Goal: Task Accomplishment & Management: Manage account settings

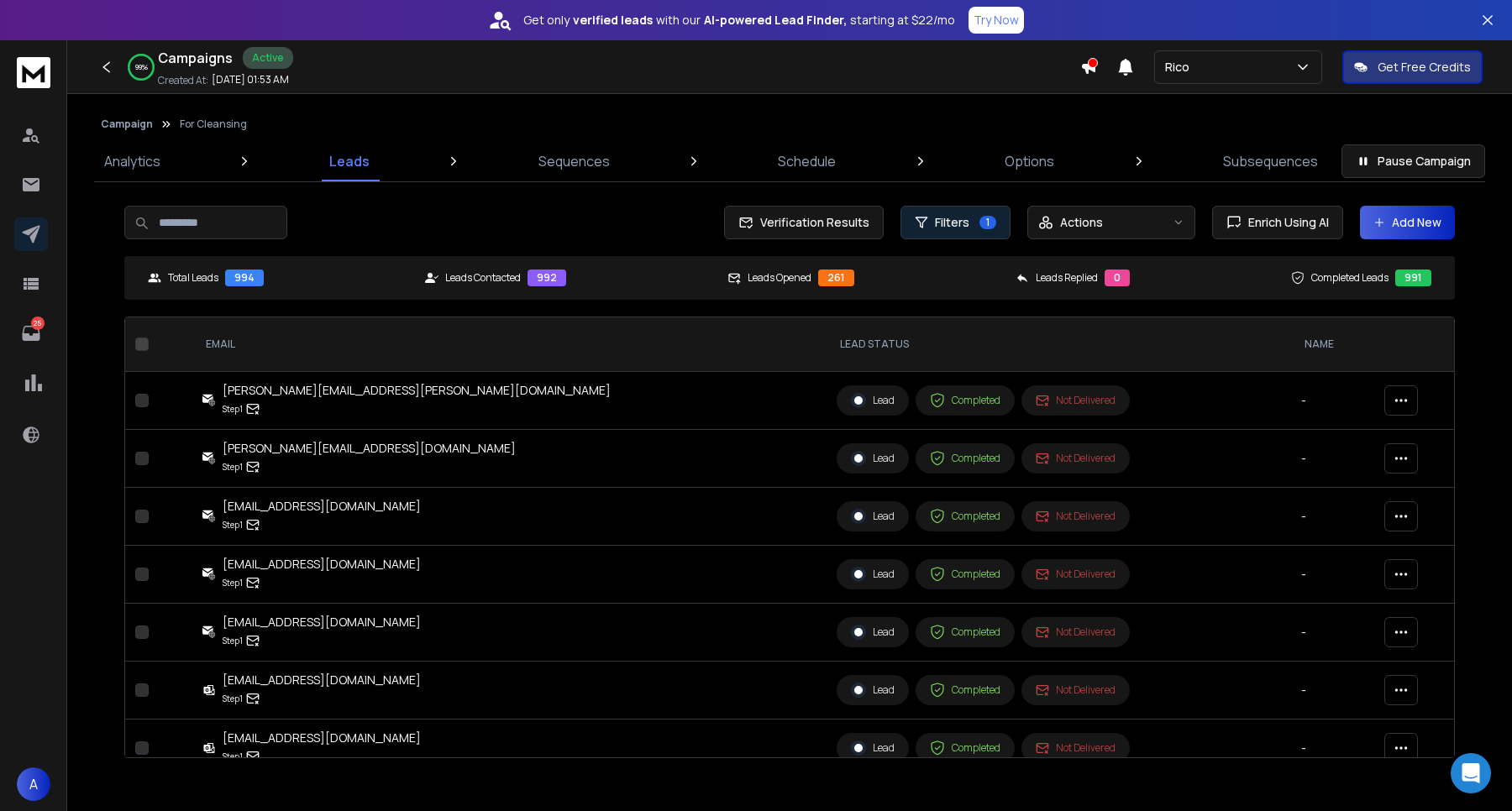
click at [942, 218] on span "Filters" at bounding box center [952, 222] width 35 height 17
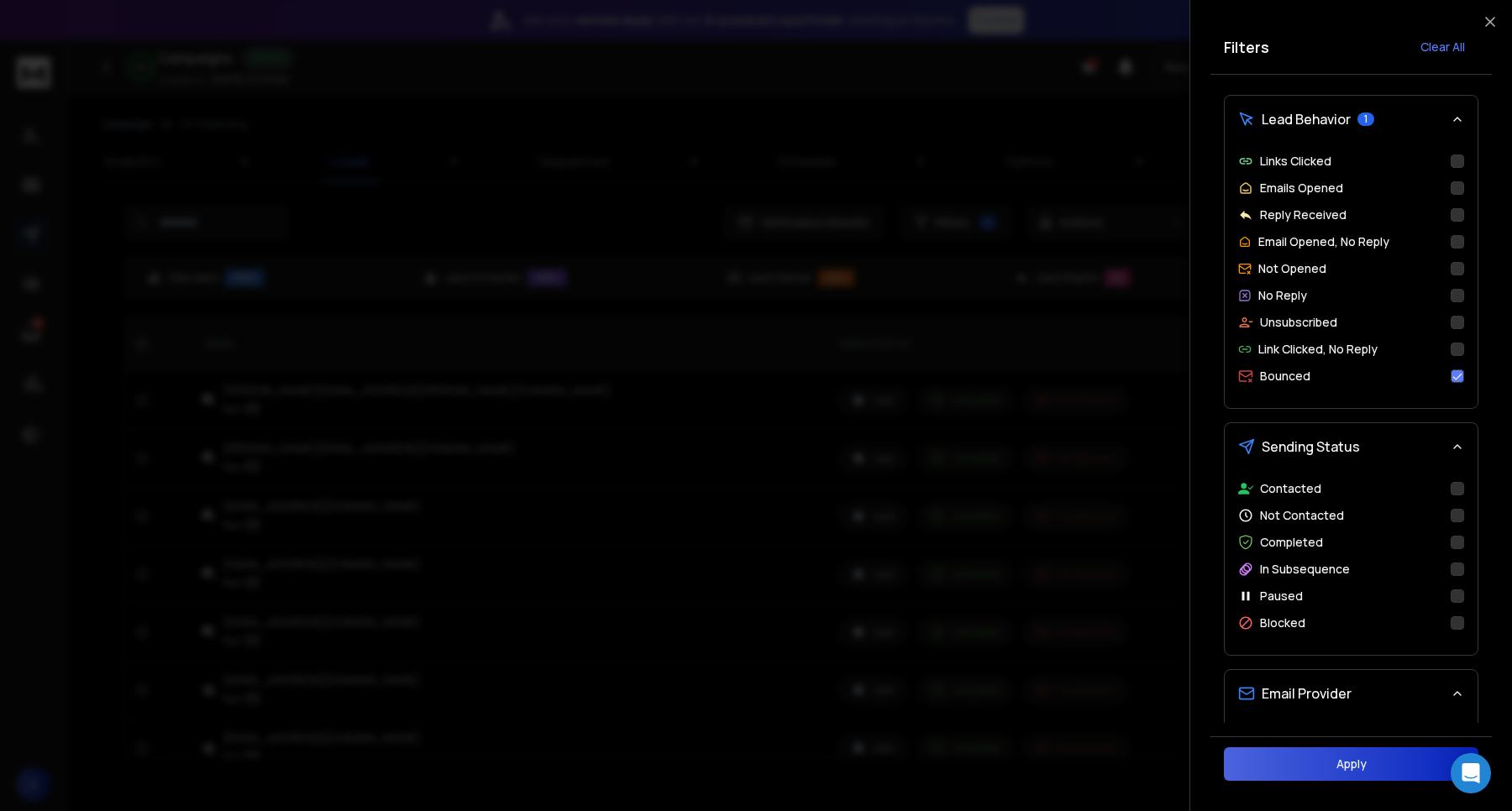
click at [1491, 26] on icon "button" at bounding box center [1490, 22] width 17 height 17
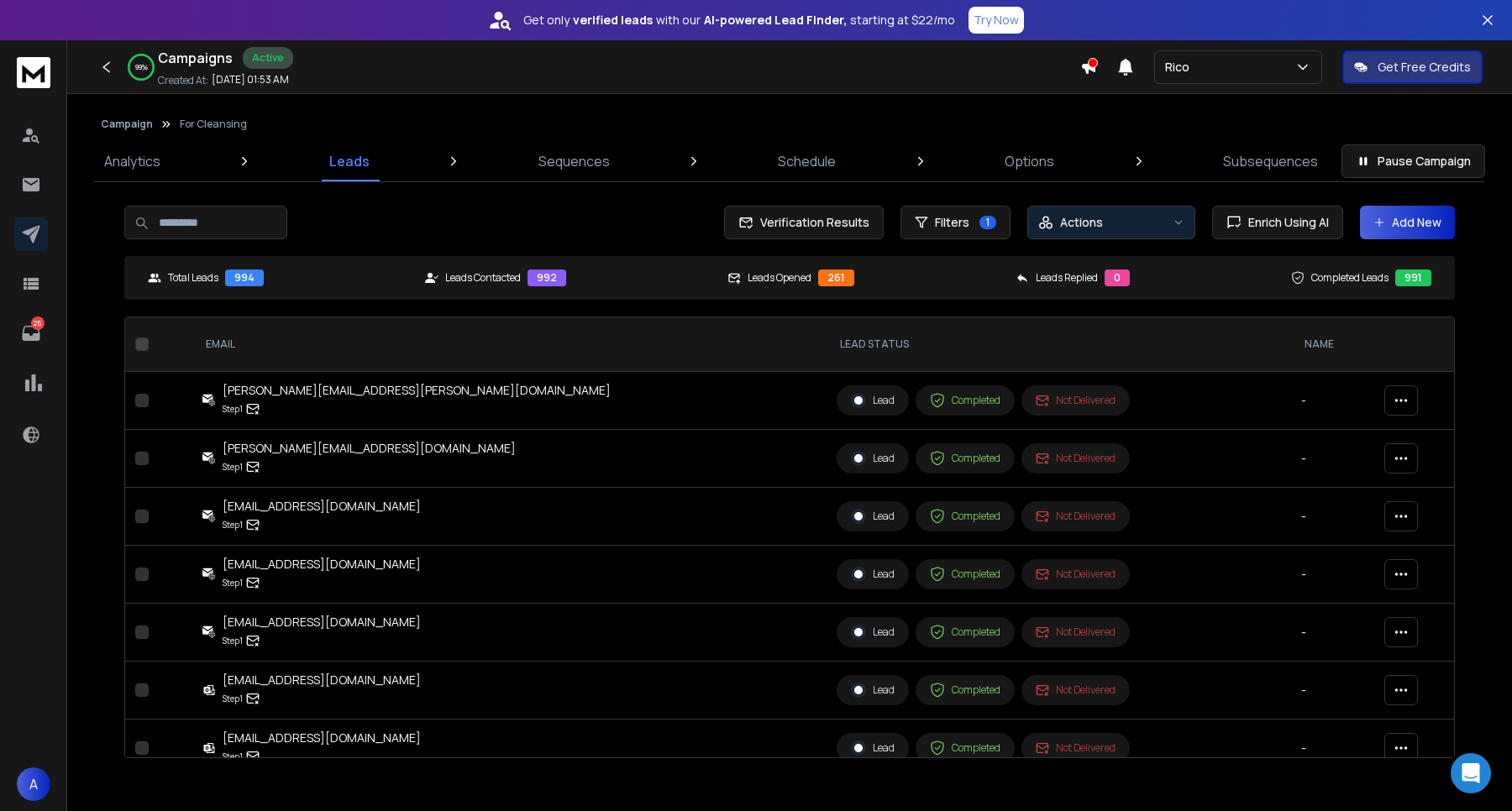
drag, startPoint x: 1174, startPoint y: 222, endPoint x: 1182, endPoint y: 227, distance: 9.4
click at [1174, 222] on icon "button" at bounding box center [1179, 222] width 12 height 14
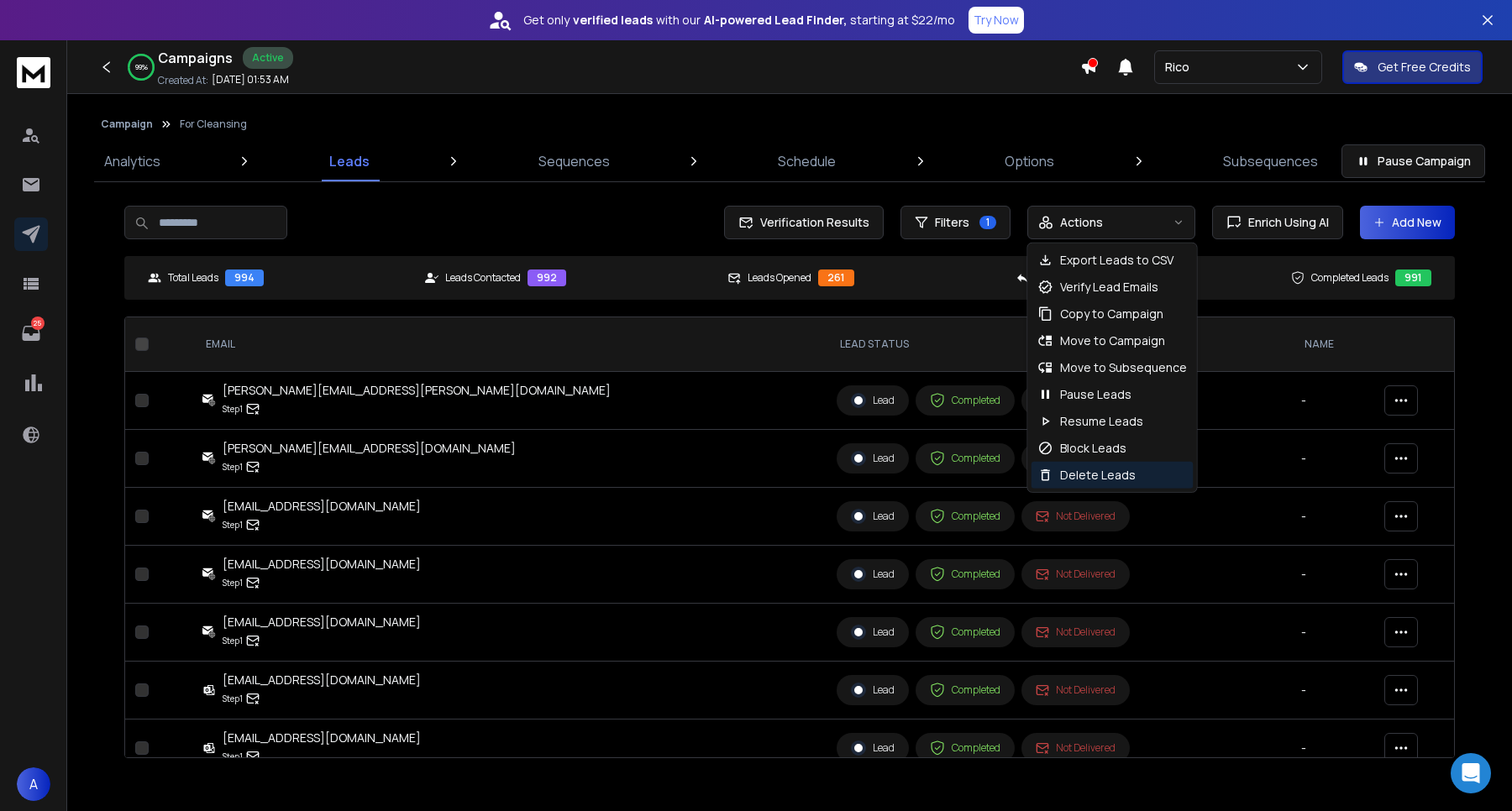
click at [1117, 477] on p "Delete Leads" at bounding box center [1097, 475] width 75 height 17
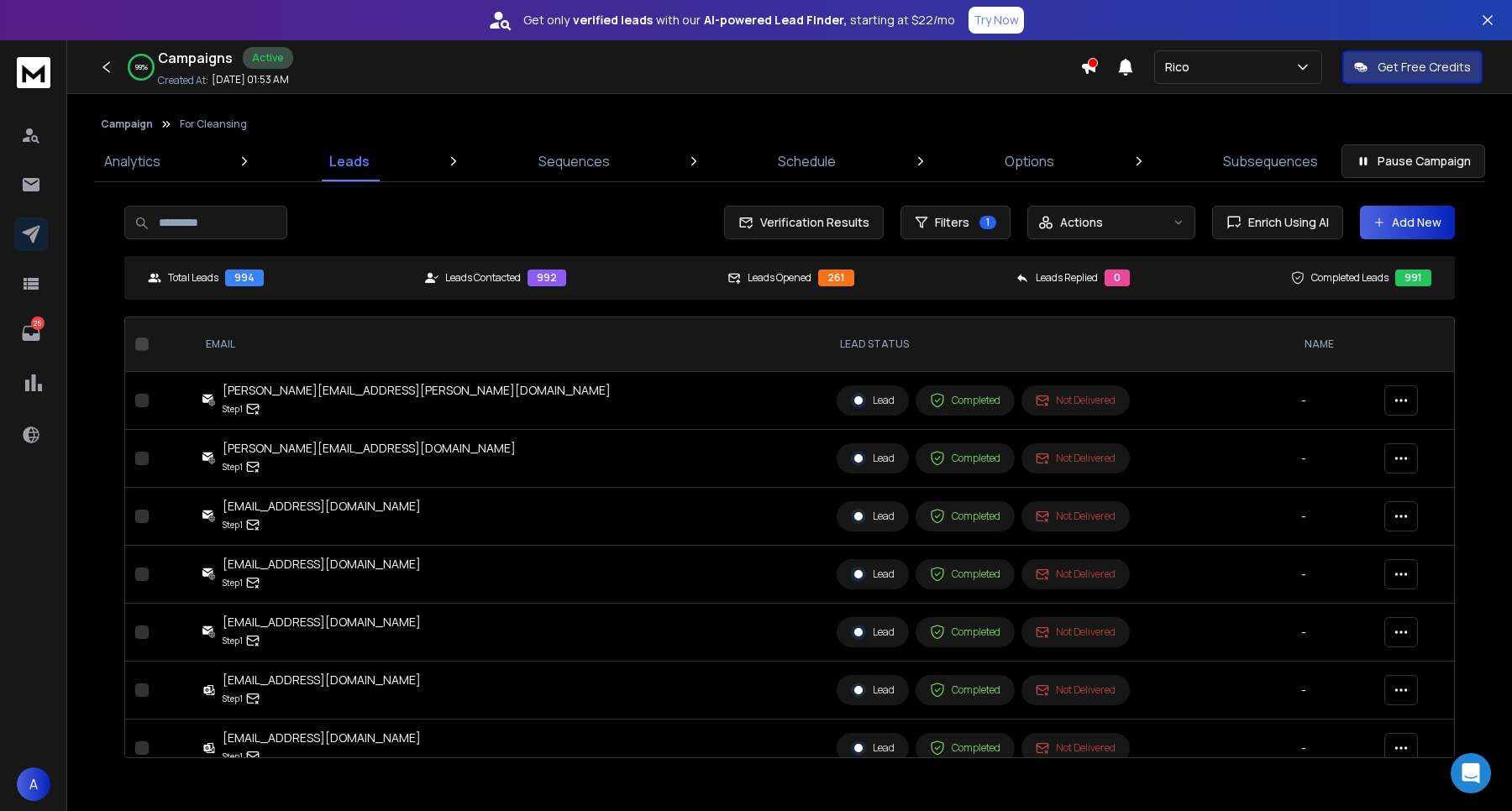
click at [135, 342] on button "button" at bounding box center [142, 344] width 14 height 14
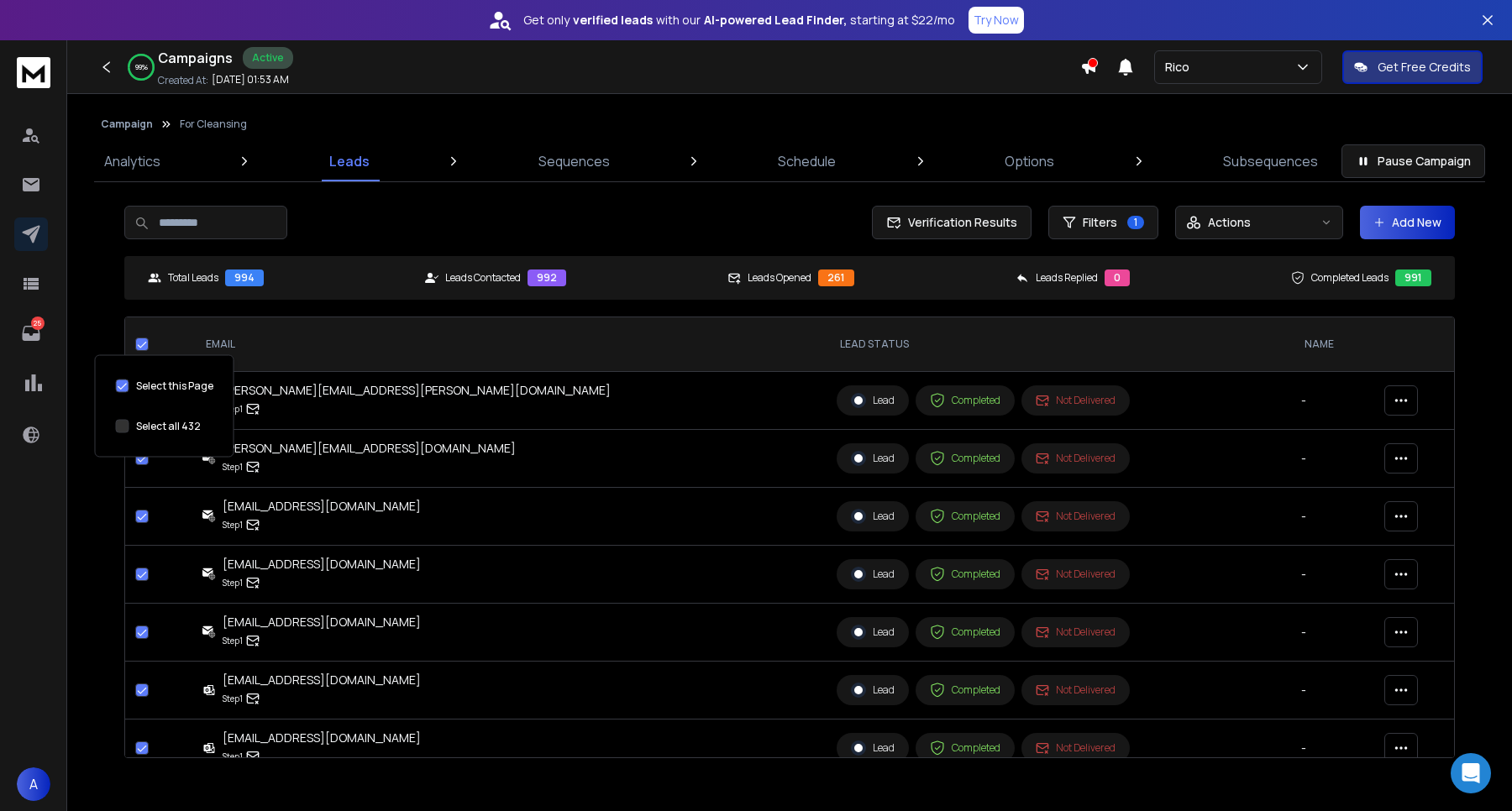
click at [129, 425] on div "Select all 432" at bounding box center [164, 426] width 97 height 14
click at [124, 428] on button "Select this Page" at bounding box center [123, 426] width 14 height 14
click at [956, 279] on div "Total Leads 994 Leads Contacted 992 Leads Opened 261 Leads Replied 0 Completed …" at bounding box center [789, 278] width 1331 height 44
click at [1329, 218] on icon "button" at bounding box center [1327, 222] width 12 height 14
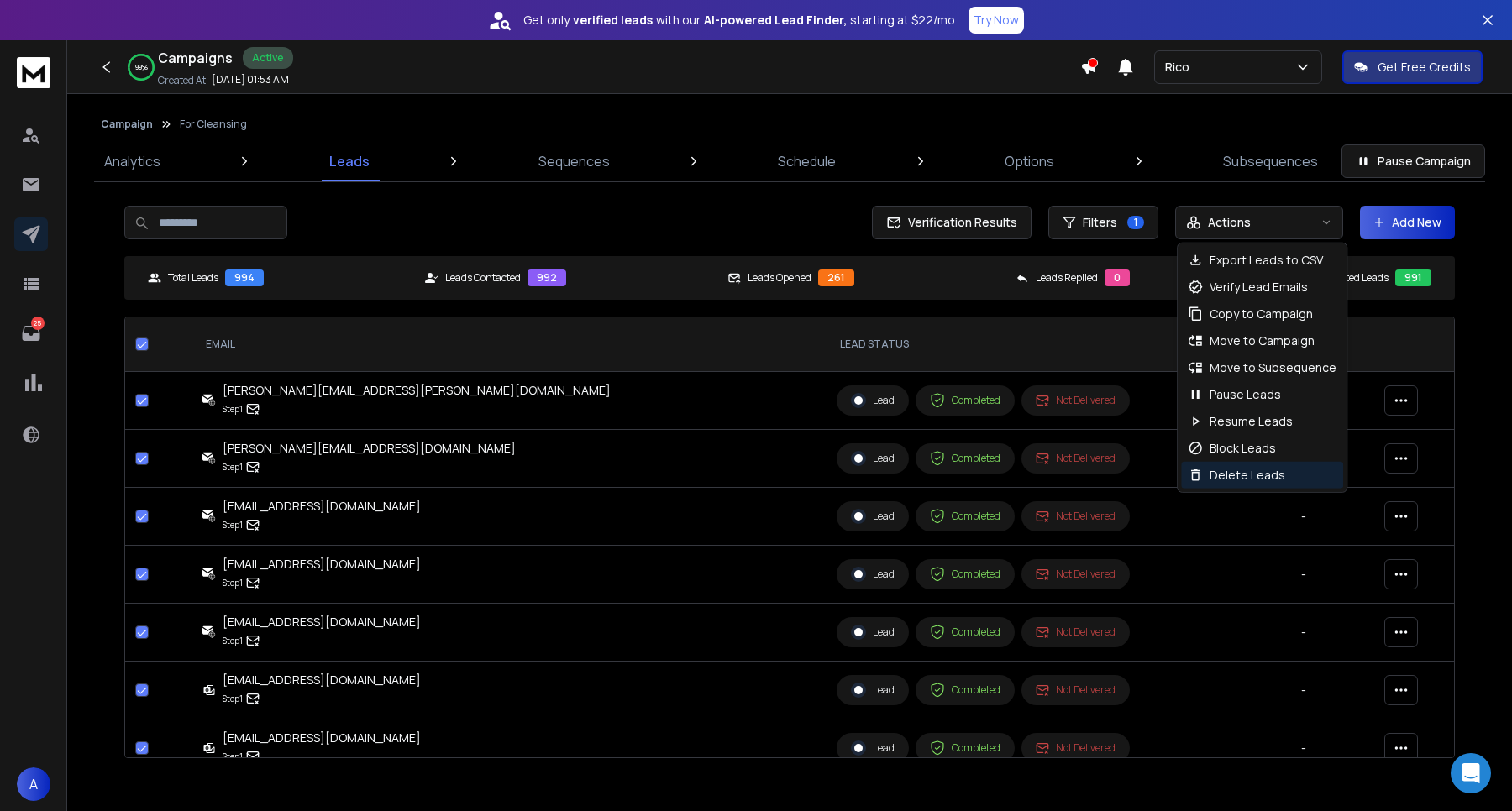
click at [1243, 468] on p "Delete Leads" at bounding box center [1247, 475] width 75 height 17
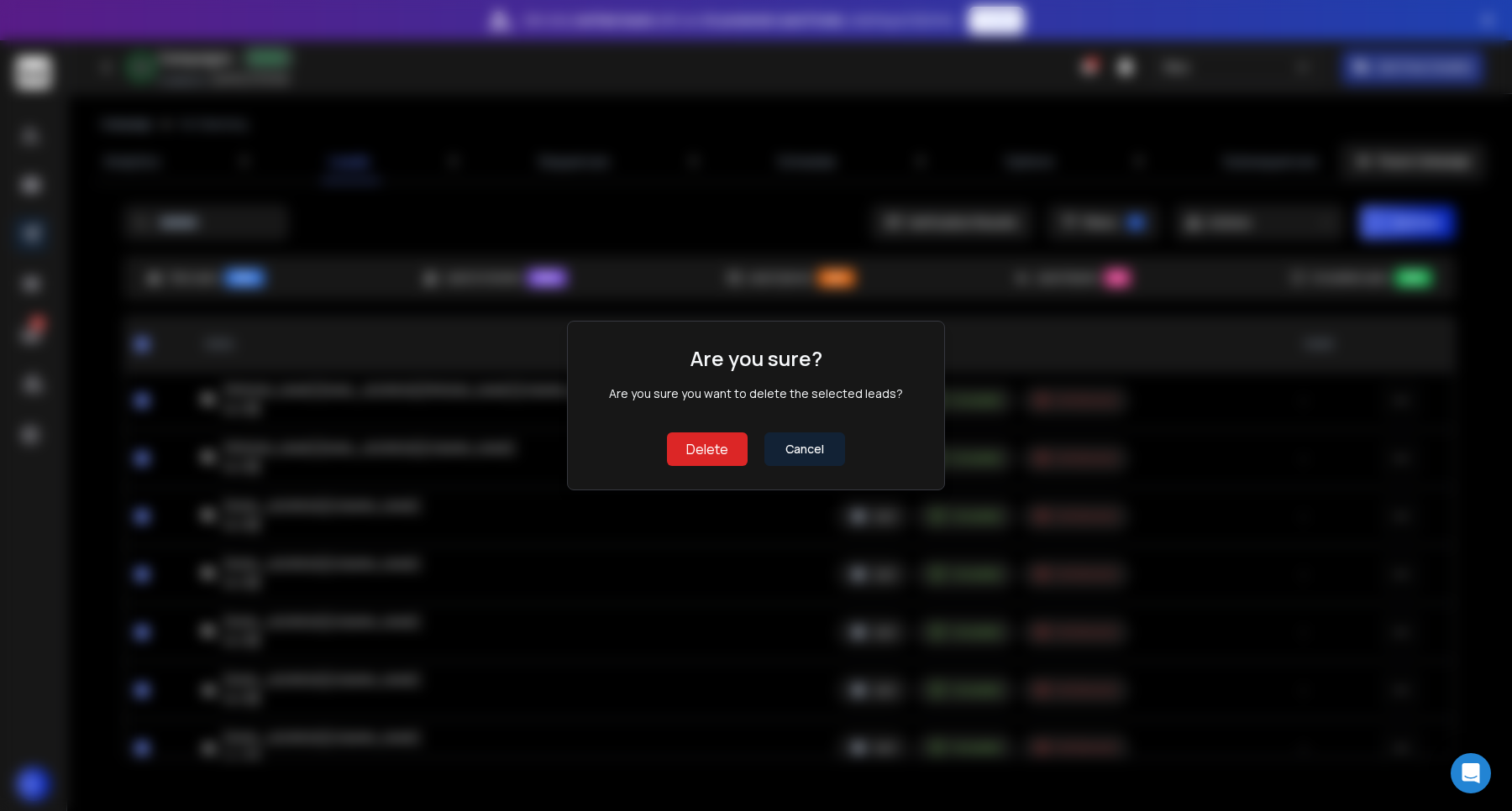
drag, startPoint x: 794, startPoint y: 447, endPoint x: 806, endPoint y: 452, distance: 13.0
click at [794, 447] on button "Cancel" at bounding box center [804, 449] width 80 height 34
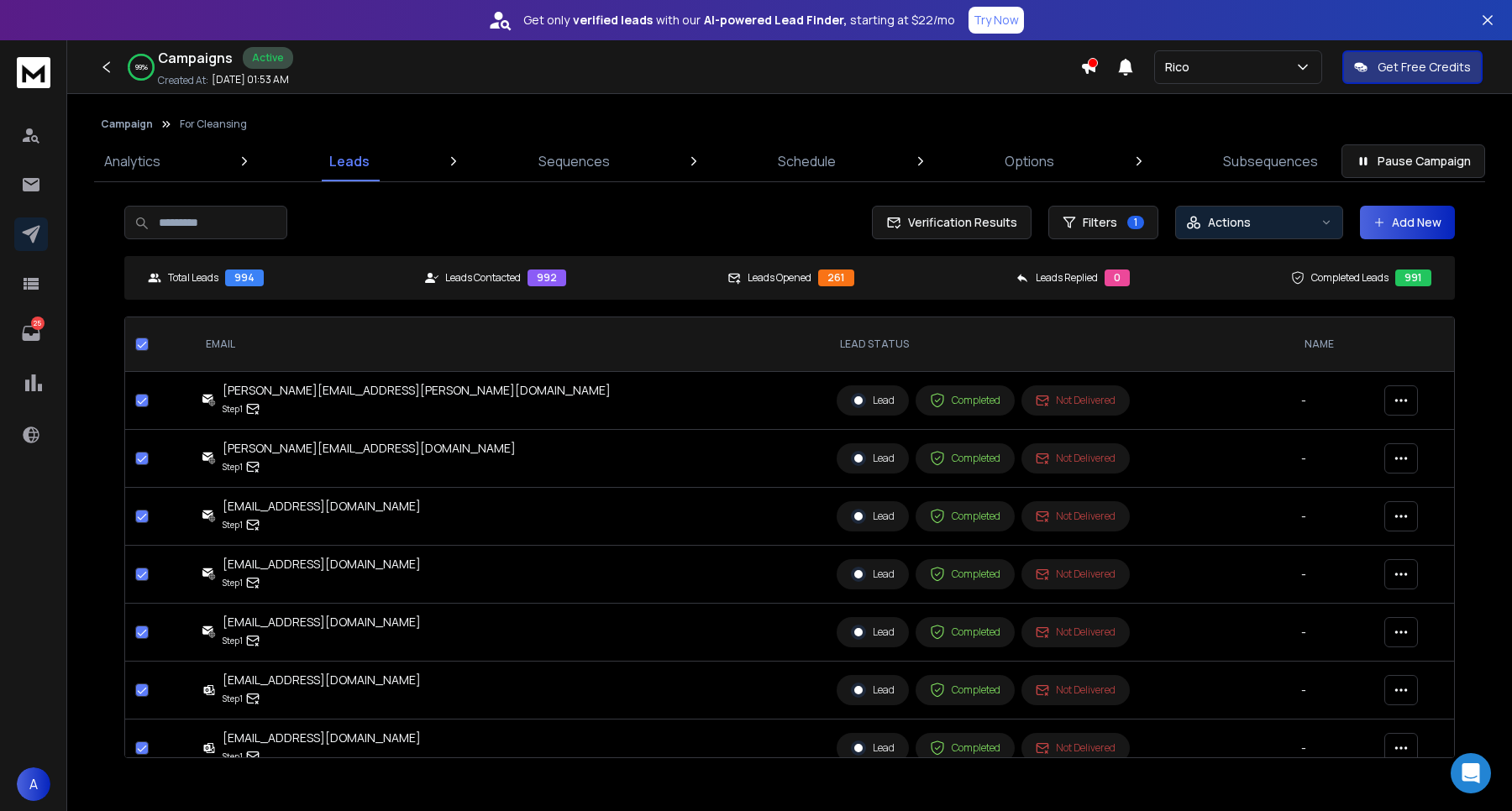
click at [1330, 220] on icon "button" at bounding box center [1327, 222] width 12 height 14
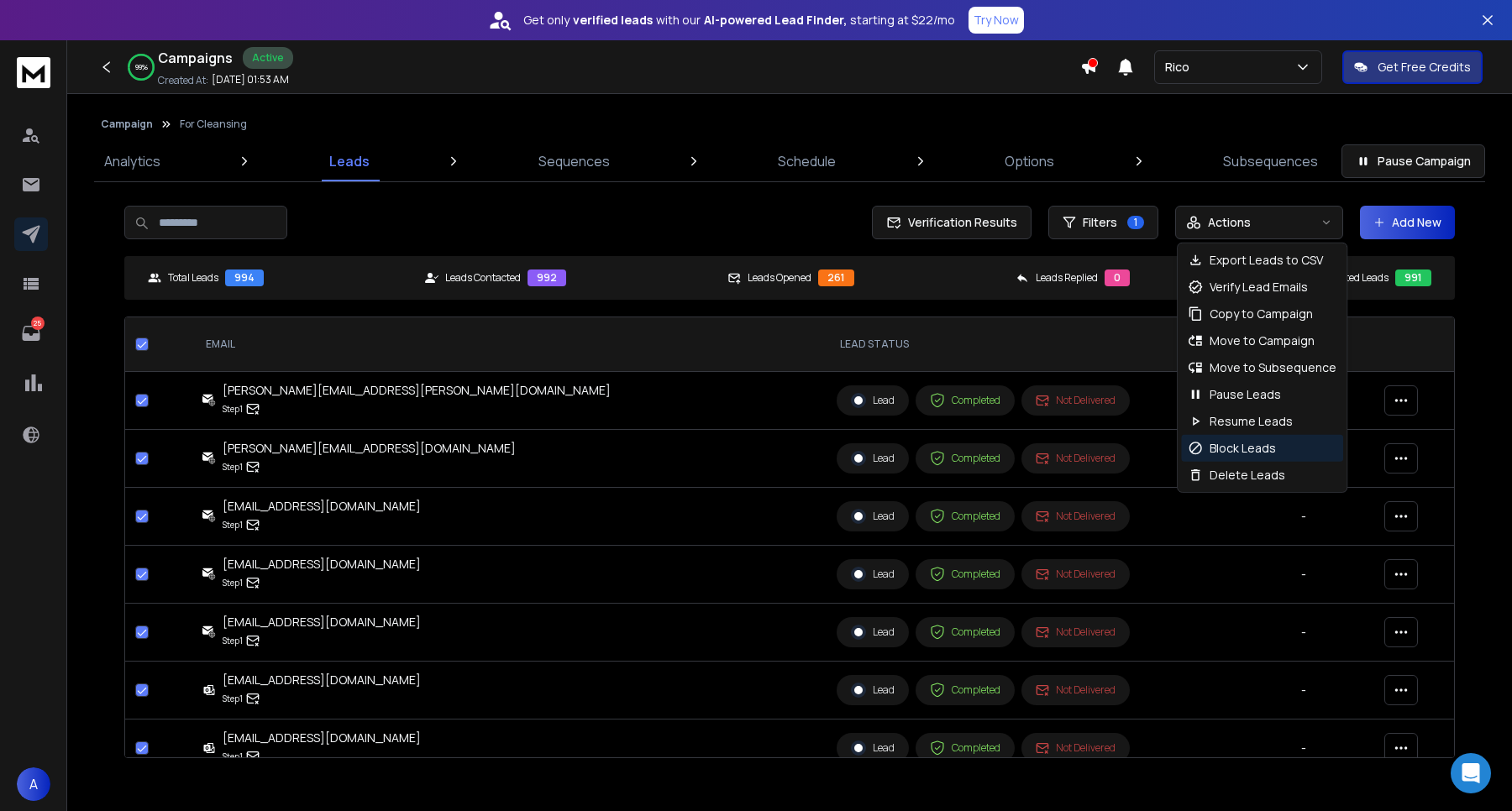
click at [1240, 445] on p "Block Leads" at bounding box center [1243, 448] width 66 height 17
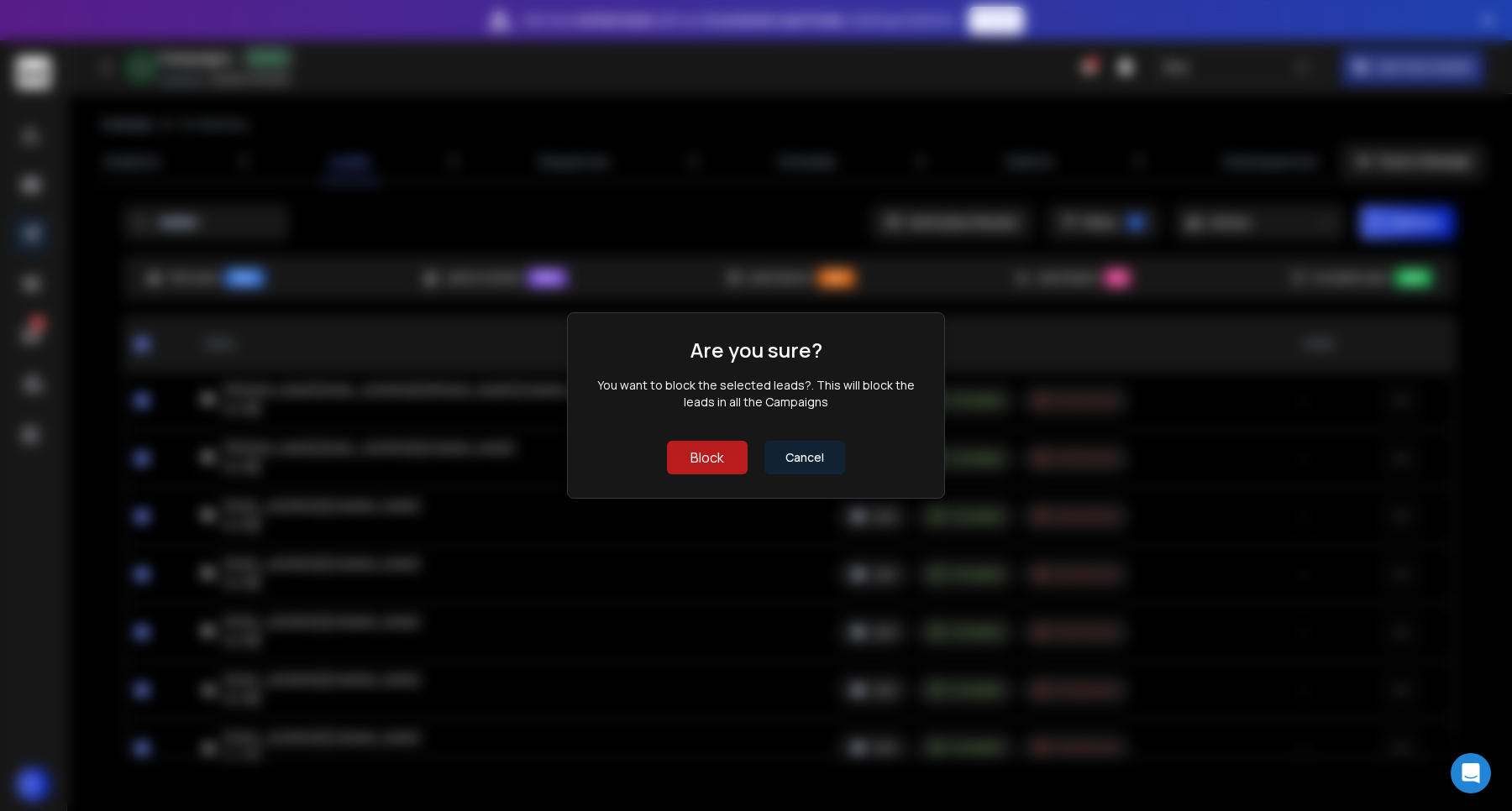
click at [712, 449] on button "Block" at bounding box center [707, 458] width 80 height 34
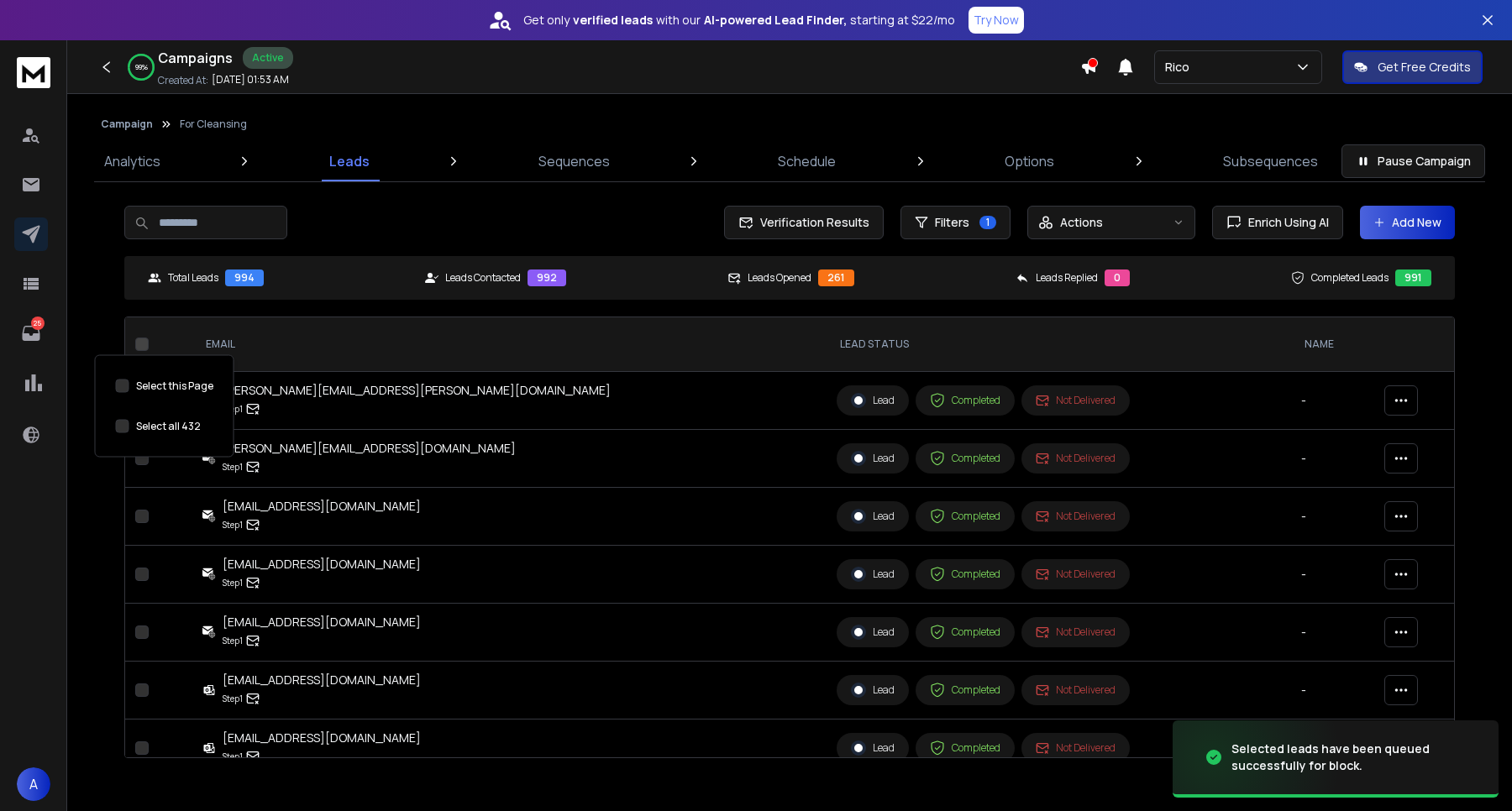
click at [140, 349] on button "Select this Page" at bounding box center [142, 344] width 14 height 14
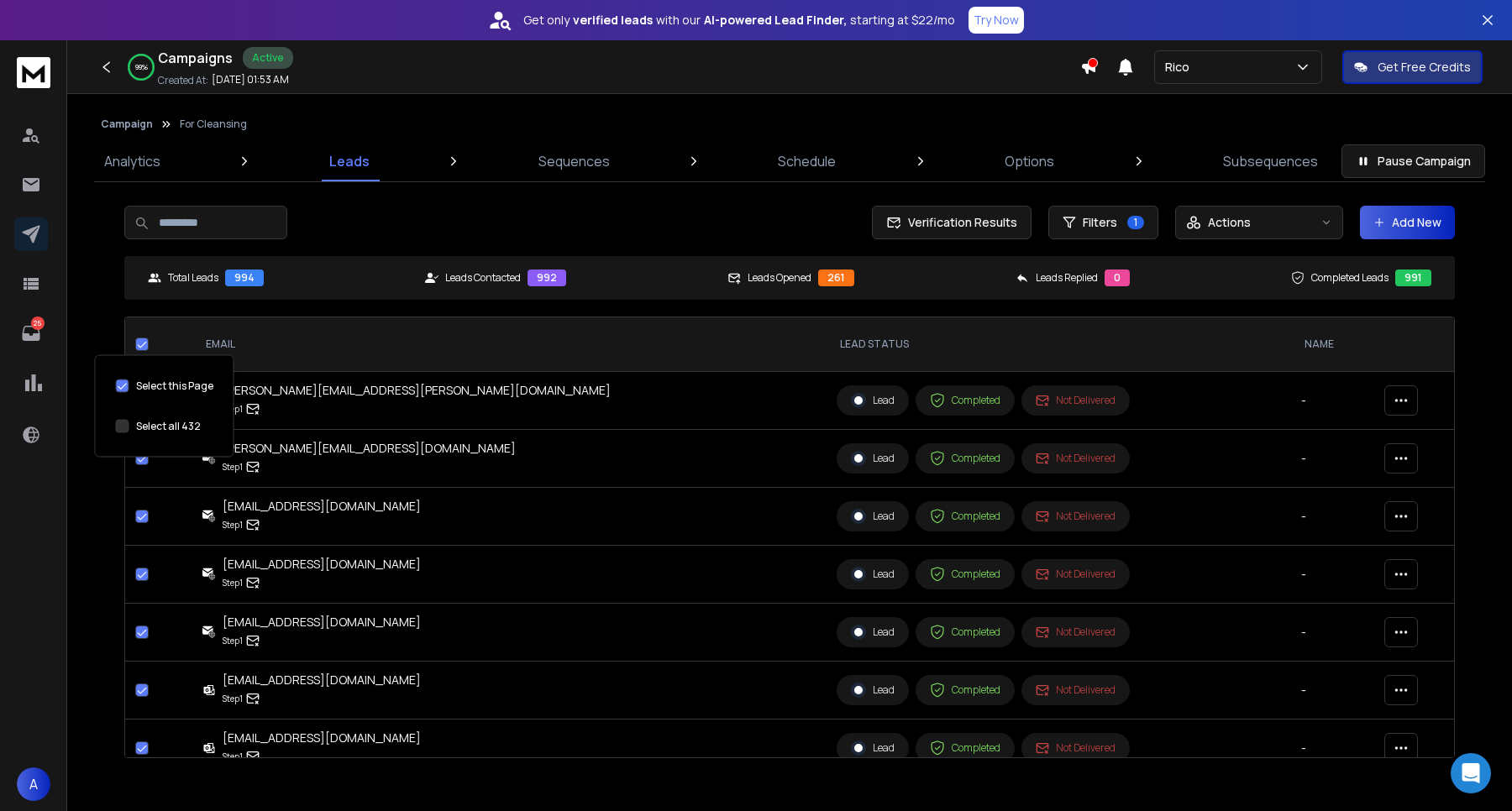
click at [119, 425] on button "Select this Page" at bounding box center [123, 426] width 14 height 14
click at [1256, 225] on div "Actions" at bounding box center [1250, 222] width 128 height 17
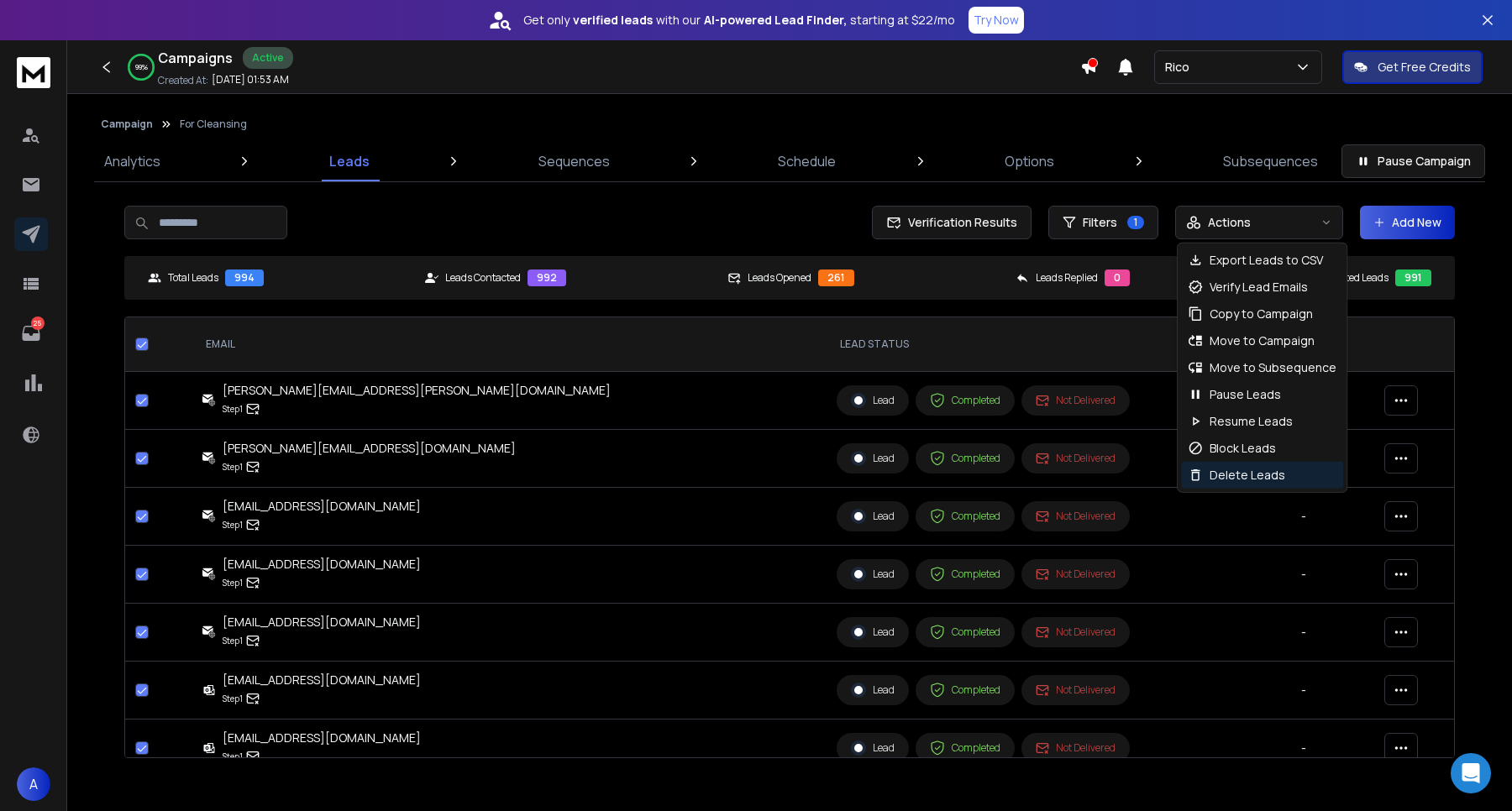
click at [1240, 471] on p "Delete Leads" at bounding box center [1247, 475] width 75 height 17
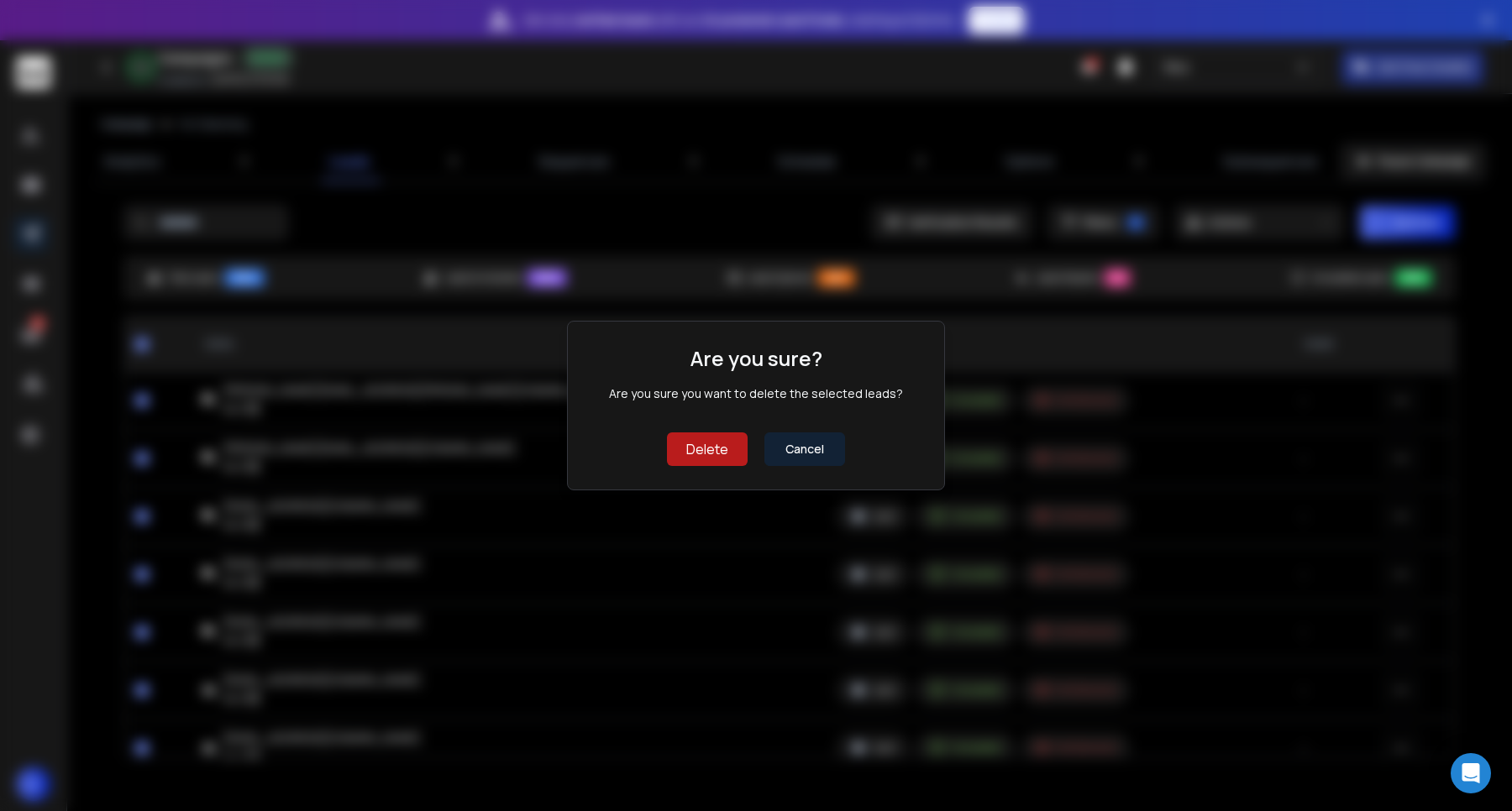
click at [699, 445] on button "Delete" at bounding box center [707, 449] width 80 height 34
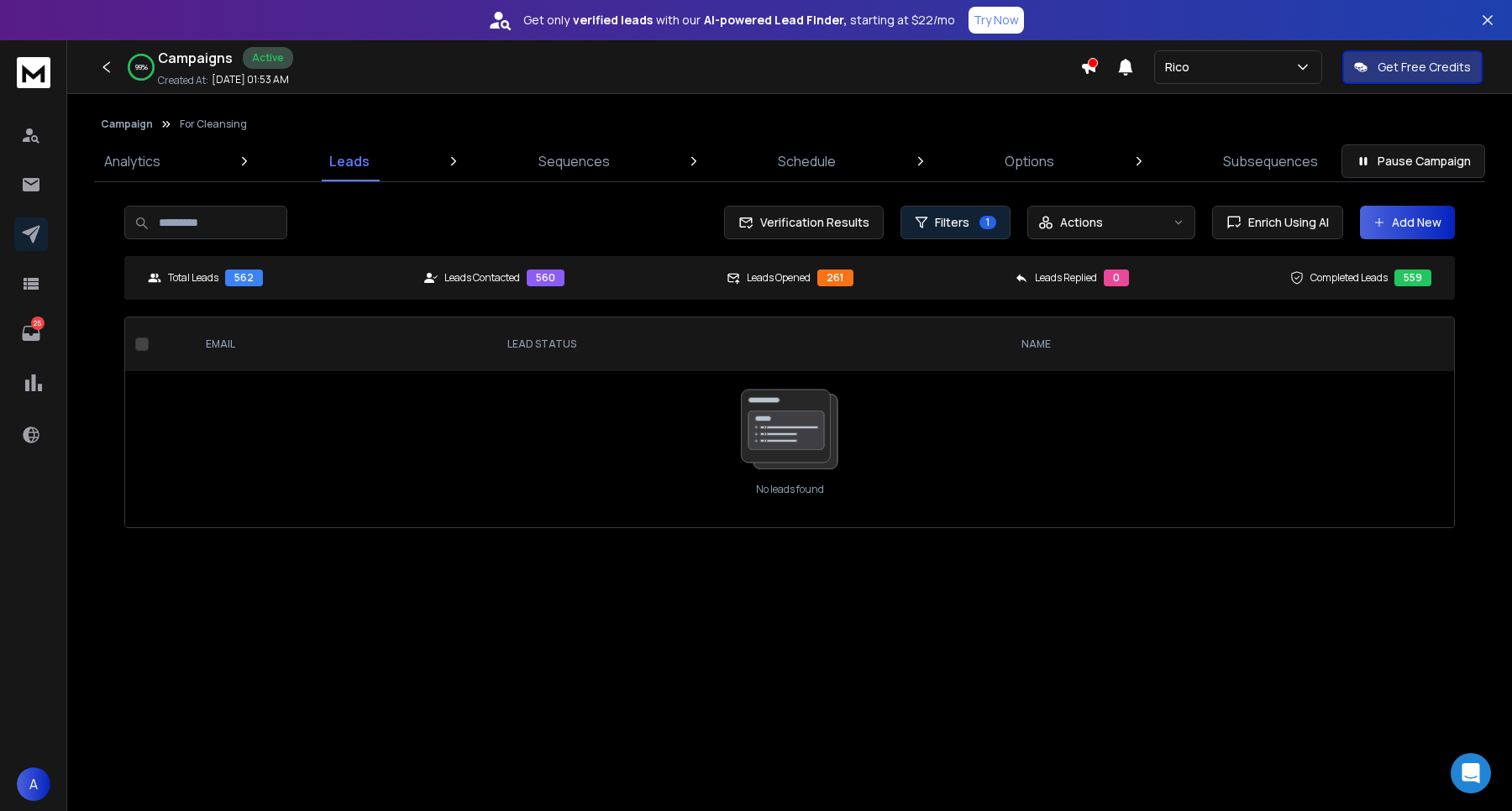
click at [949, 221] on span "Filters" at bounding box center [952, 222] width 35 height 17
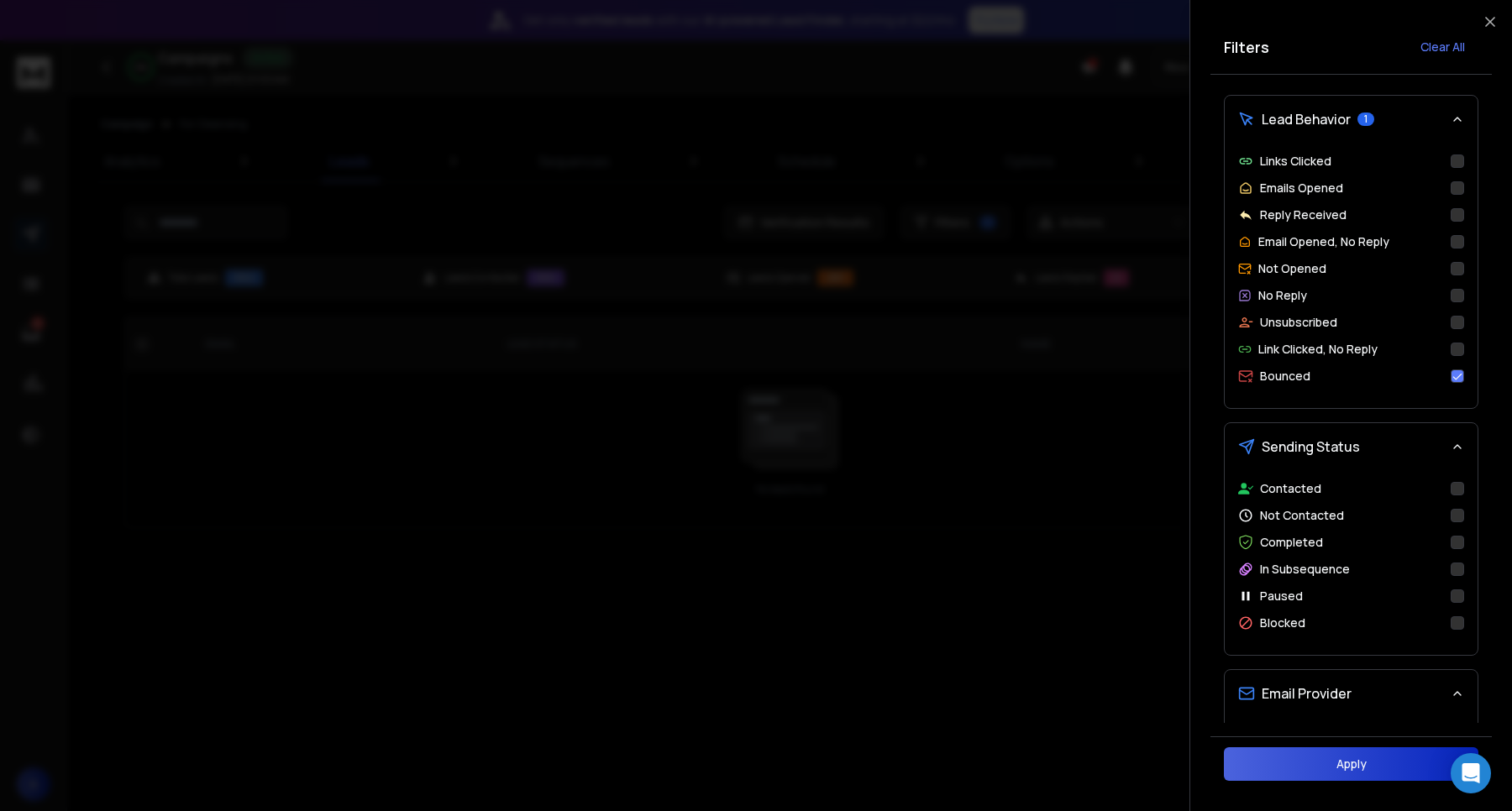
click at [1451, 378] on button "Bounced" at bounding box center [1458, 376] width 14 height 14
click at [1451, 492] on button "Contacted" at bounding box center [1458, 489] width 14 height 14
click at [1451, 542] on button "Completed" at bounding box center [1458, 542] width 14 height 14
click at [1451, 490] on button "Contacted" at bounding box center [1458, 489] width 14 height 14
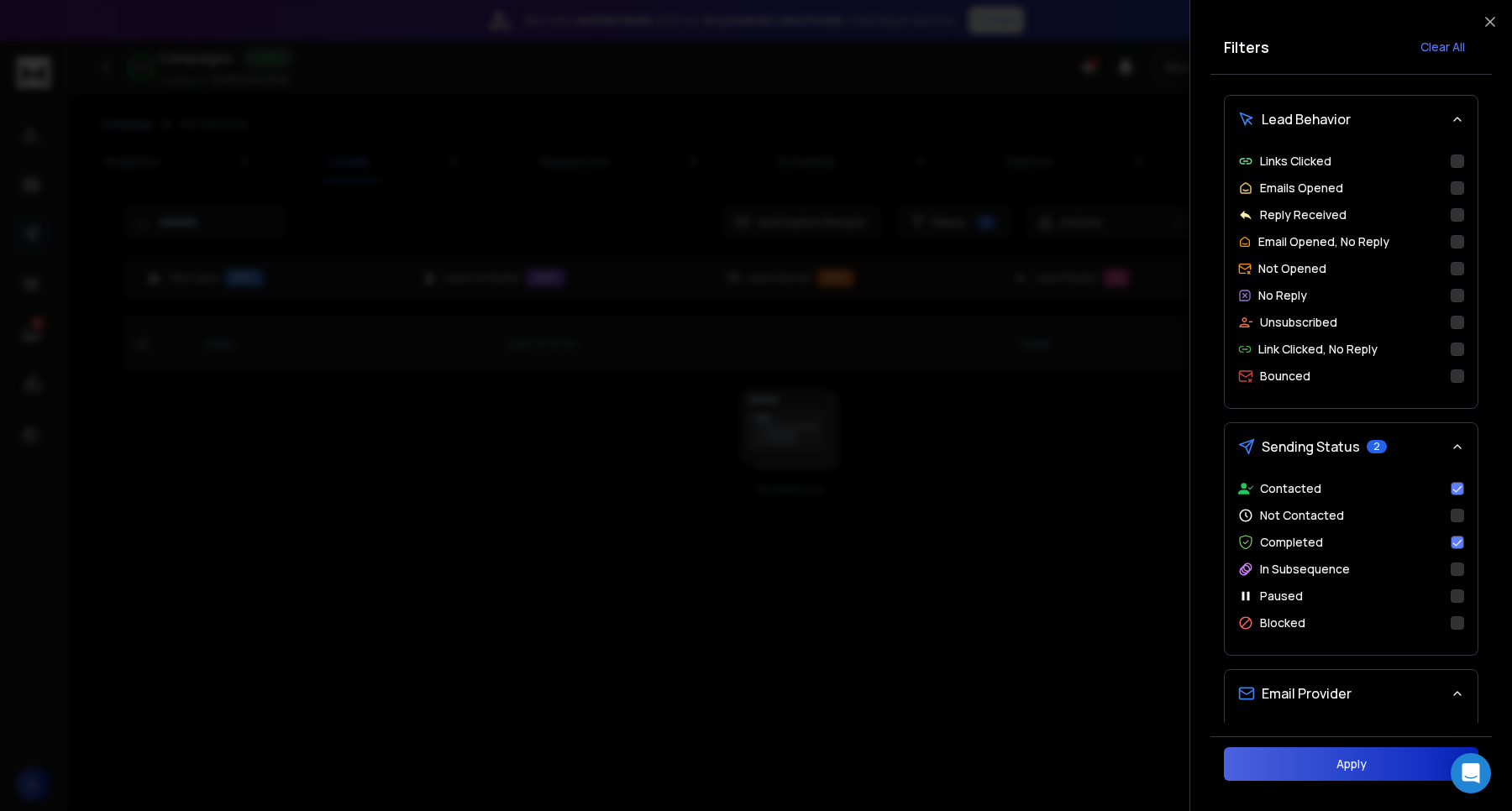
click at [1356, 764] on button "Apply" at bounding box center [1351, 764] width 255 height 34
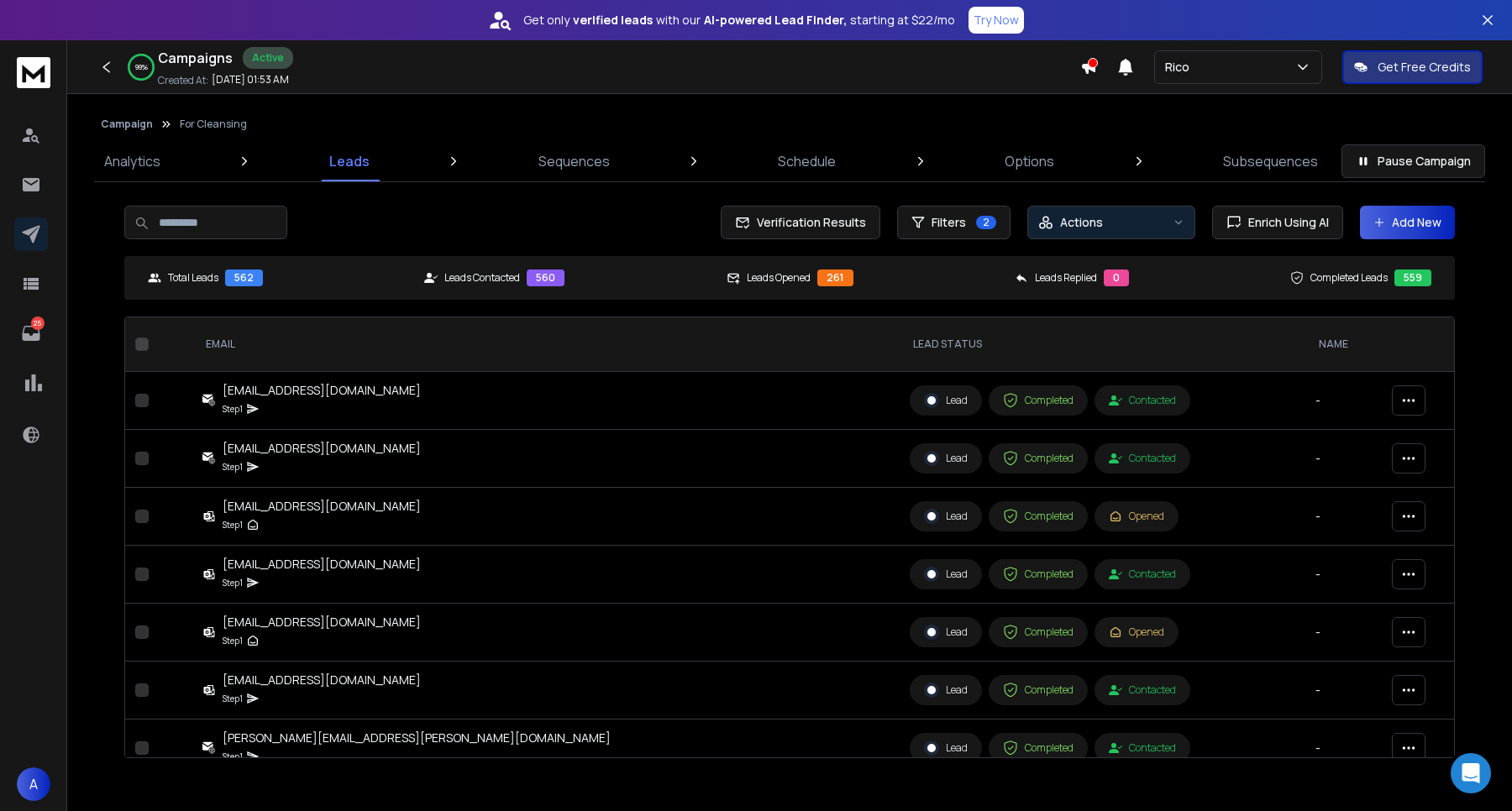
click at [1106, 221] on div "Actions" at bounding box center [1102, 222] width 128 height 17
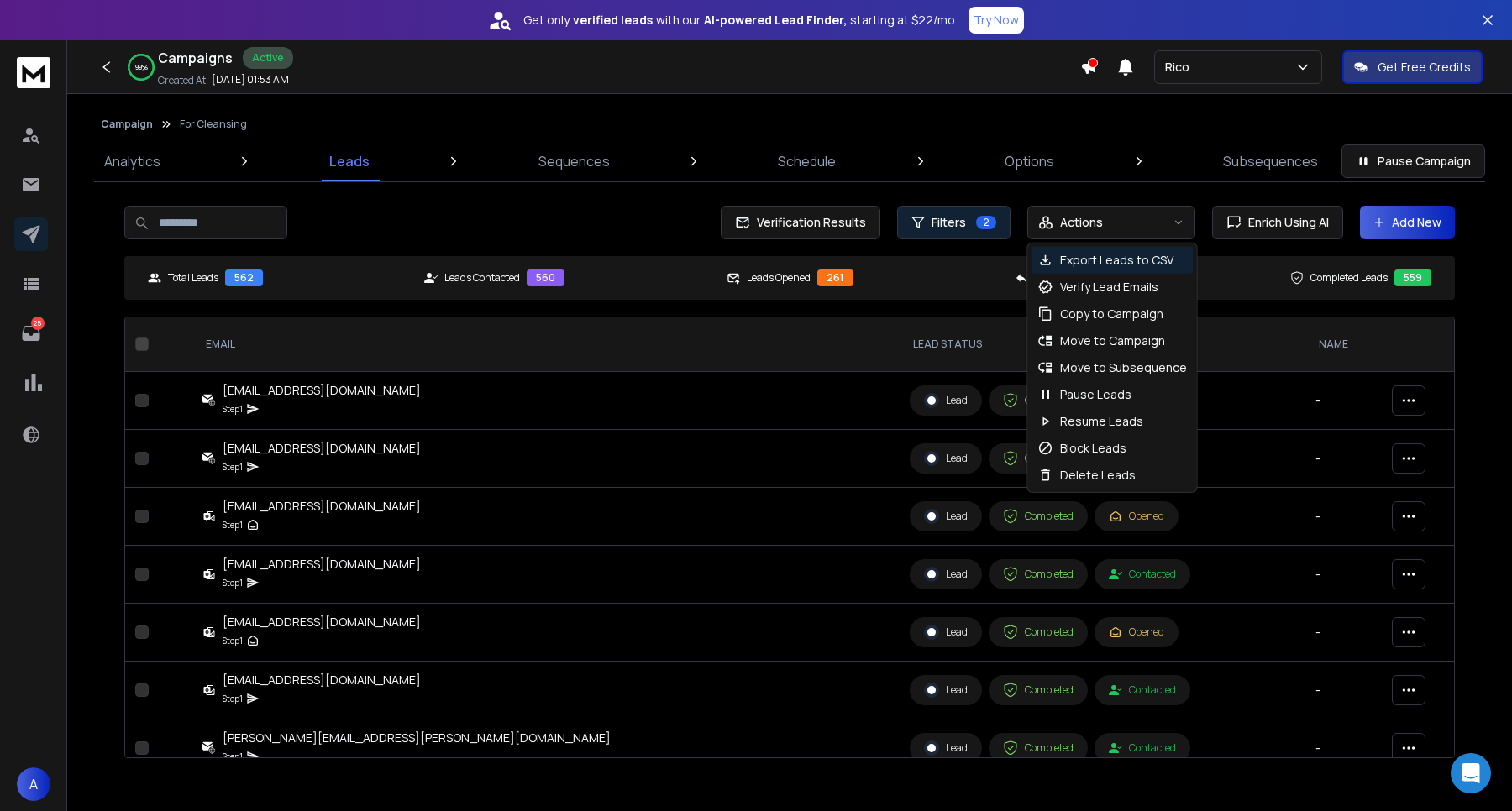
click at [973, 219] on button "Filters 2" at bounding box center [954, 222] width 113 height 34
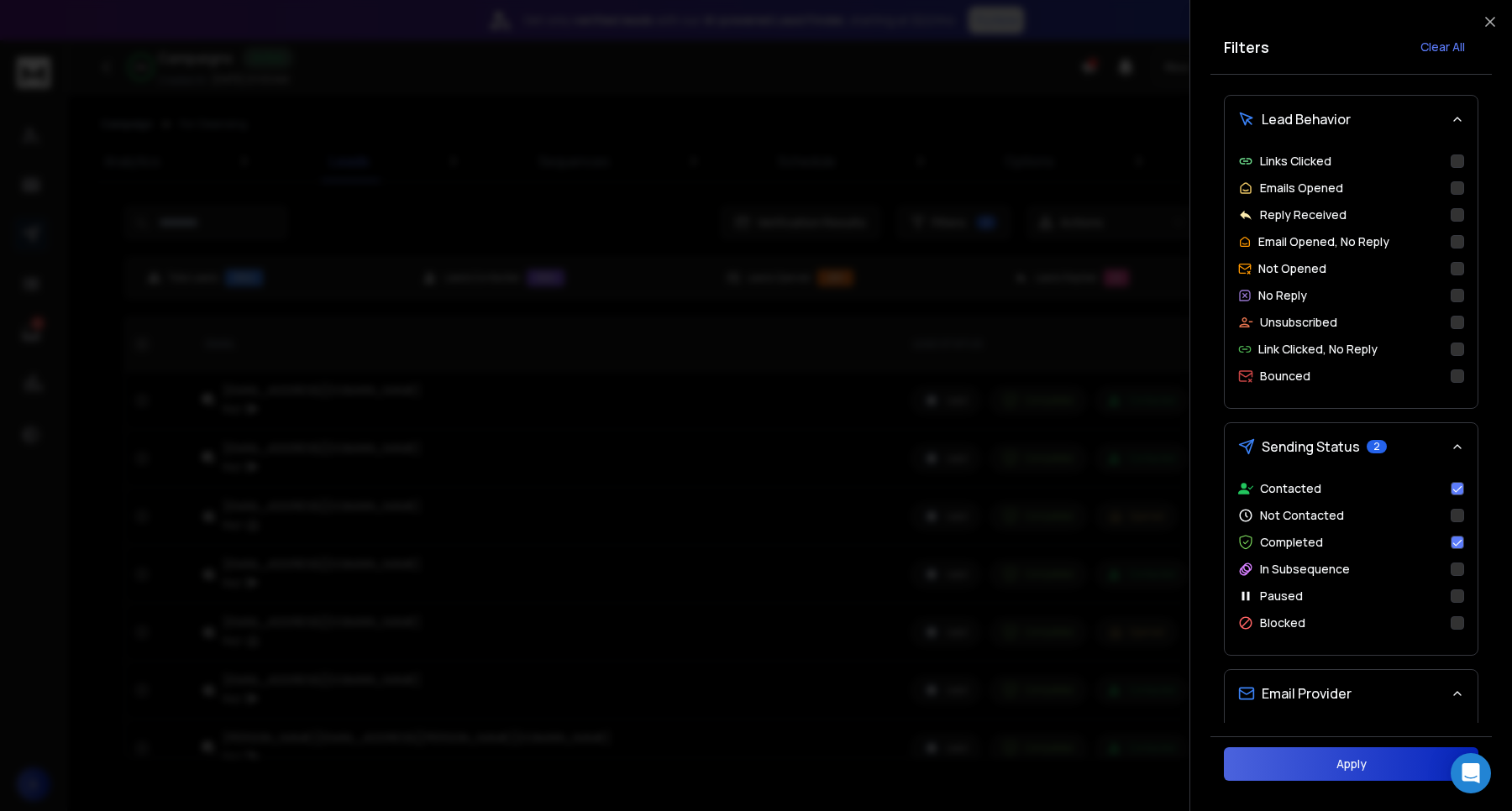
click at [1451, 540] on button "Completed" at bounding box center [1458, 542] width 14 height 14
click at [1340, 760] on button "Apply" at bounding box center [1351, 764] width 255 height 34
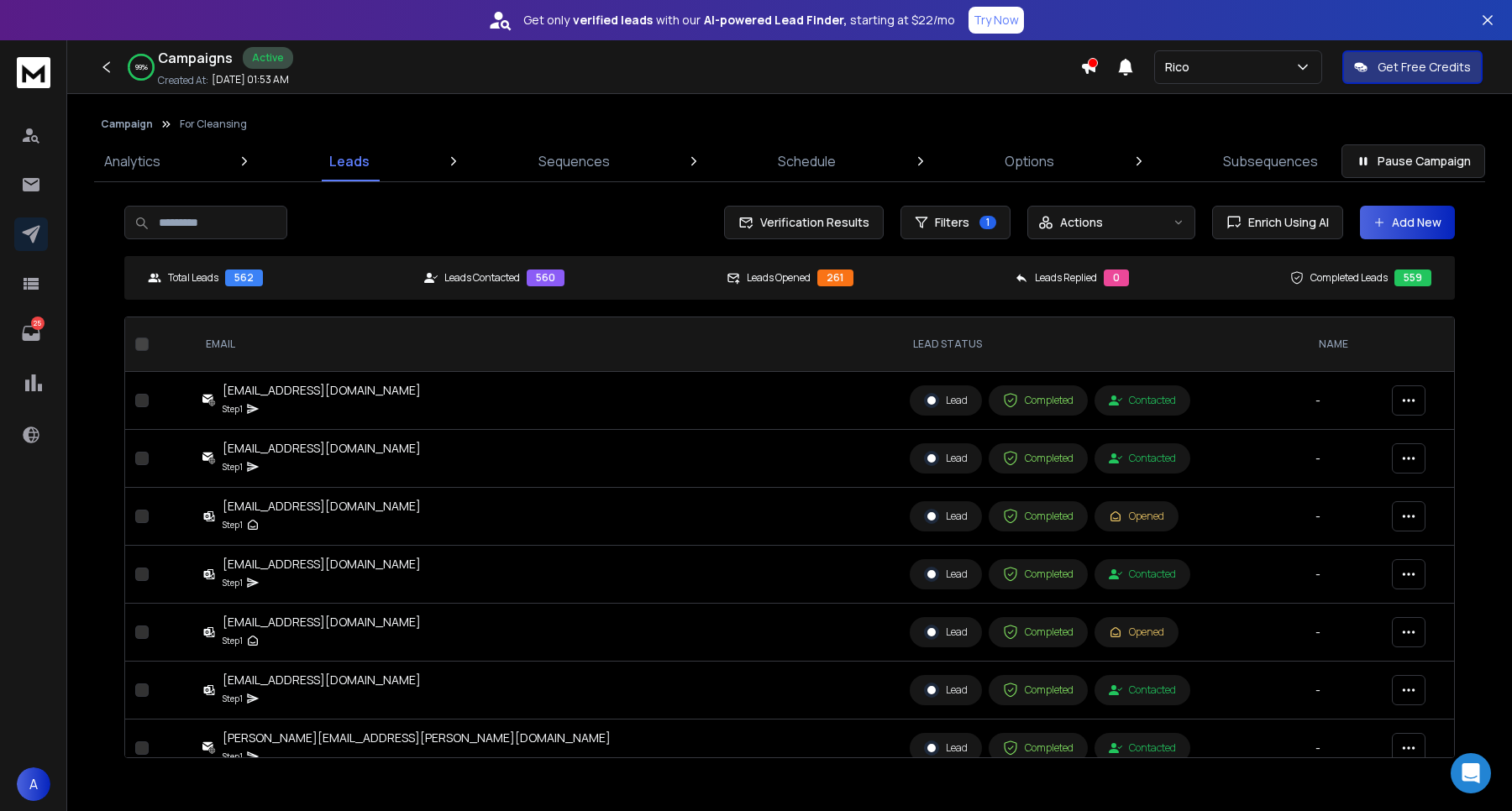
click at [140, 337] on th at bounding box center [158, 344] width 67 height 55
click at [120, 424] on button "Select this Page" at bounding box center [123, 426] width 14 height 14
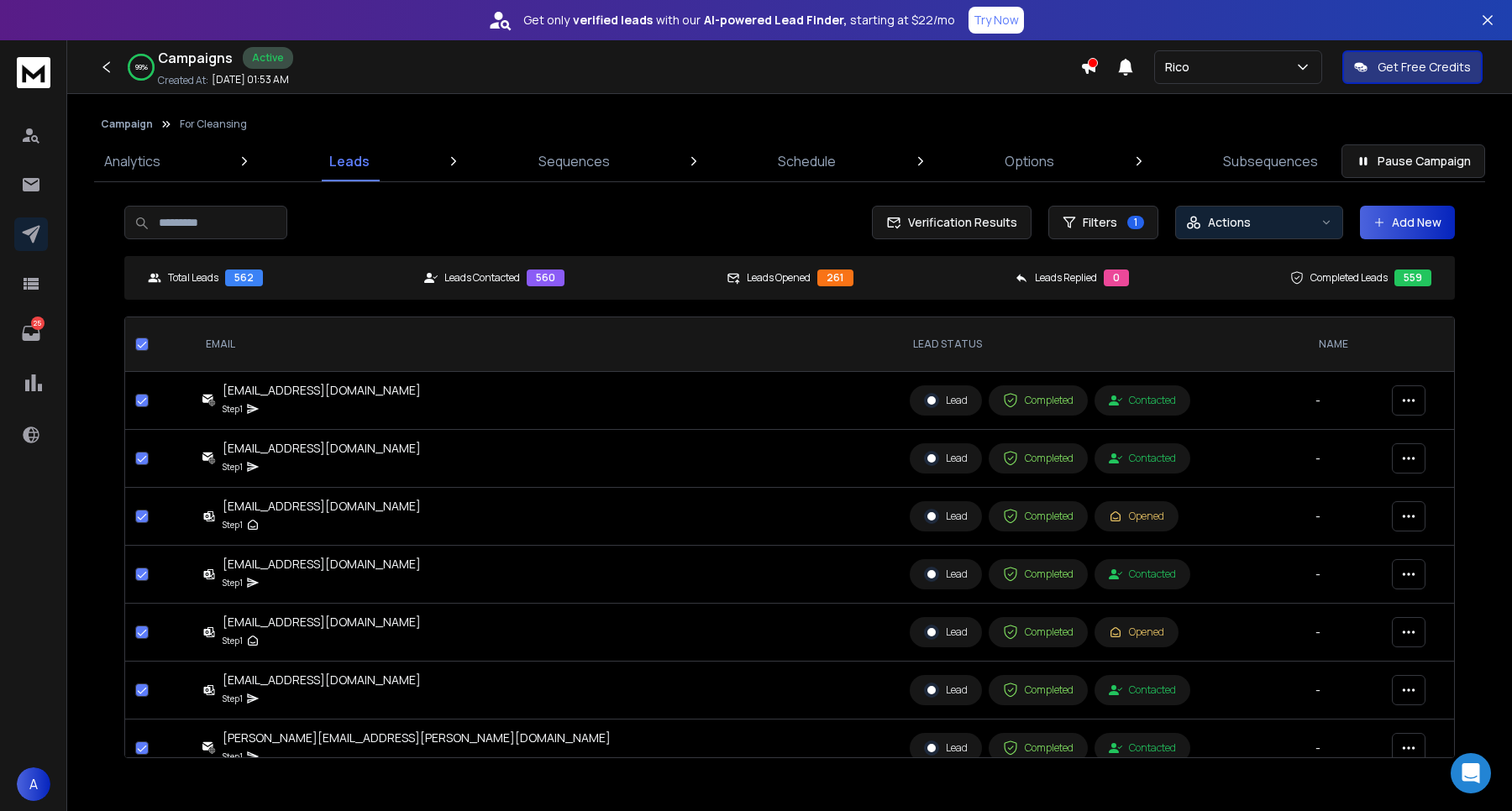
click at [1330, 222] on icon "button" at bounding box center [1327, 222] width 12 height 14
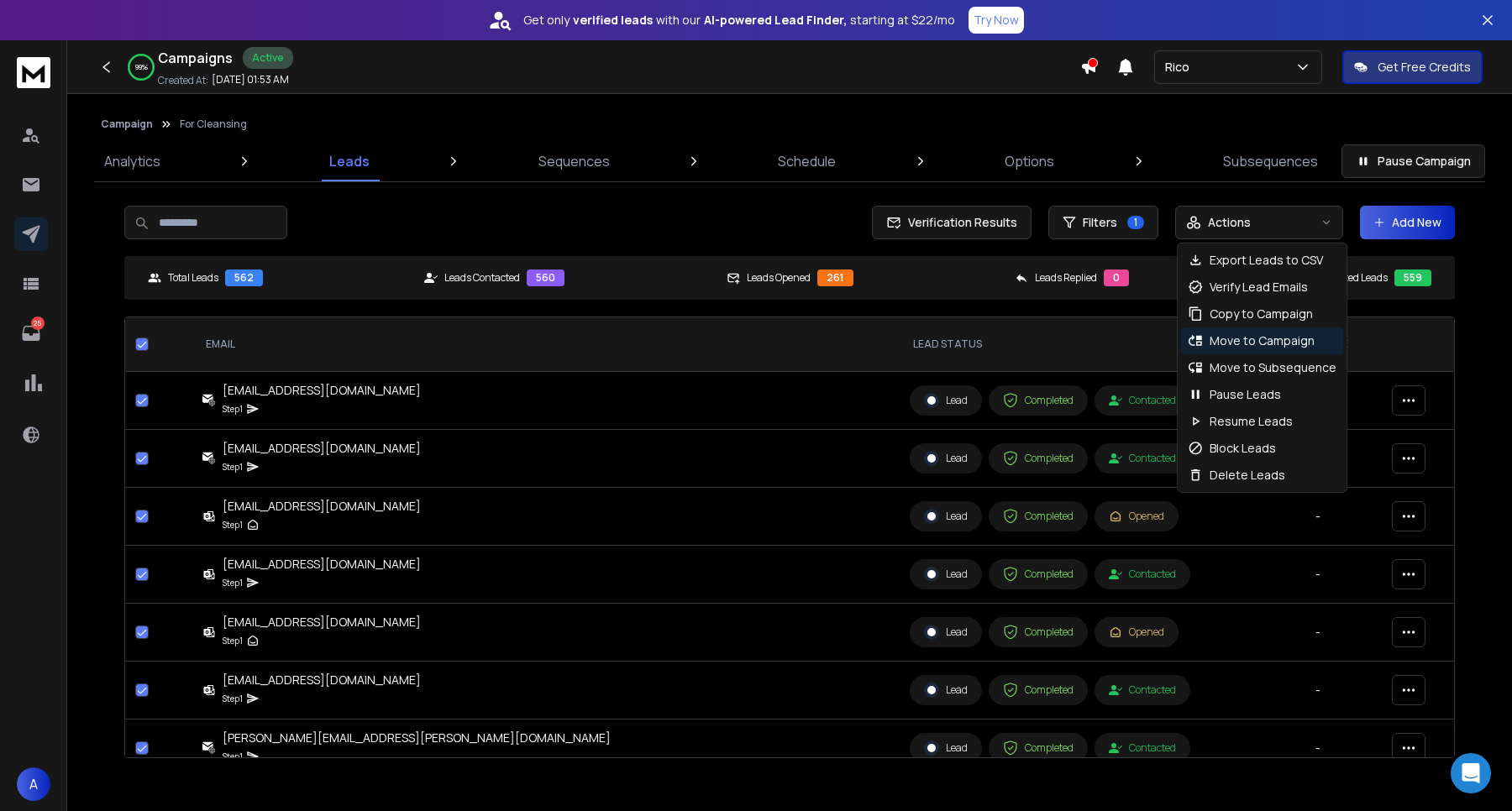
click at [1240, 345] on p "Move to Campaign" at bounding box center [1262, 341] width 105 height 17
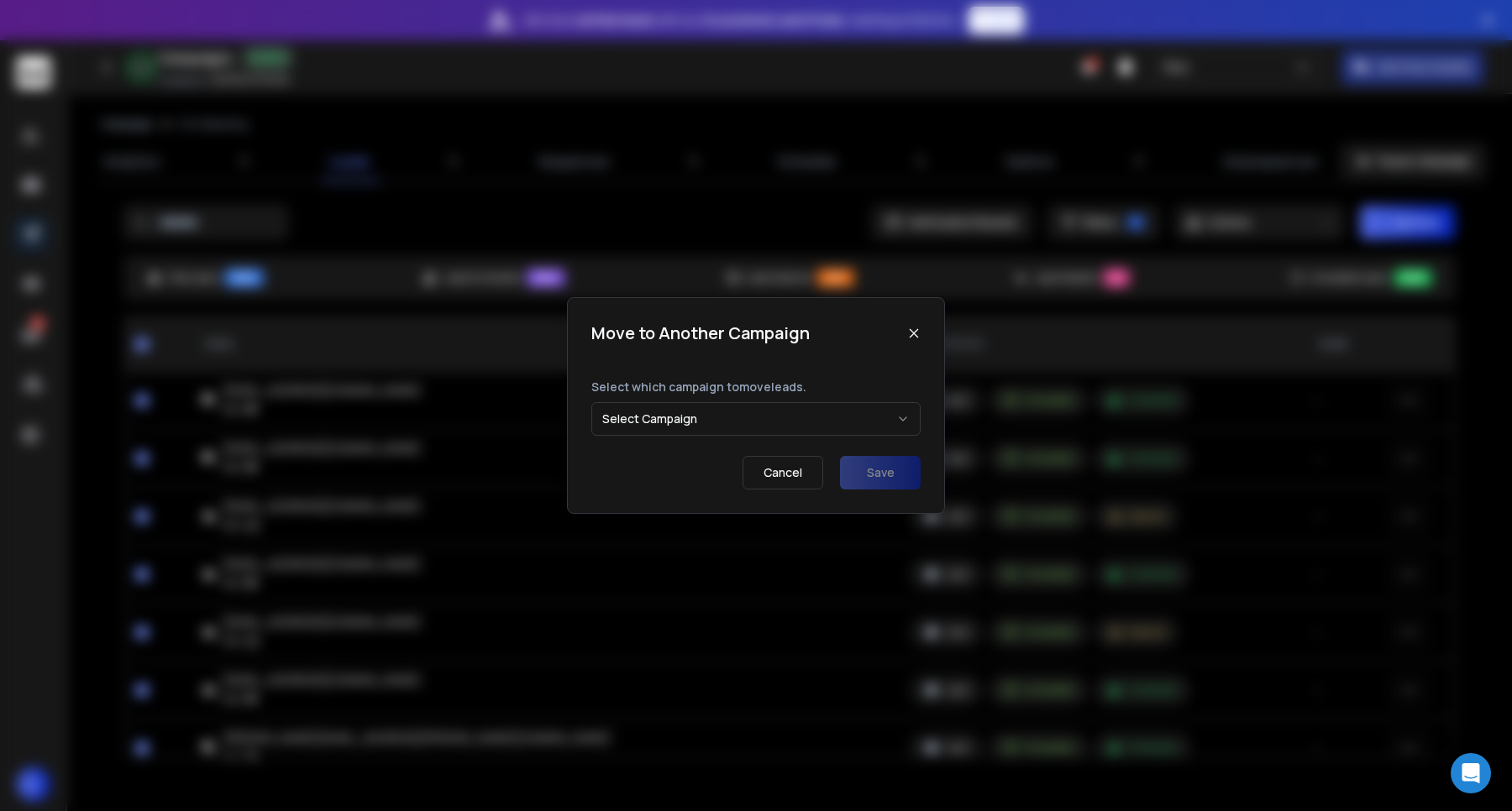
click at [711, 418] on button "Select Campaign" at bounding box center [756, 419] width 329 height 34
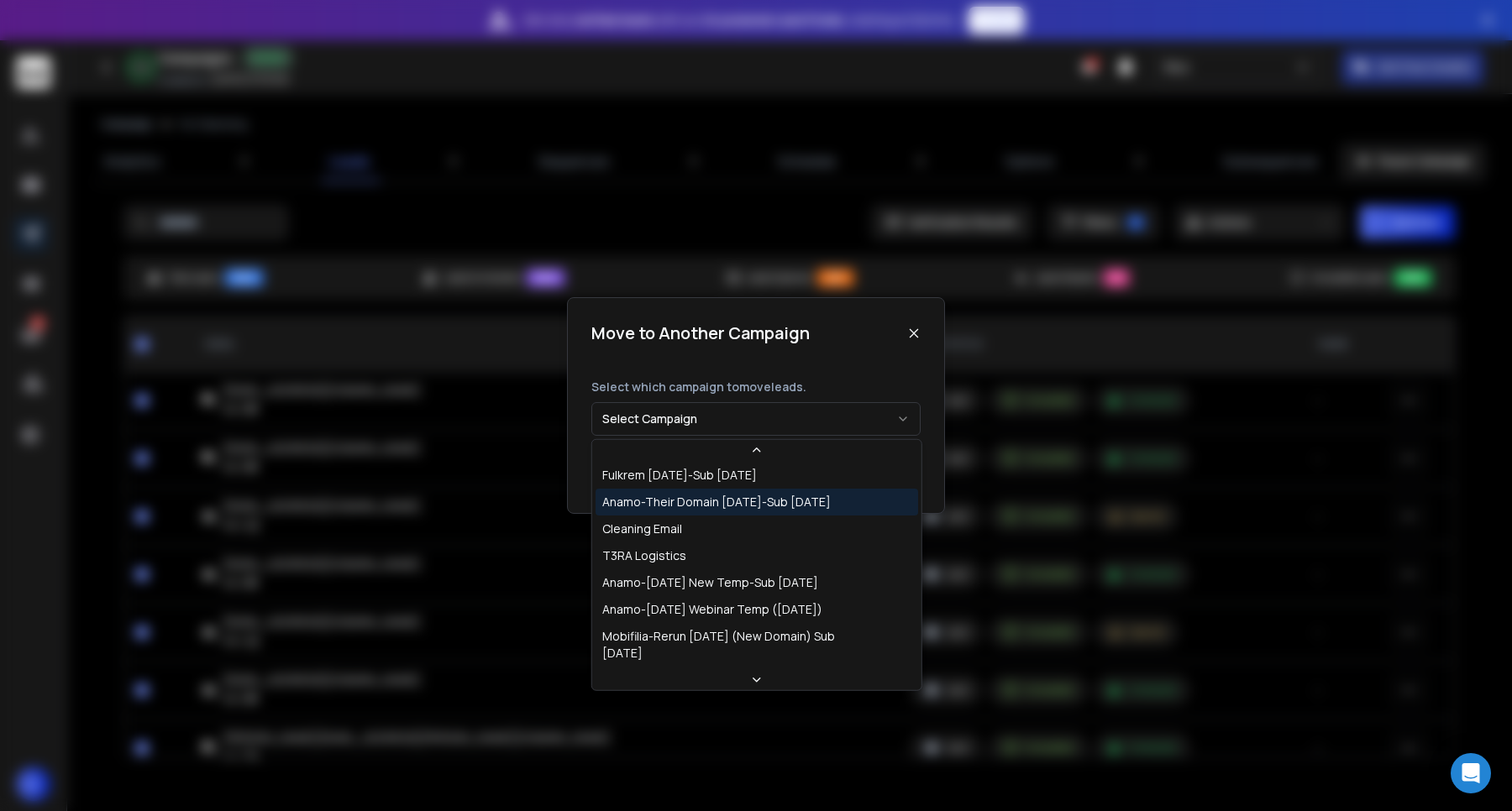
scroll to position [777, 0]
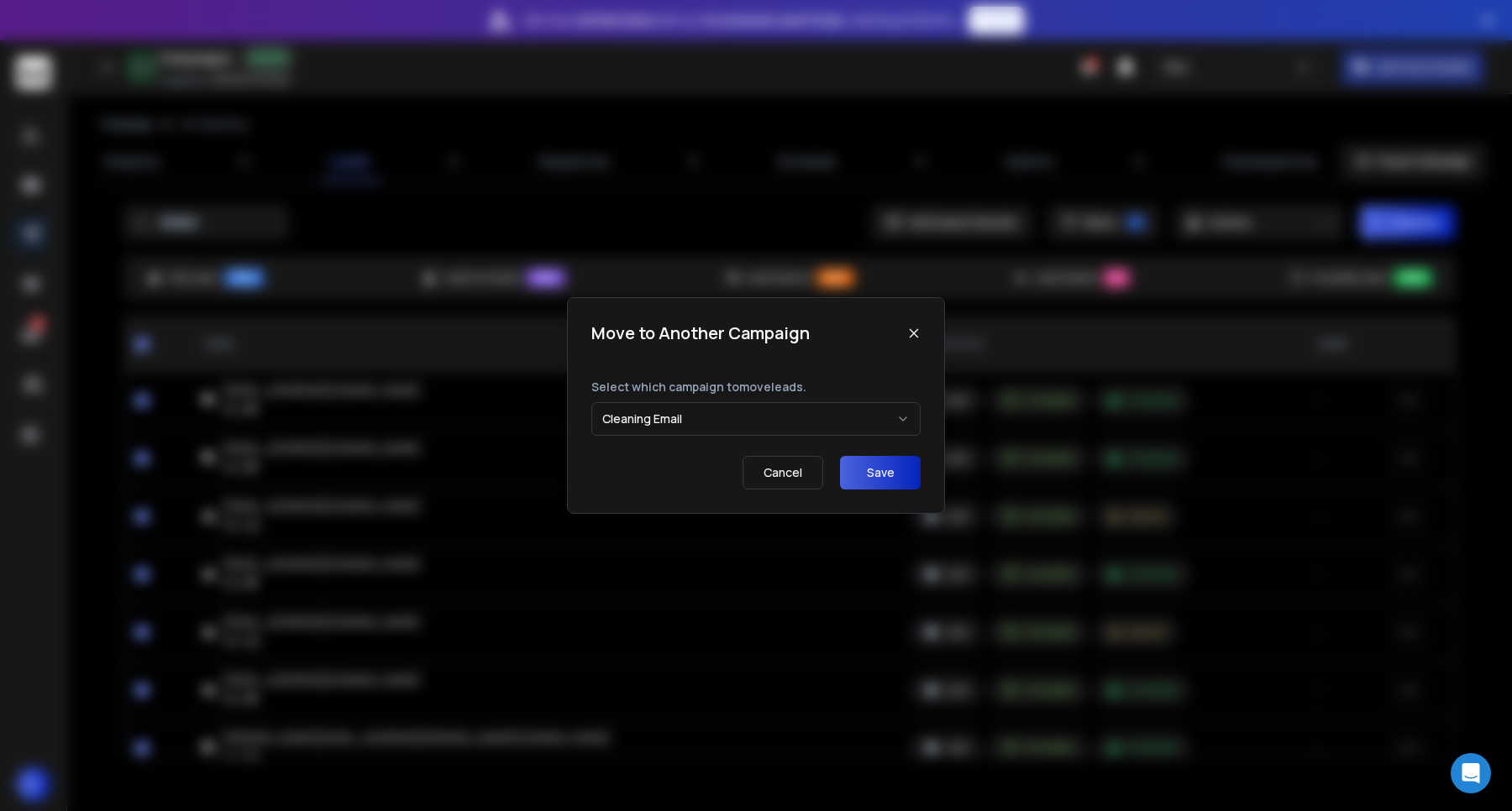
click at [874, 470] on button "Save" at bounding box center [880, 473] width 80 height 34
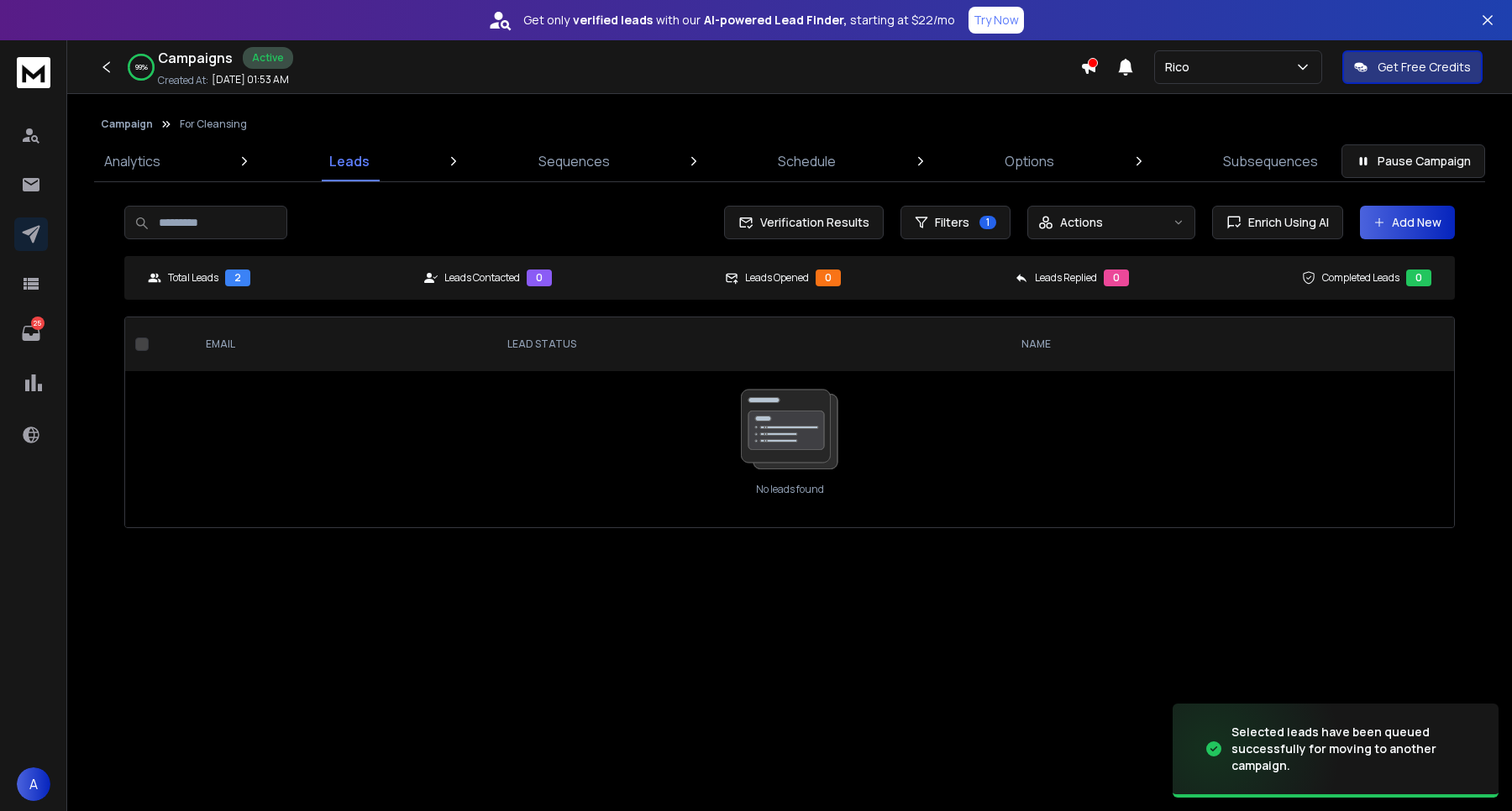
click at [212, 277] on p "Total Leads" at bounding box center [194, 278] width 51 height 14
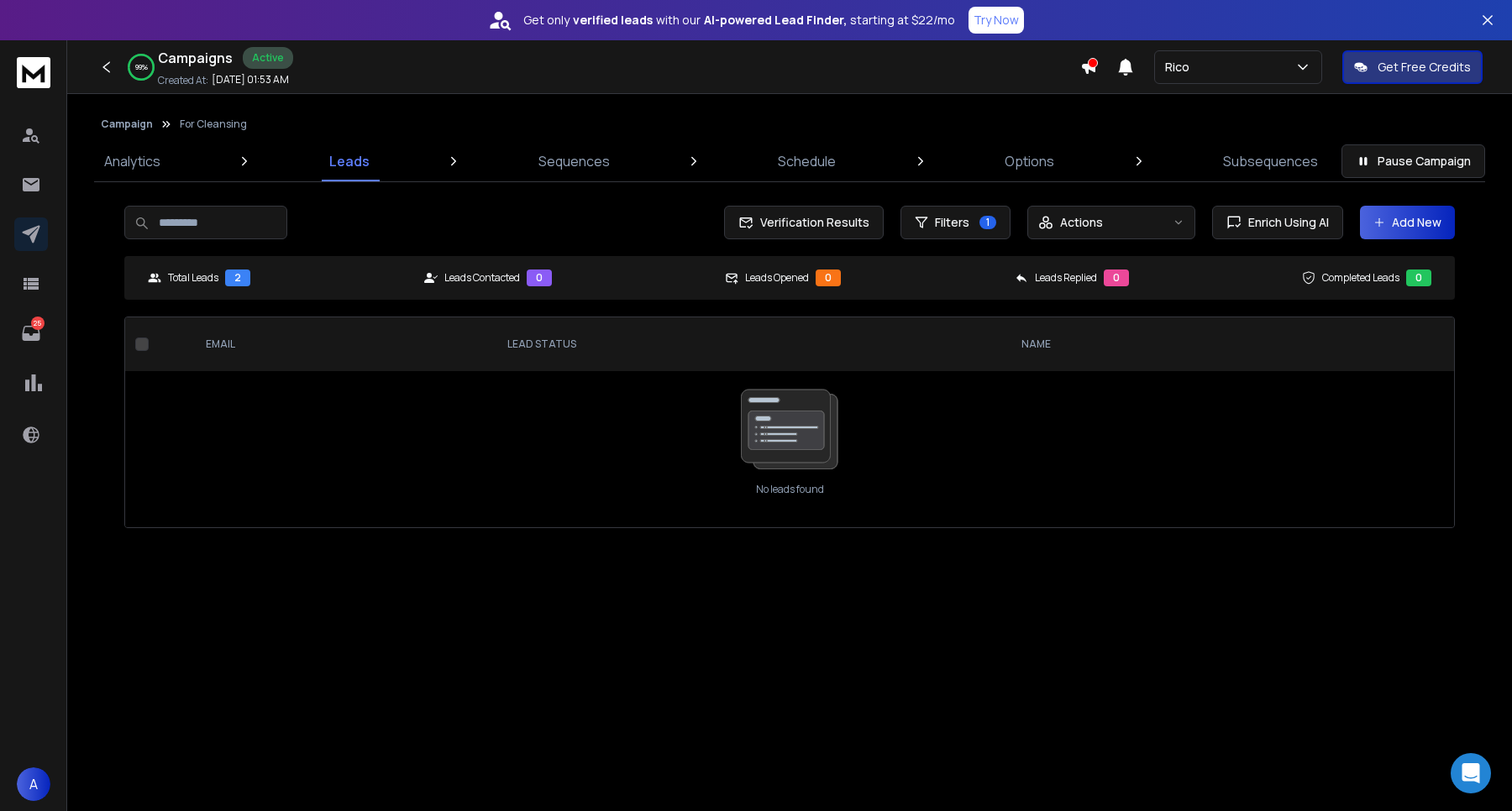
click at [190, 282] on p "Total Leads" at bounding box center [194, 278] width 51 height 14
click at [367, 173] on link "Leads" at bounding box center [349, 162] width 60 height 41
click at [955, 223] on span "Filters" at bounding box center [952, 222] width 35 height 17
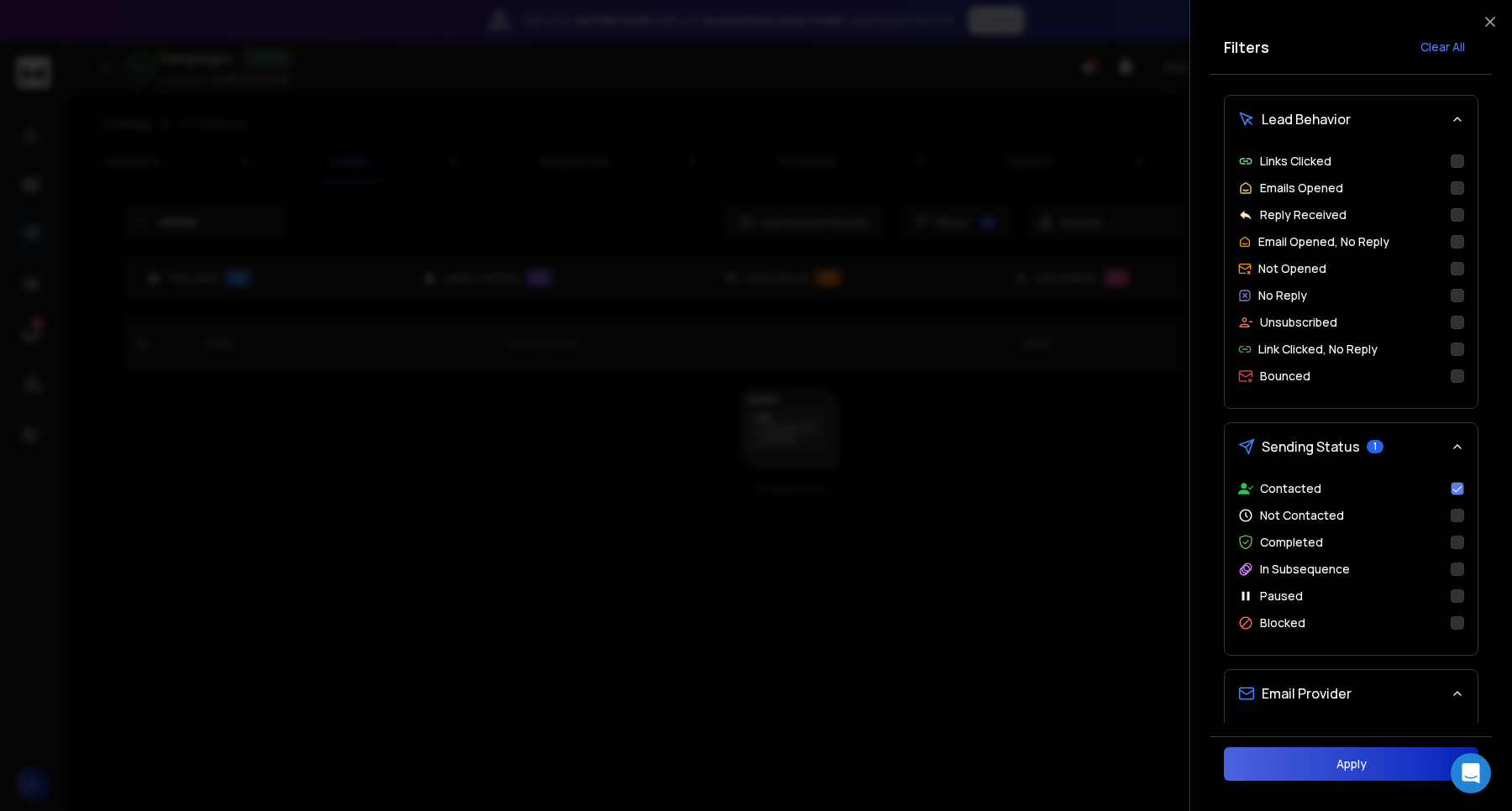
click at [1451, 489] on button "Contacted" at bounding box center [1458, 489] width 14 height 14
click at [1376, 759] on button "Apply" at bounding box center [1351, 764] width 255 height 34
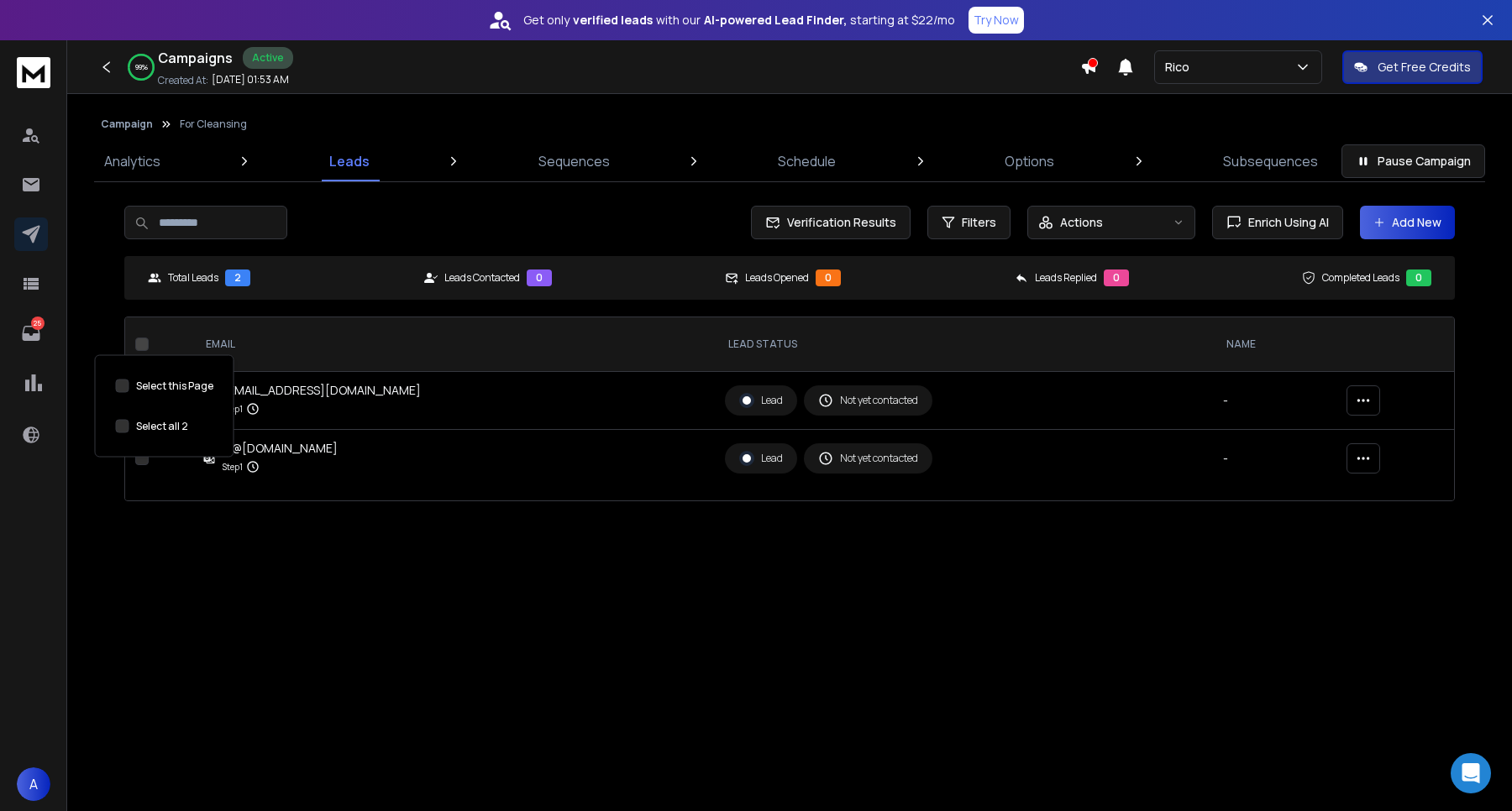
click at [137, 346] on button "Select this Page" at bounding box center [142, 344] width 14 height 14
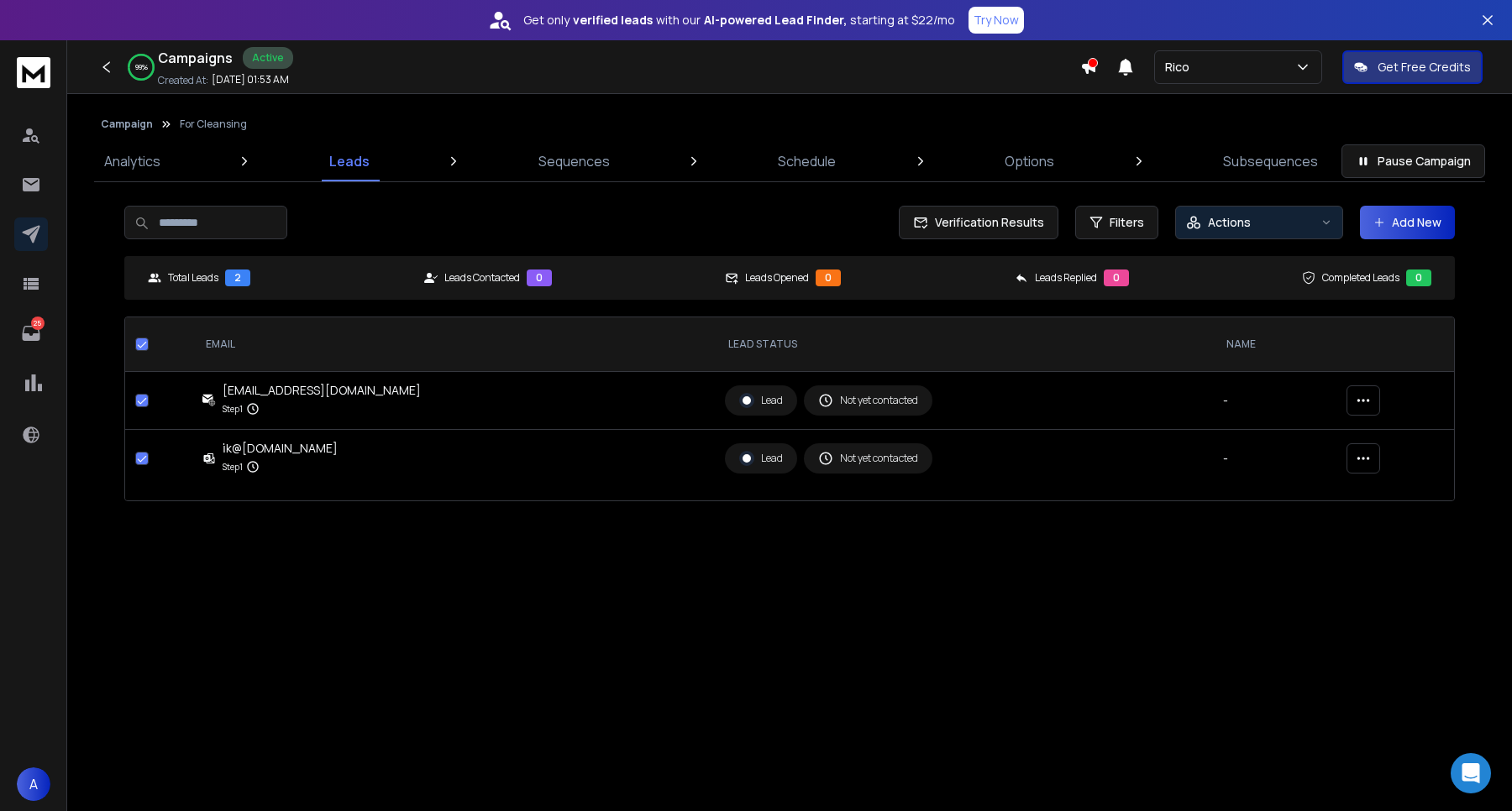
click at [1333, 219] on icon "button" at bounding box center [1327, 222] width 12 height 14
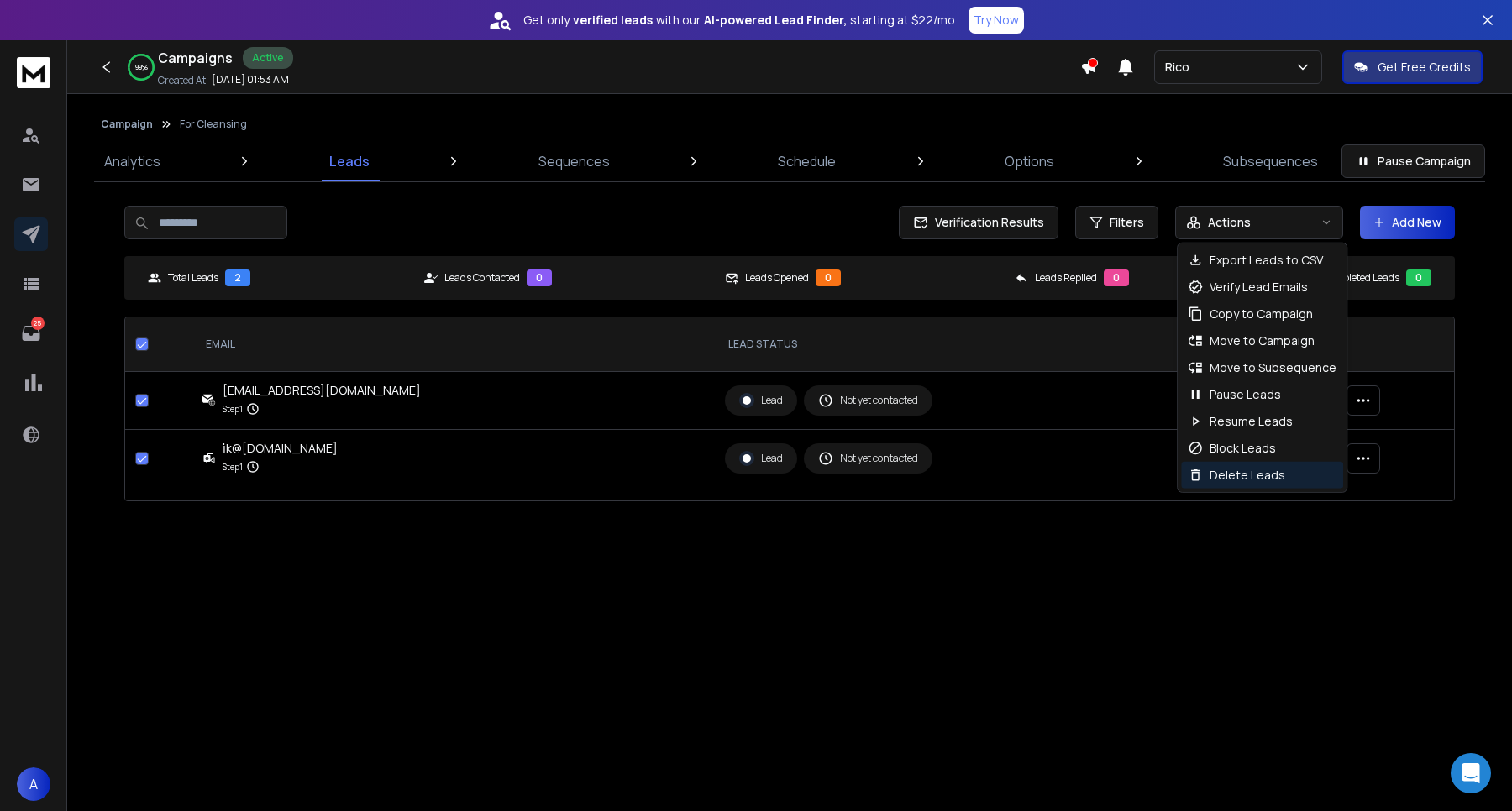
click at [1244, 479] on p "Delete Leads" at bounding box center [1247, 475] width 75 height 17
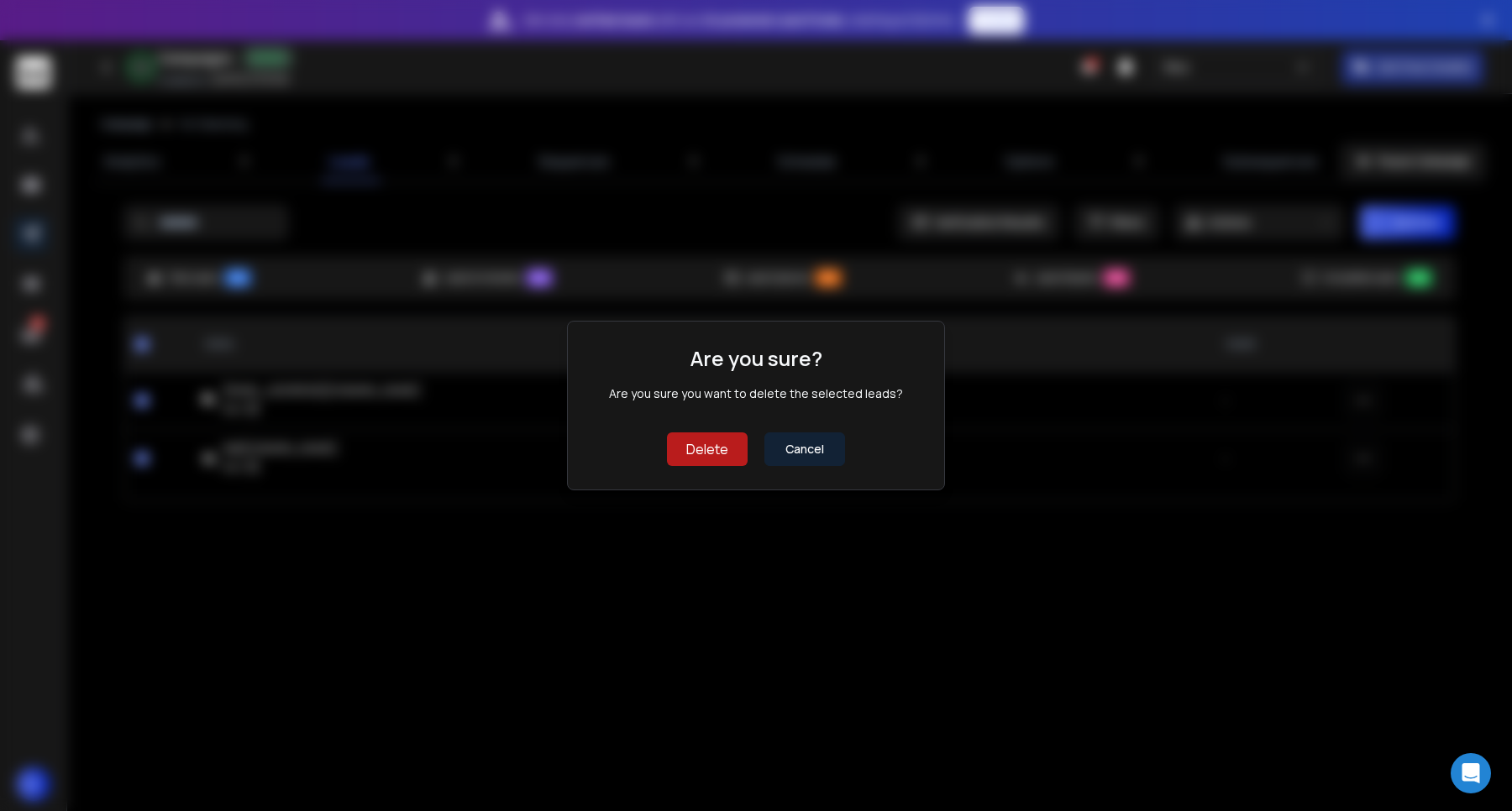
click at [696, 441] on button "Delete" at bounding box center [707, 449] width 80 height 34
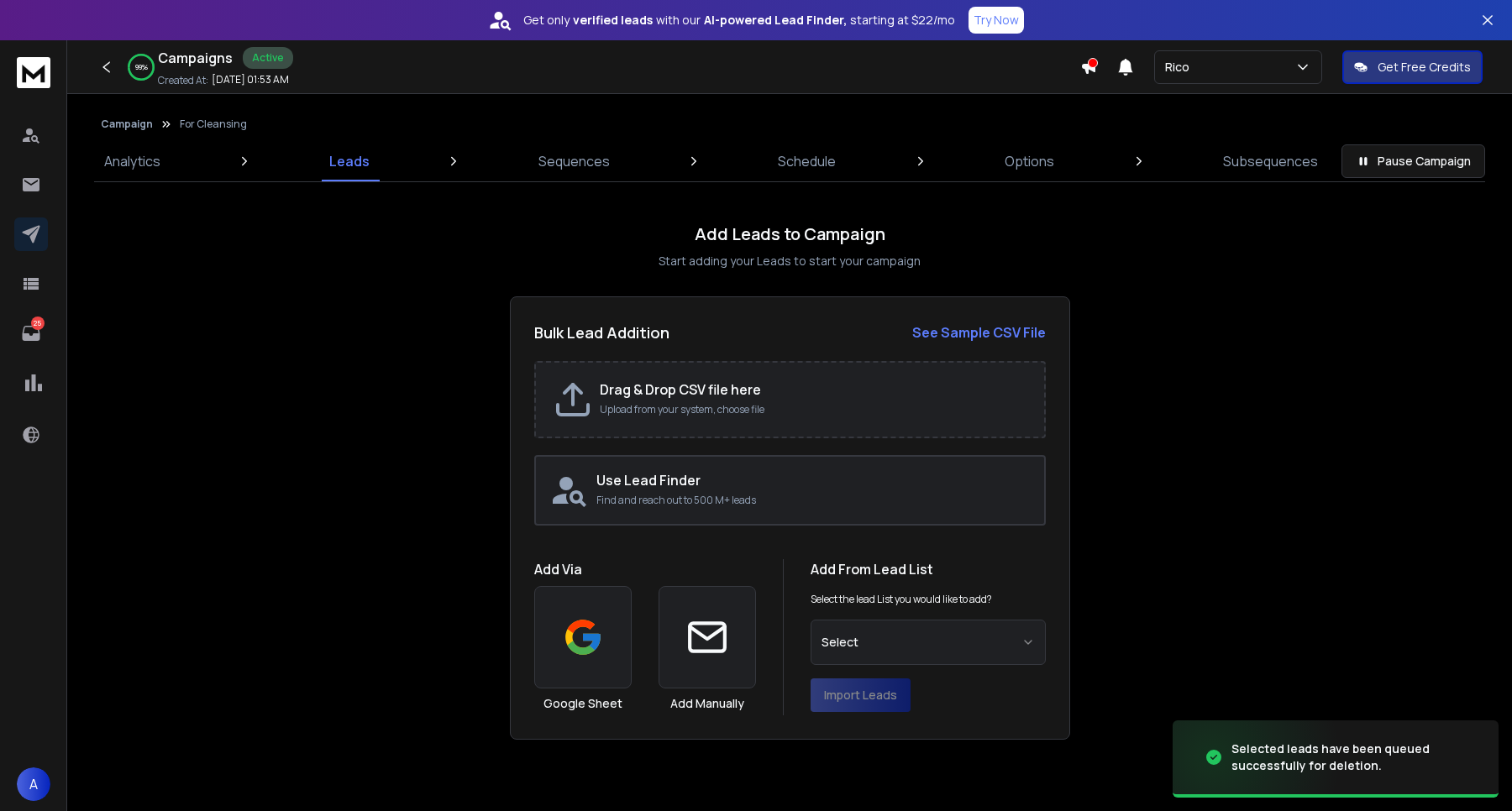
click at [123, 128] on button "Campaign" at bounding box center [127, 124] width 52 height 14
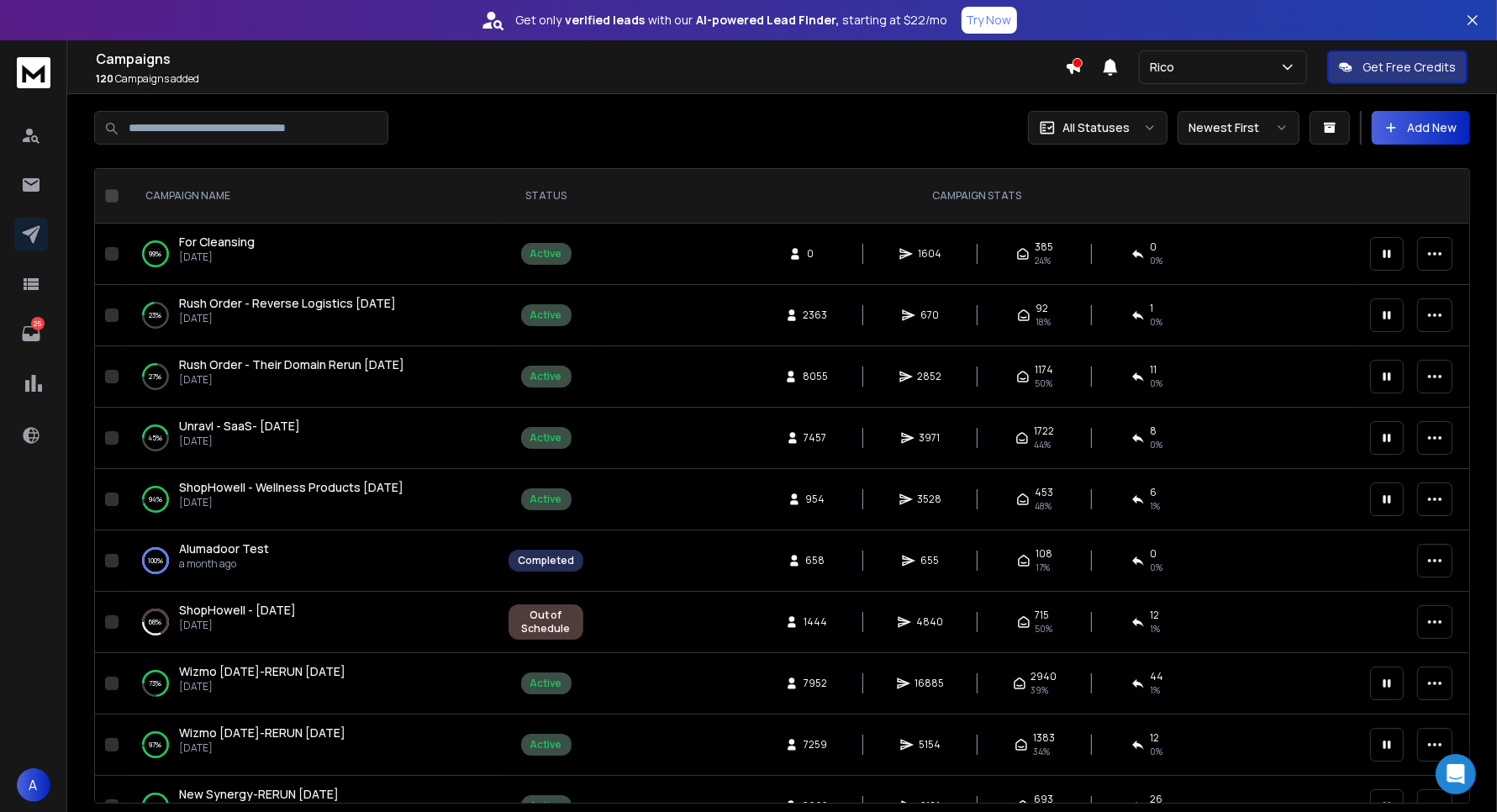
click at [271, 238] on div "99 % For Cleansing 2 days ago" at bounding box center [312, 254] width 340 height 41
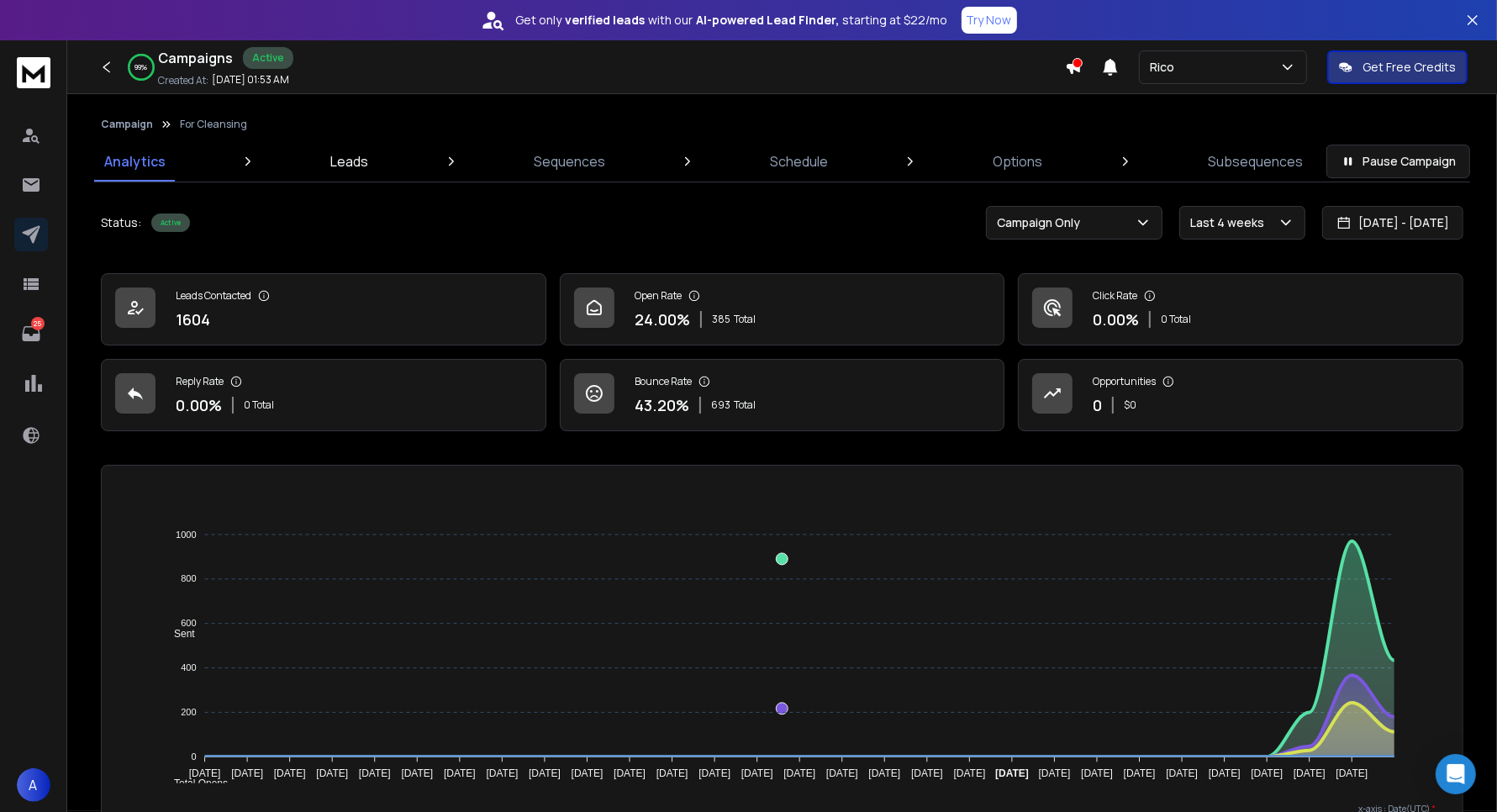
click at [362, 167] on p "Leads" at bounding box center [349, 162] width 38 height 20
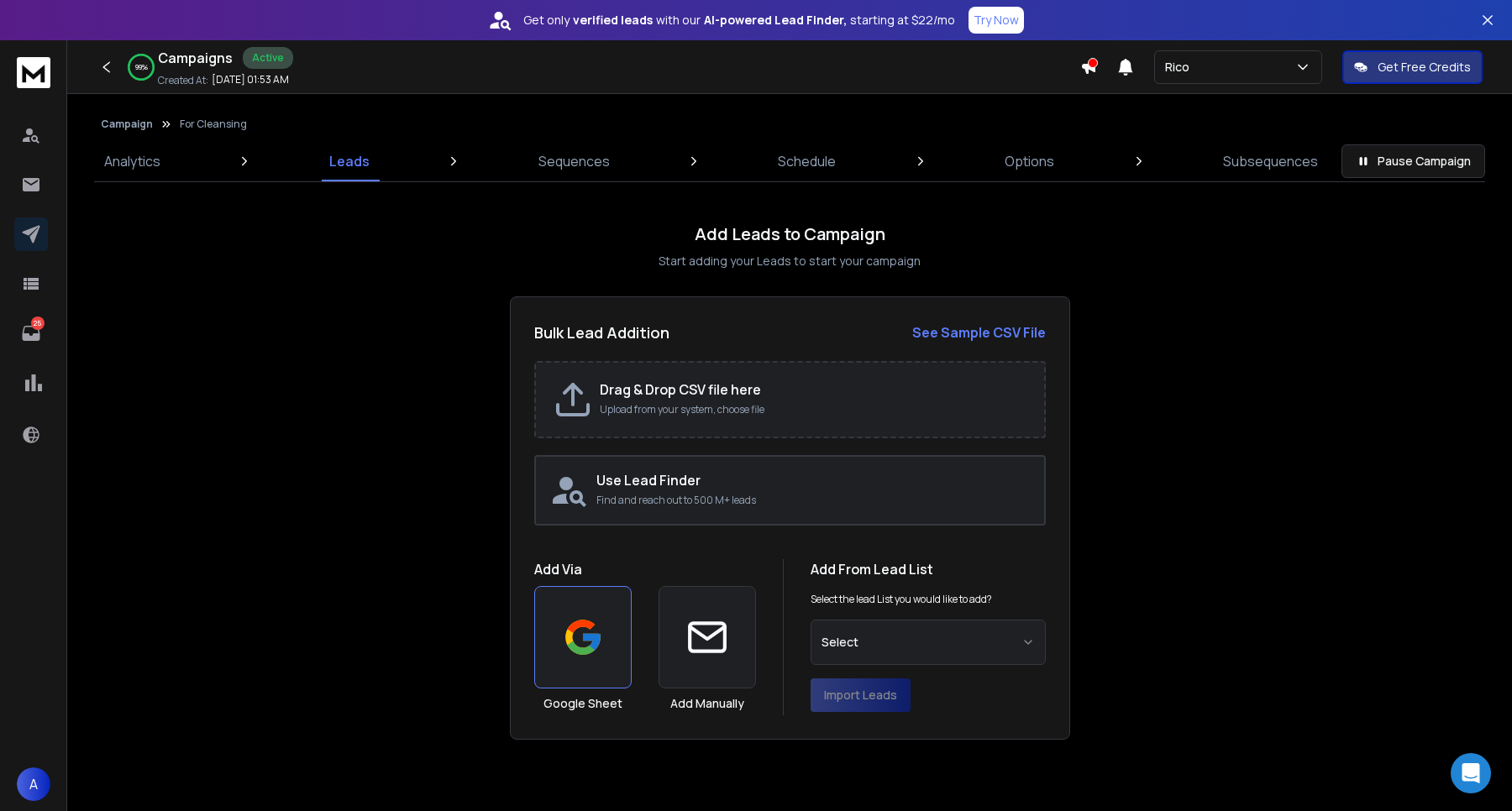
click at [585, 627] on icon at bounding box center [583, 638] width 42 height 51
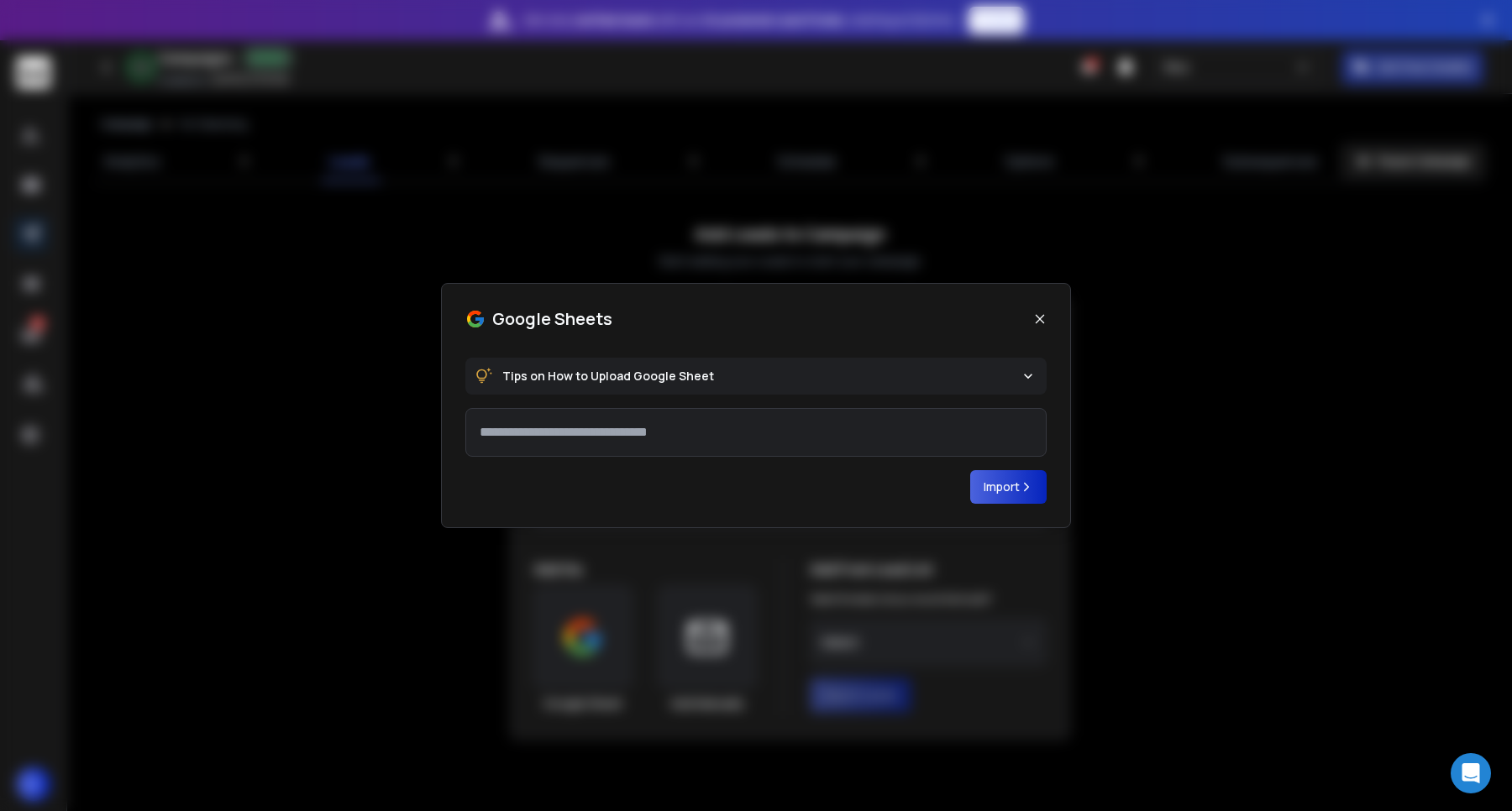
click at [698, 434] on input at bounding box center [756, 433] width 581 height 49
paste input "**********"
type input "**********"
click at [1044, 316] on icon at bounding box center [1040, 319] width 14 height 14
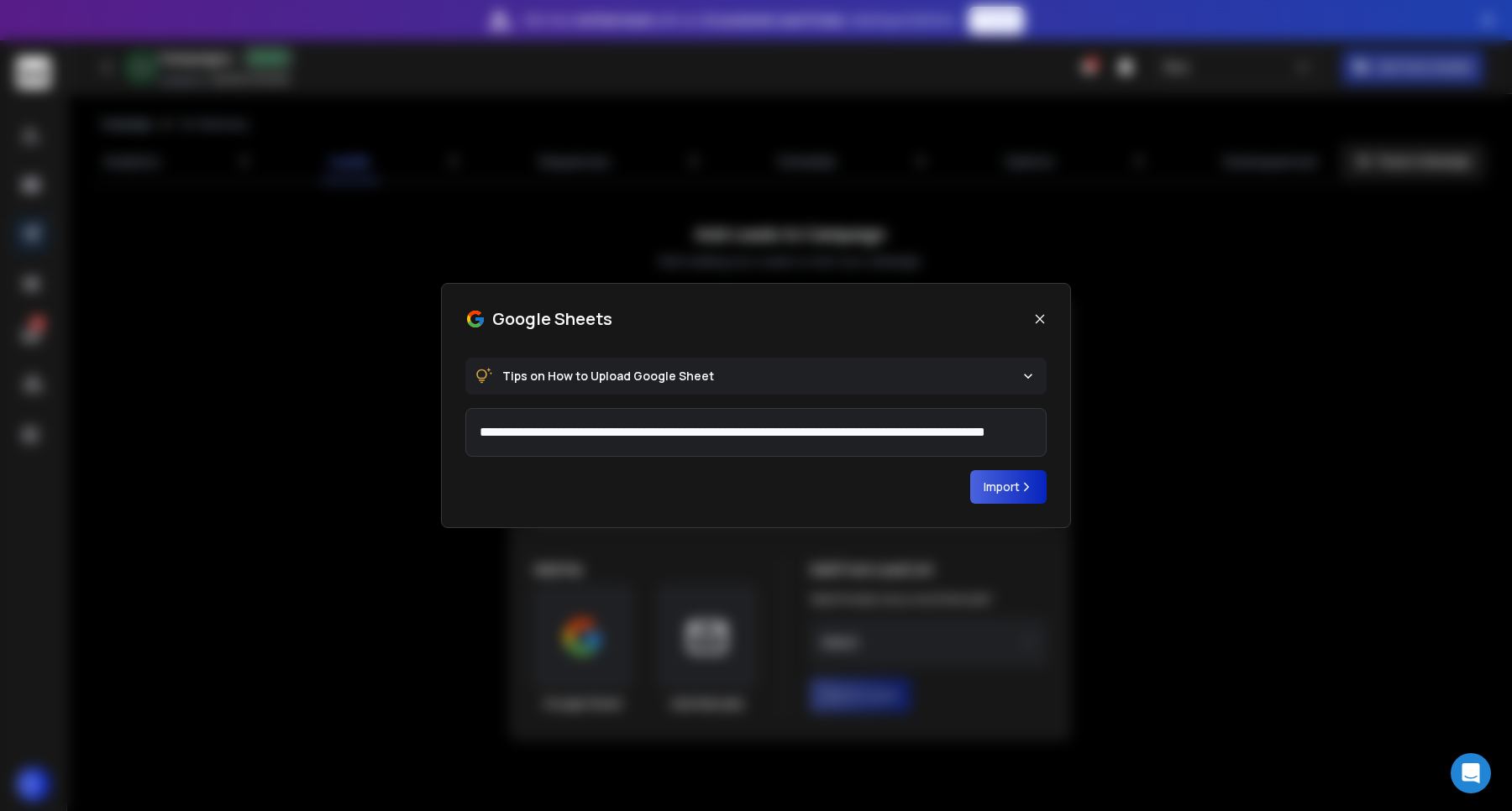
scroll to position [0, 0]
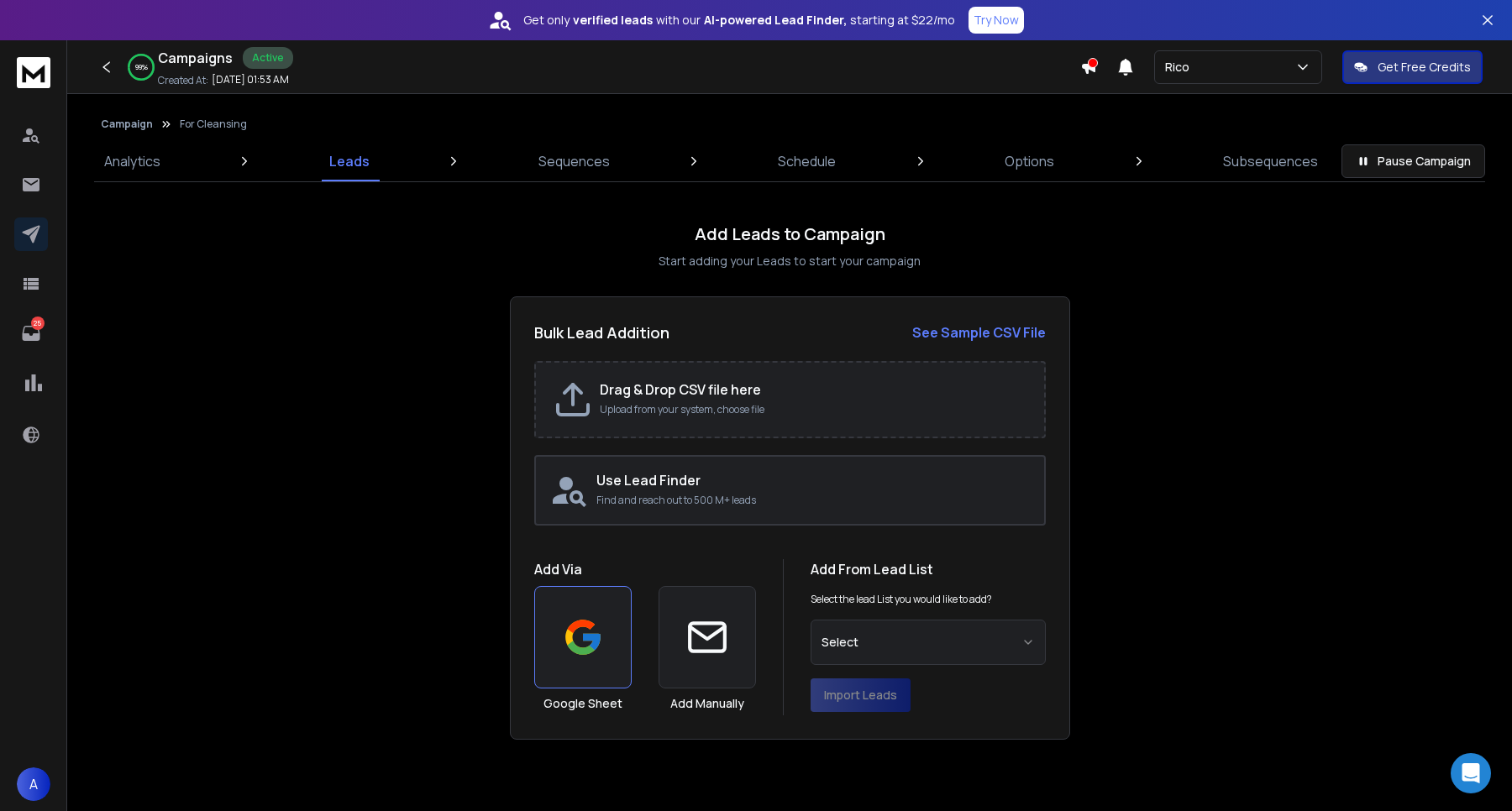
click at [580, 642] on icon at bounding box center [583, 638] width 42 height 51
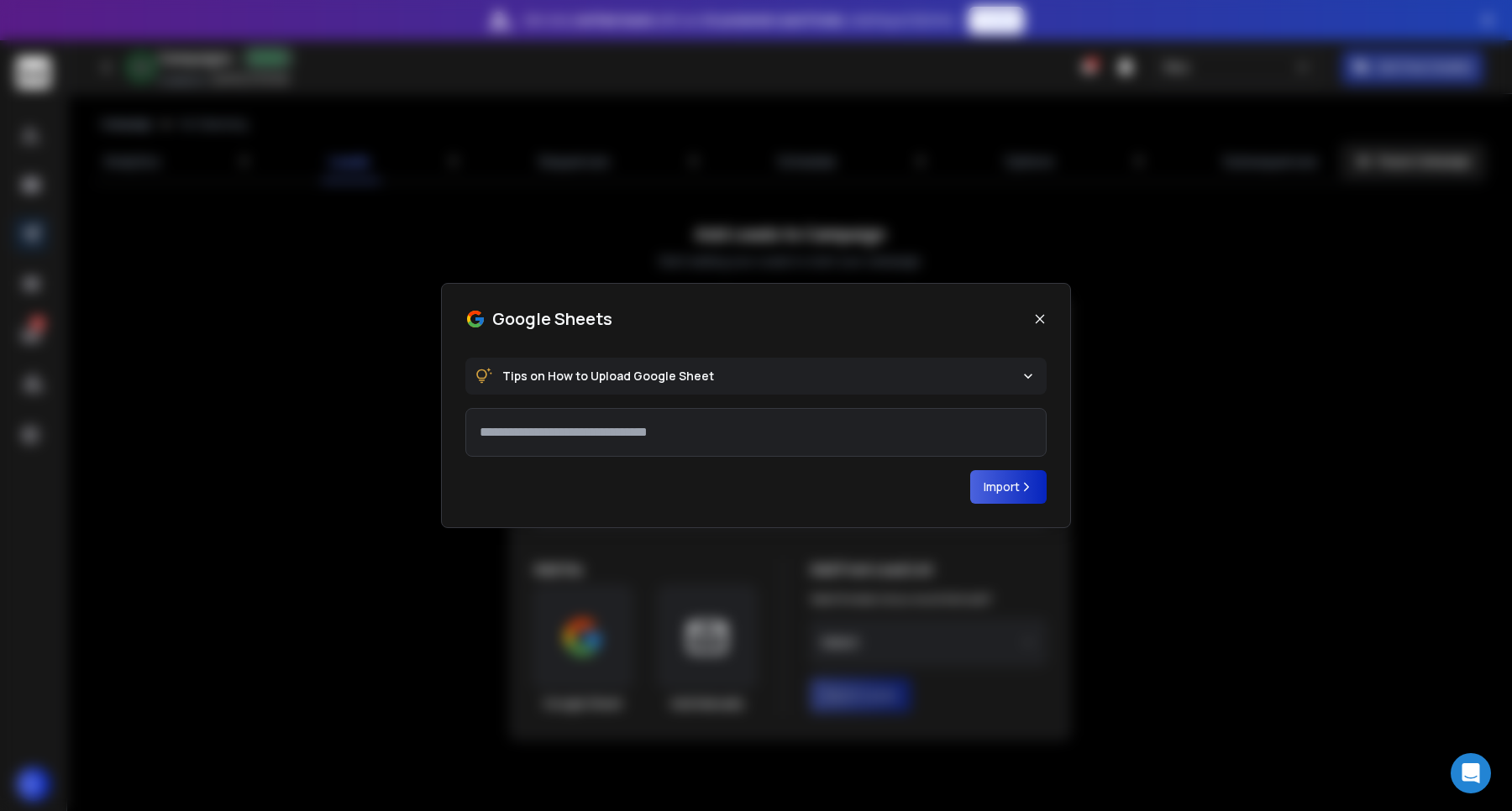
click at [631, 426] on input at bounding box center [756, 433] width 581 height 49
paste input "**********"
type input "**********"
click at [1022, 490] on icon at bounding box center [1026, 487] width 14 height 14
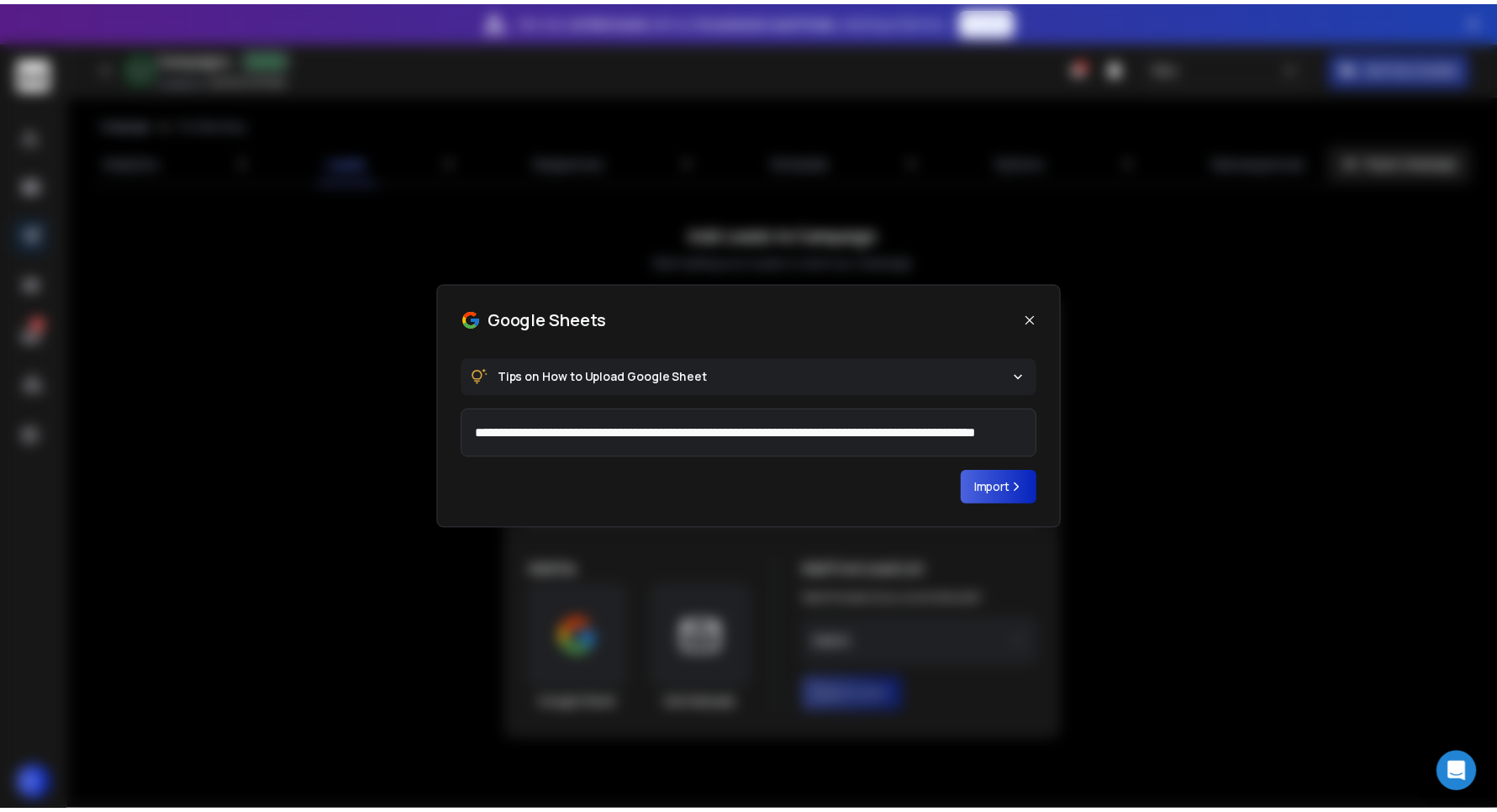
scroll to position [0, 0]
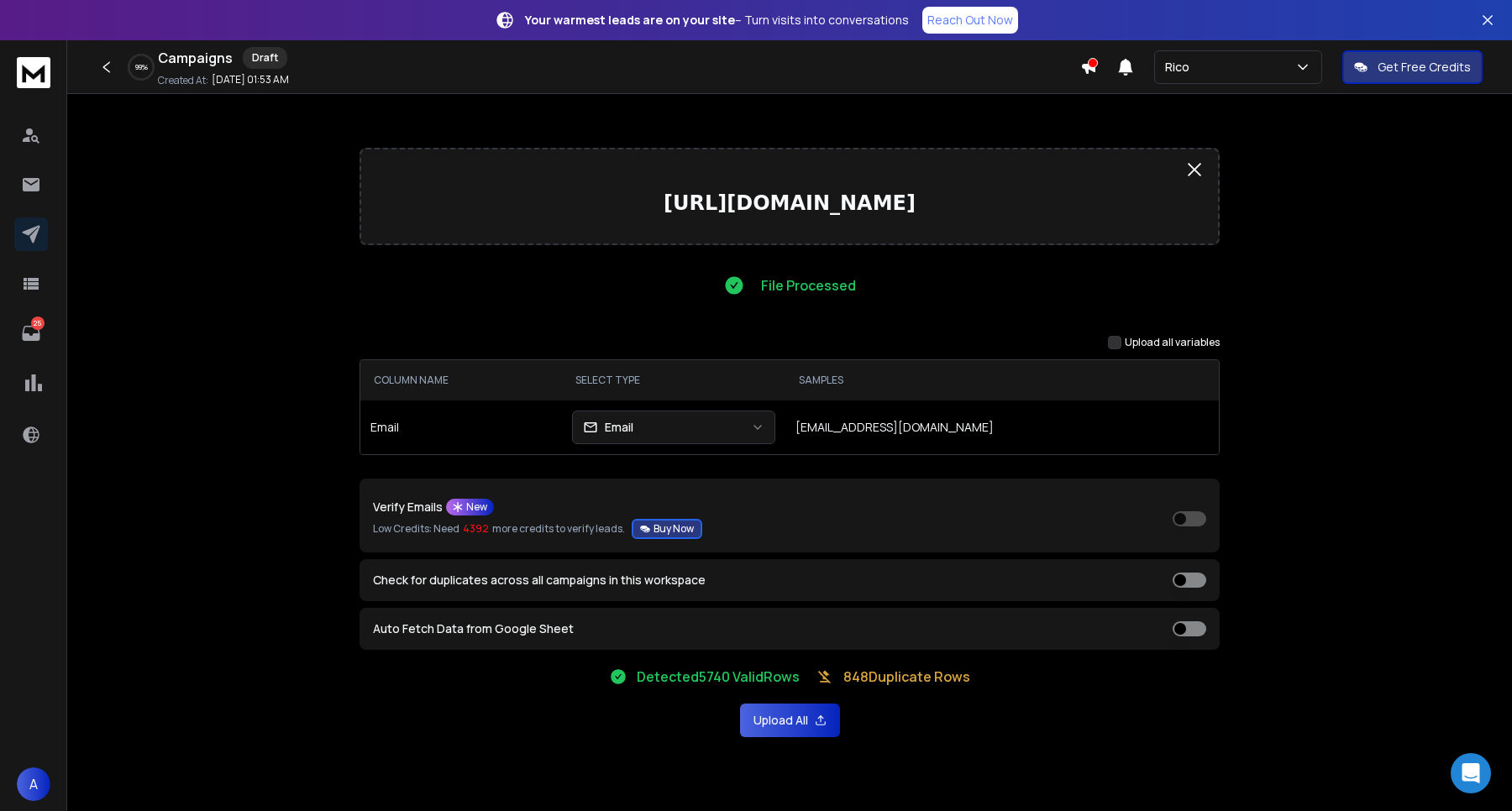
click at [819, 726] on icon at bounding box center [821, 721] width 12 height 12
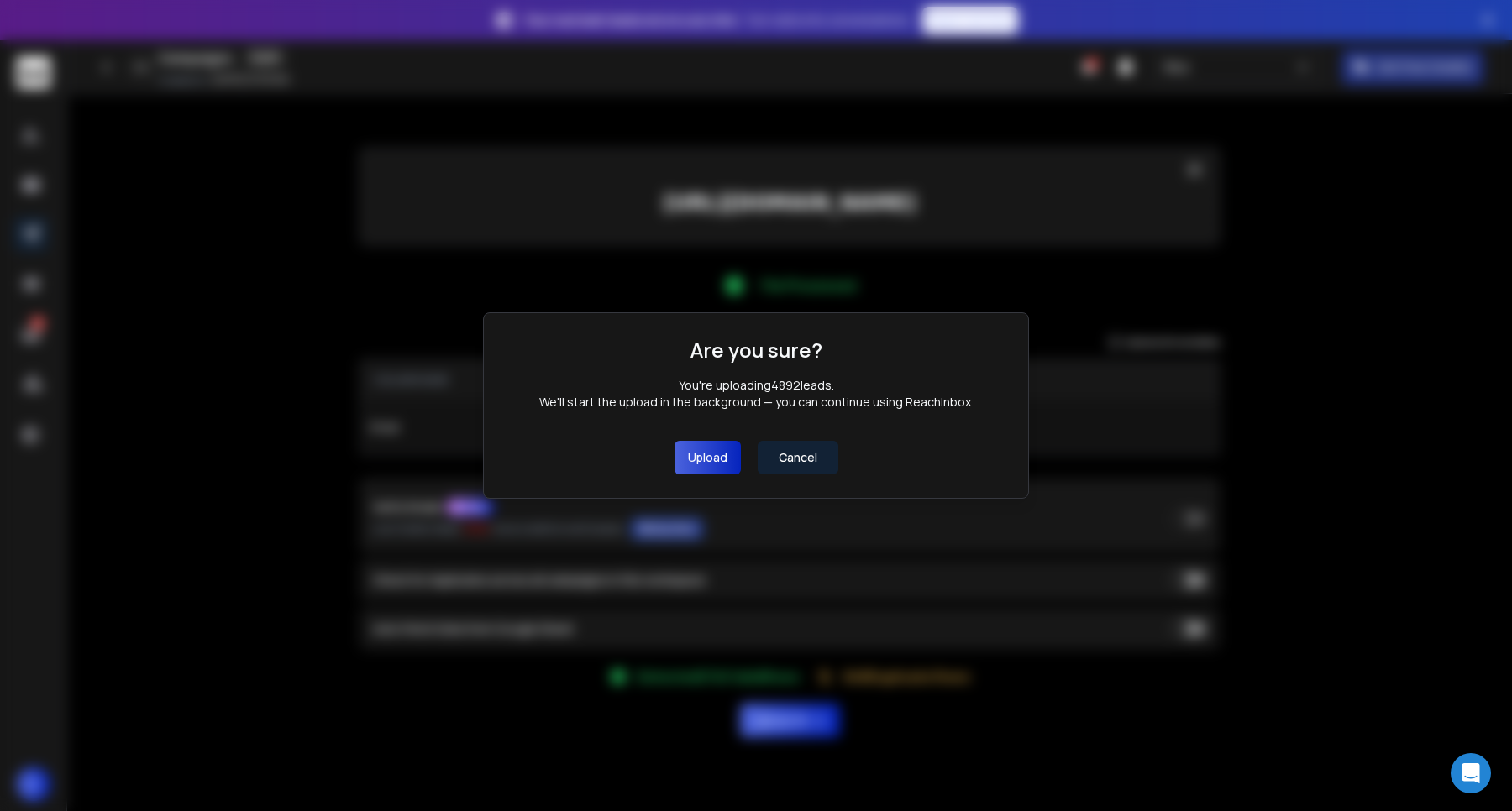
click at [783, 456] on button "Cancel" at bounding box center [798, 458] width 80 height 34
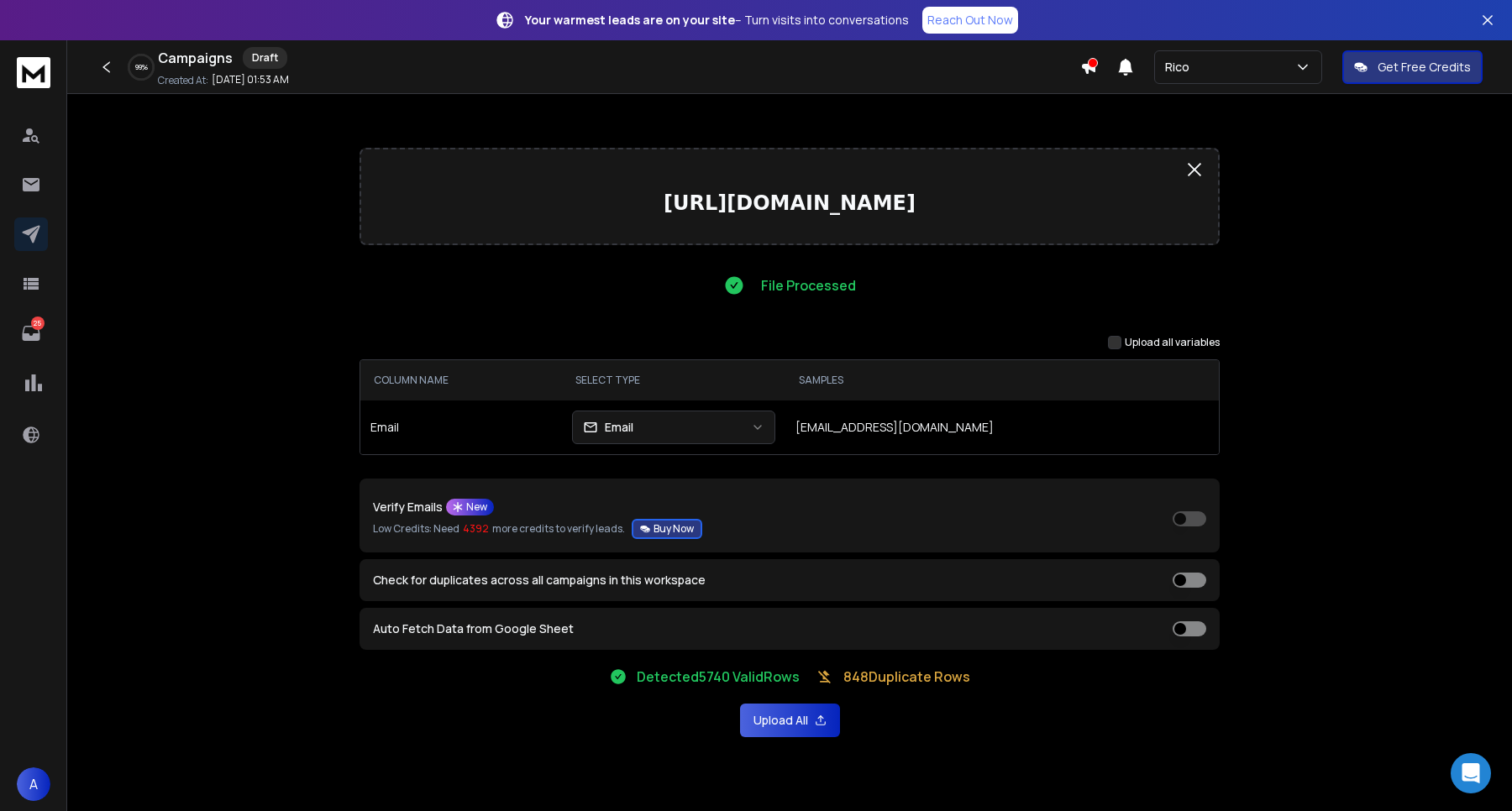
click at [778, 737] on button "Upload All" at bounding box center [790, 721] width 100 height 34
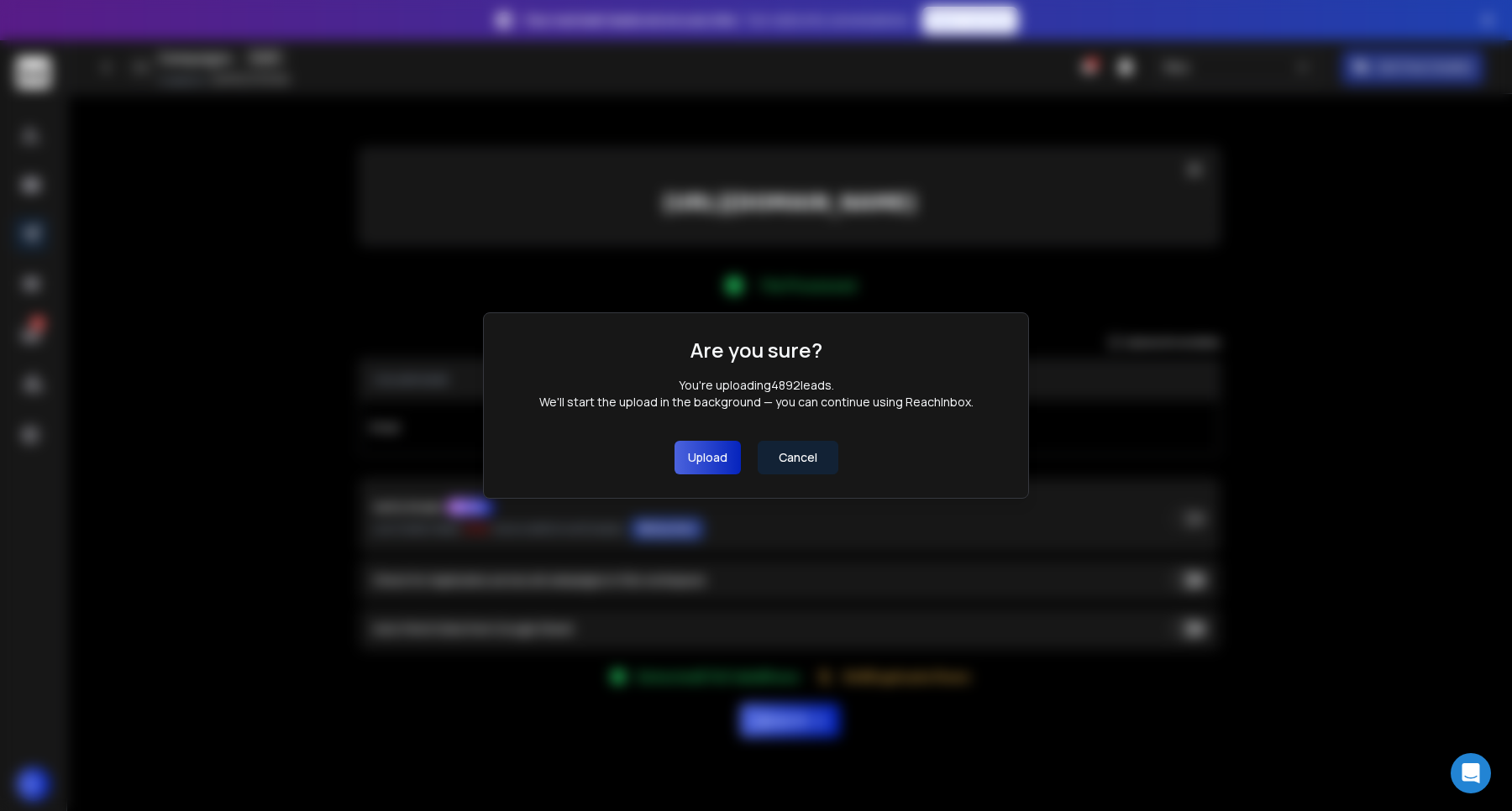
click at [804, 455] on button "Cancel" at bounding box center [798, 458] width 80 height 34
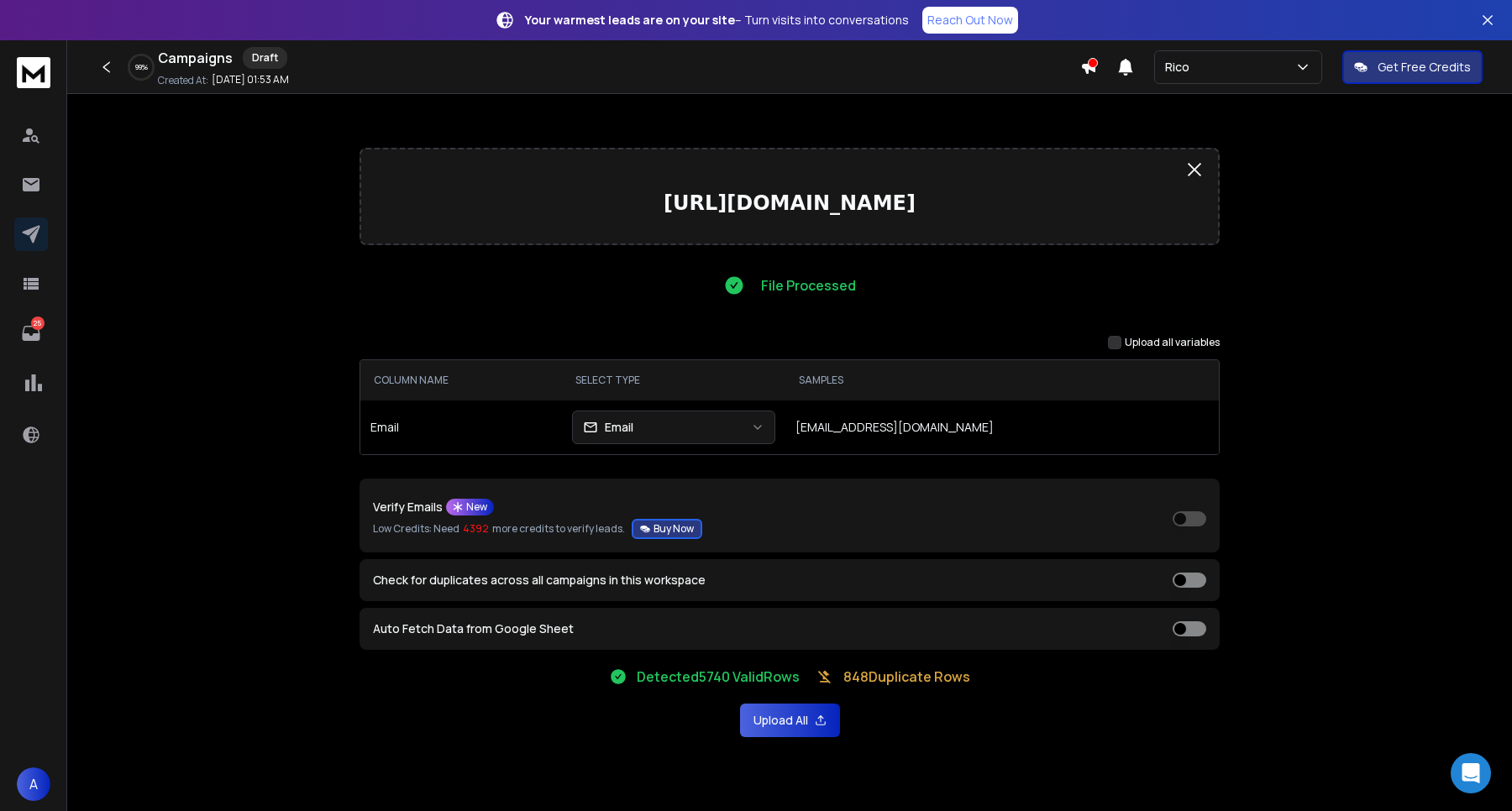
click at [792, 737] on button "Upload All" at bounding box center [790, 721] width 100 height 34
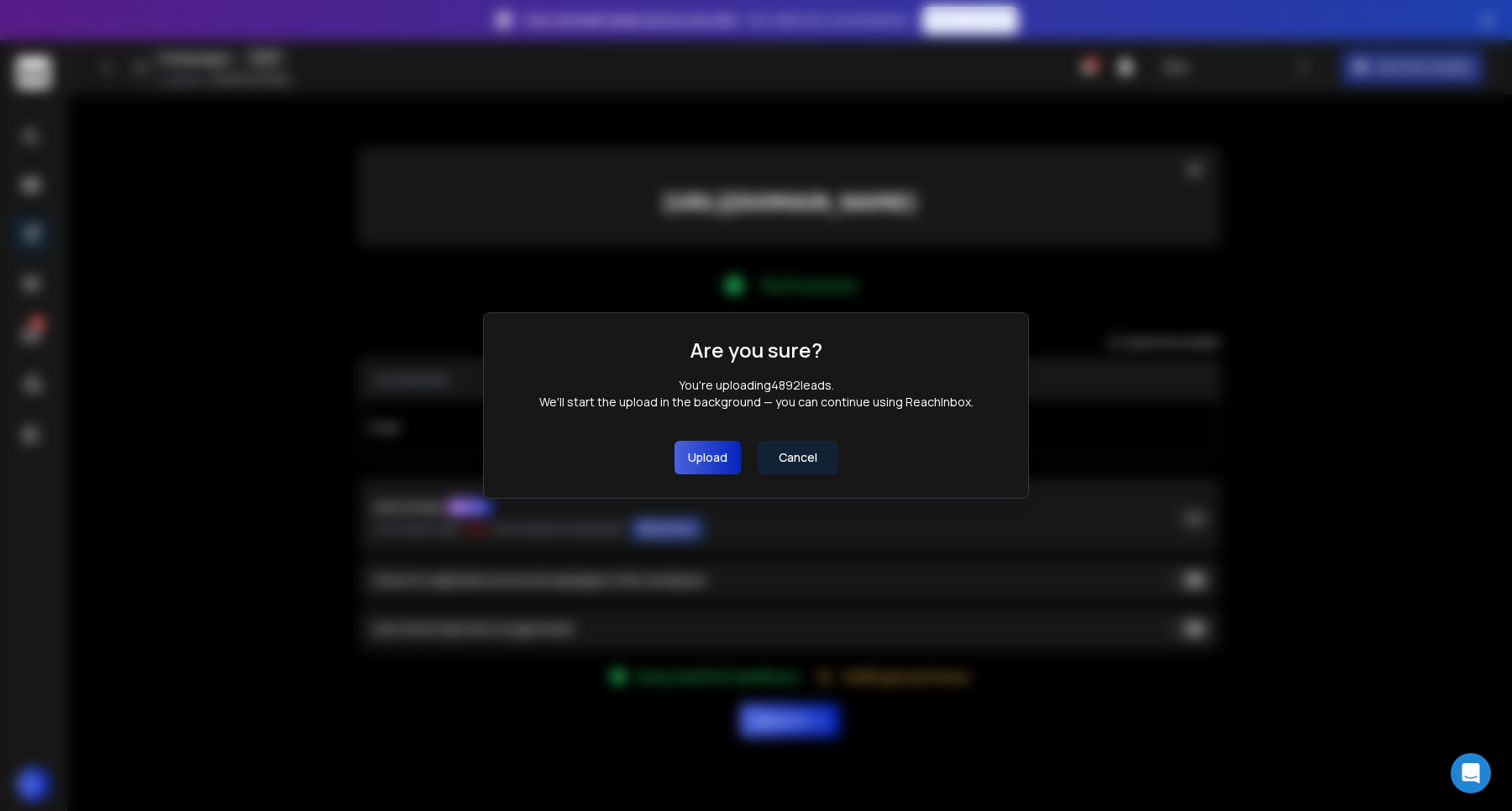
click at [719, 456] on button "Upload" at bounding box center [707, 458] width 66 height 34
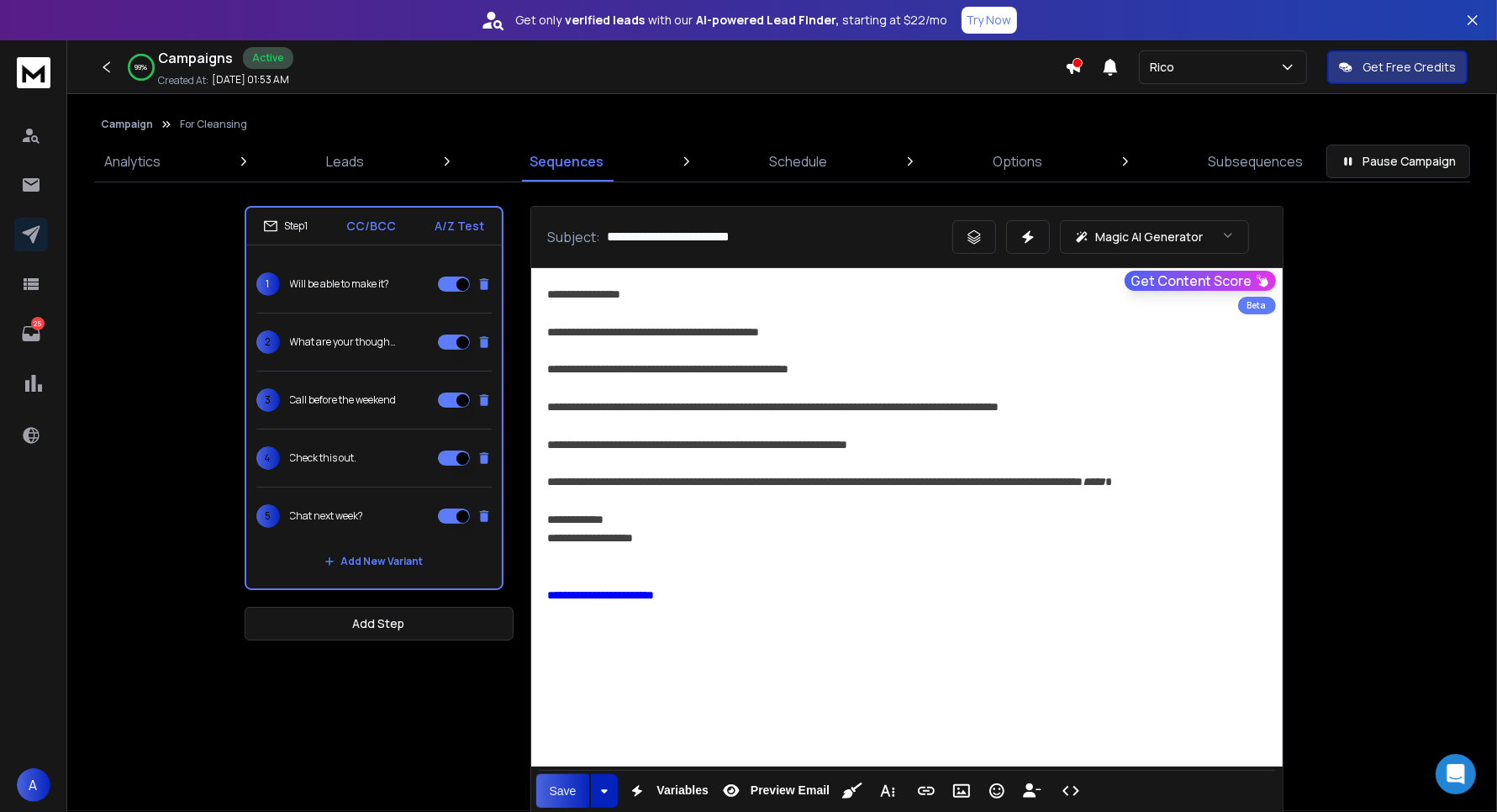
scroll to position [26, 0]
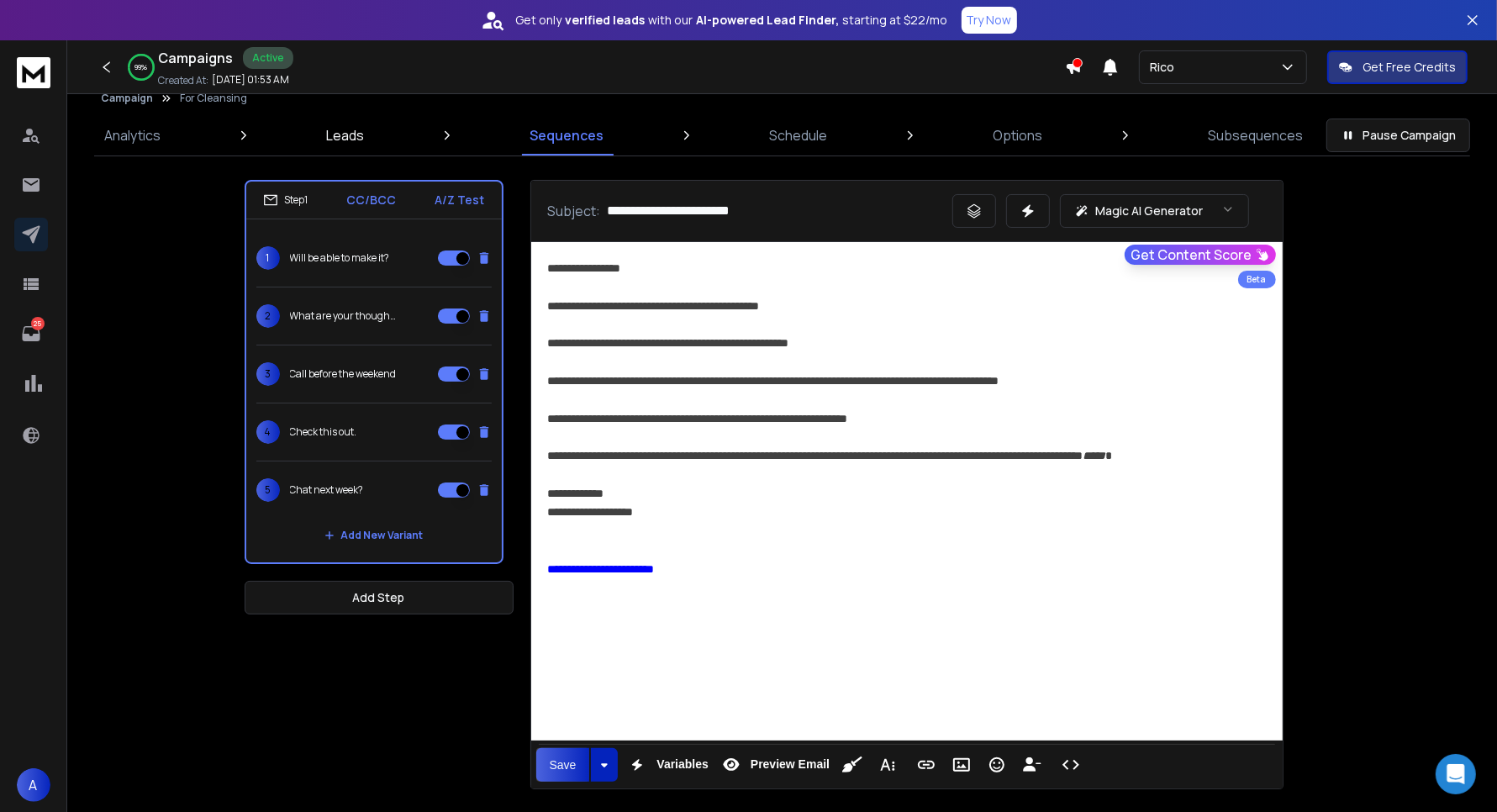
click at [364, 129] on p "Leads" at bounding box center [345, 135] width 38 height 20
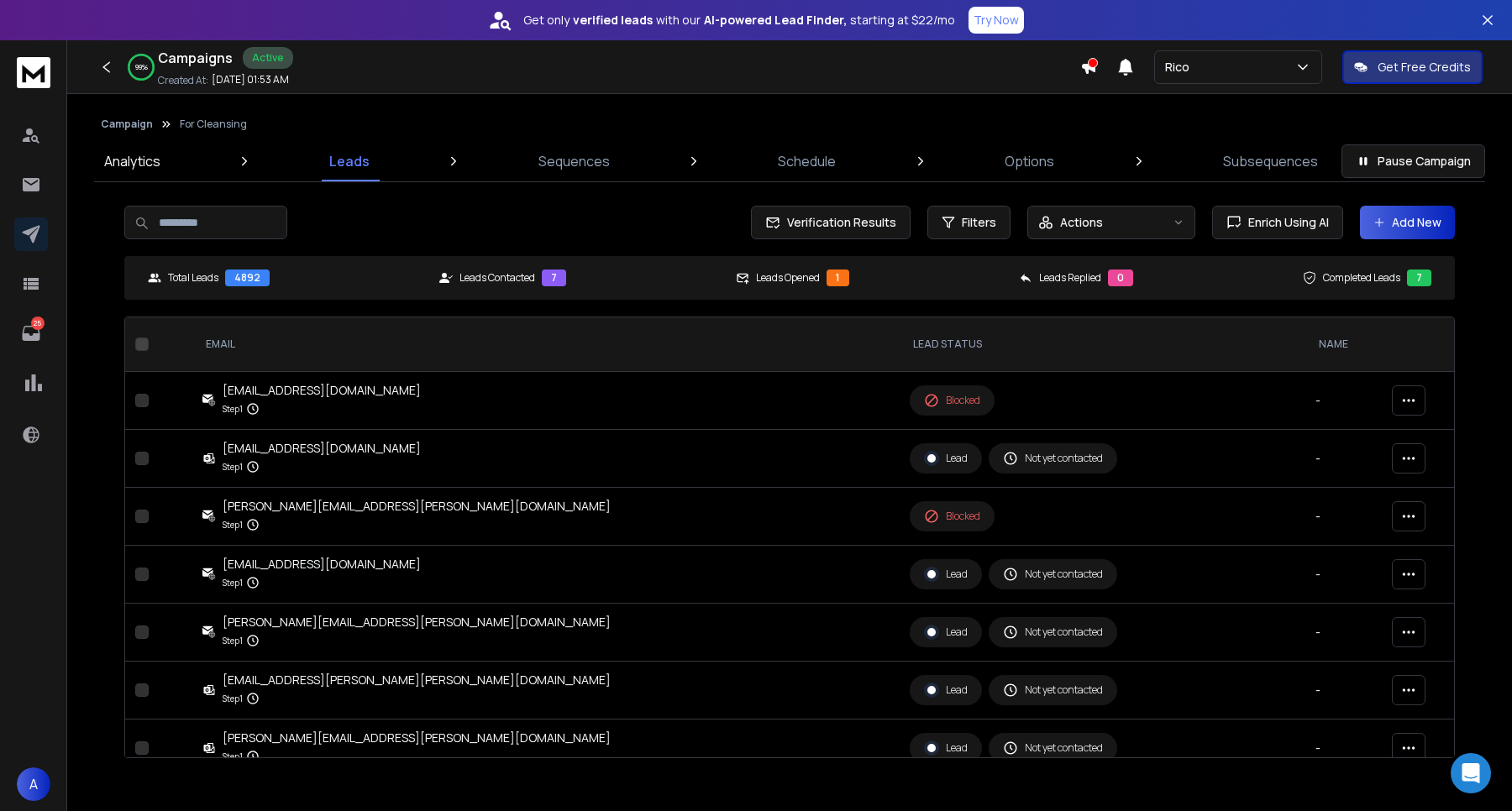
click at [161, 175] on link "Analytics" at bounding box center [132, 162] width 76 height 41
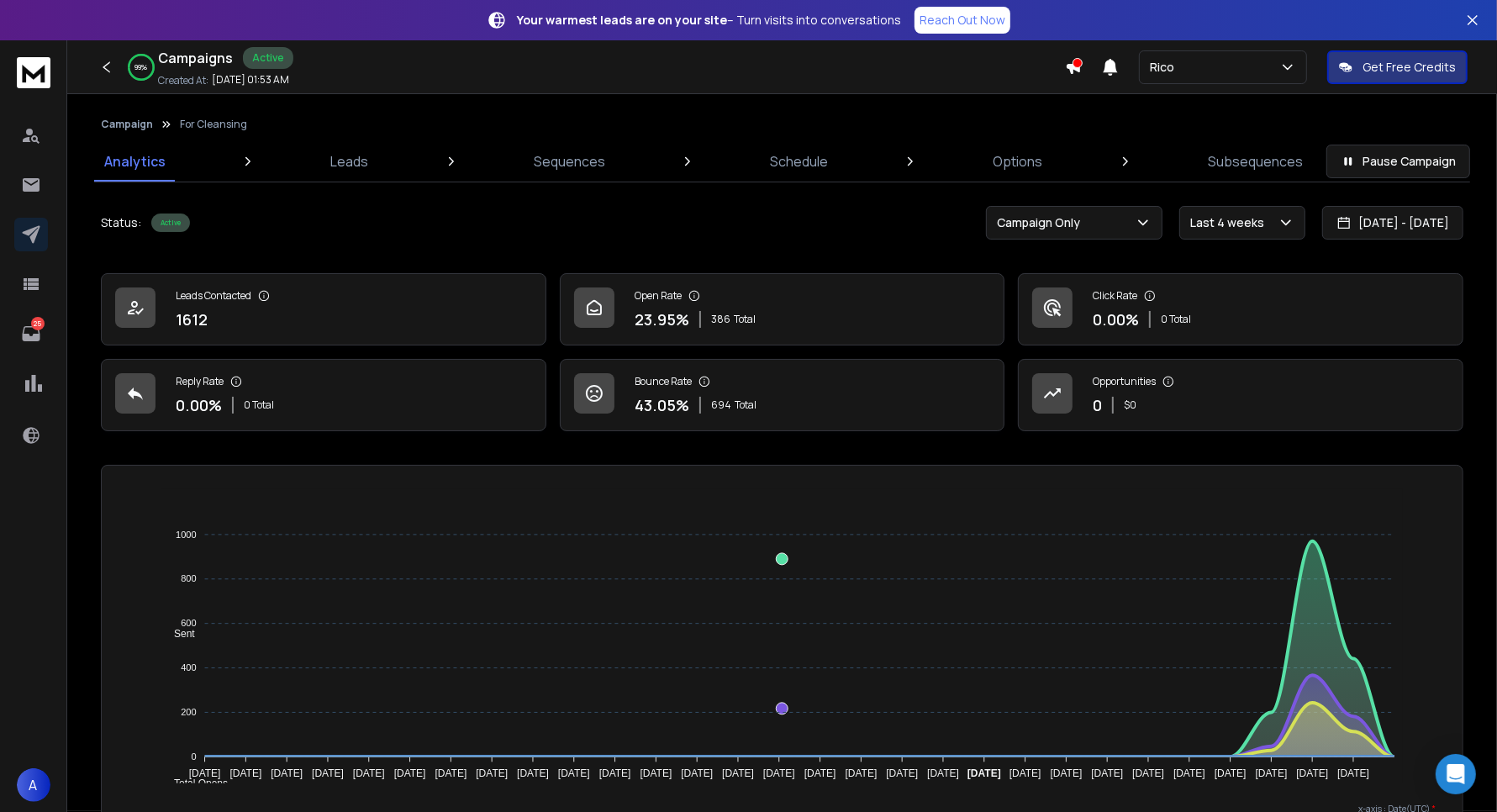
click at [118, 129] on button "Campaign" at bounding box center [127, 124] width 52 height 14
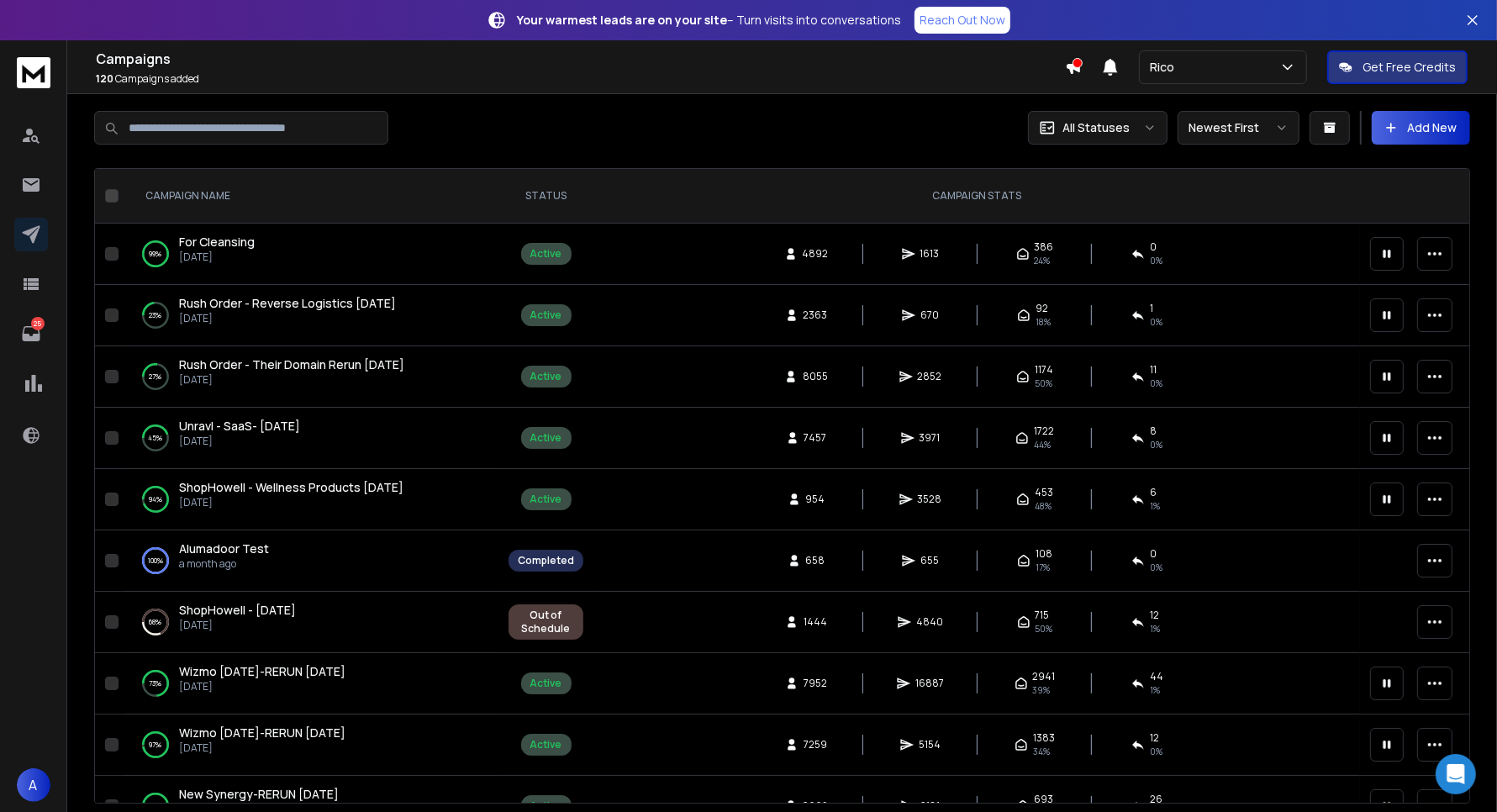
click at [202, 240] on span "For Cleansing" at bounding box center [216, 241] width 75 height 16
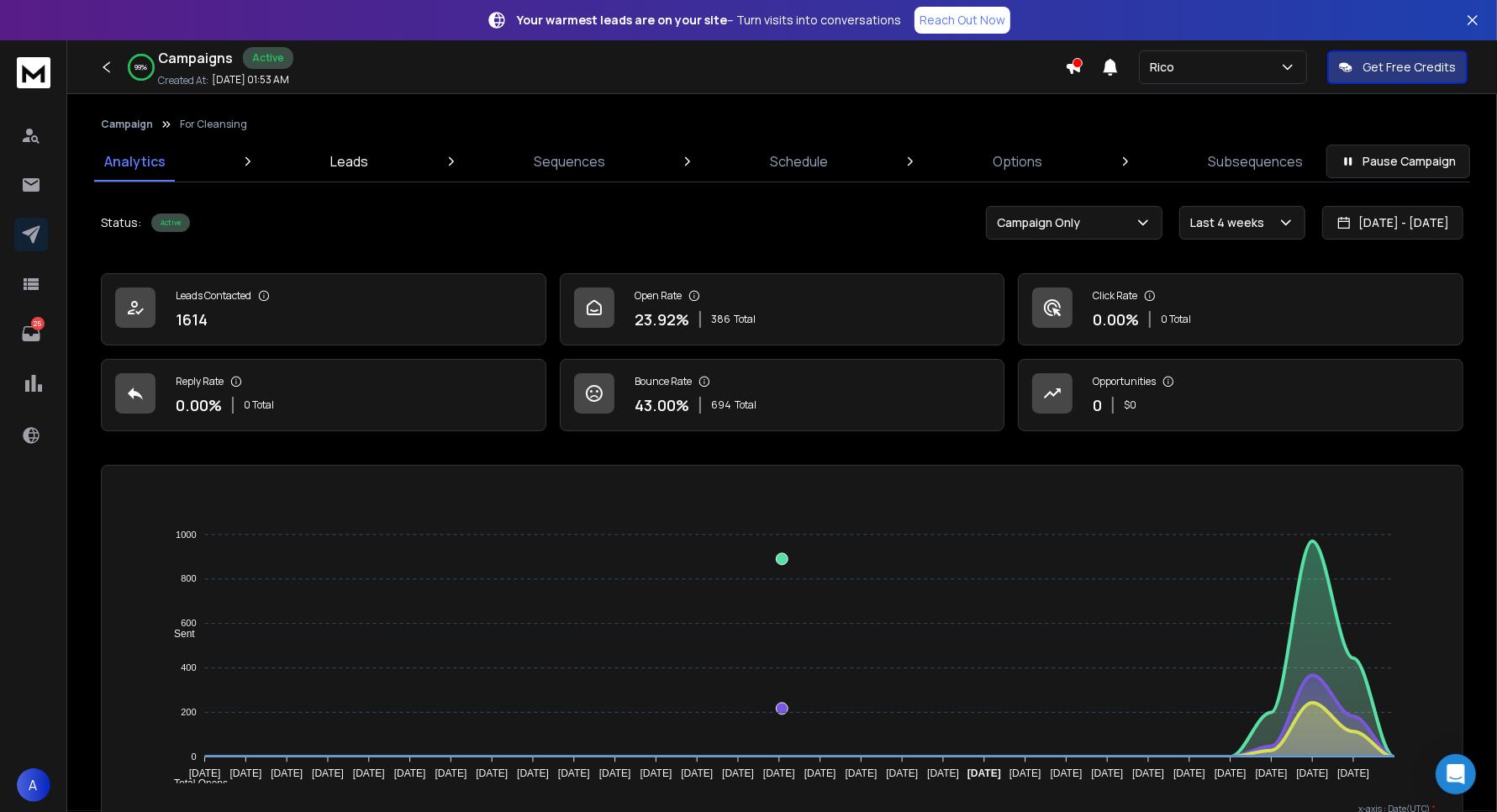
click at [357, 162] on p "Leads" at bounding box center [349, 162] width 38 height 20
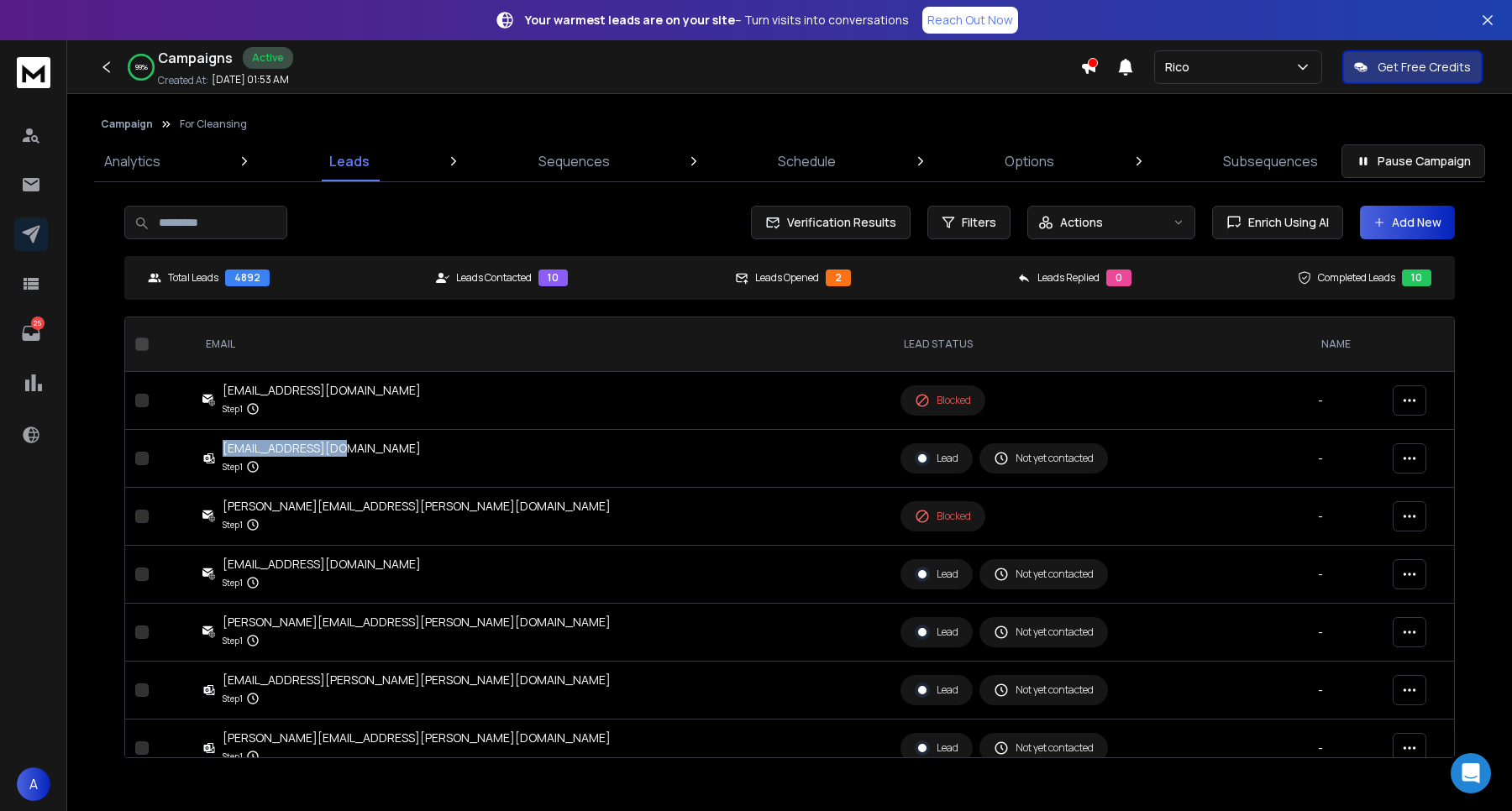
drag, startPoint x: 342, startPoint y: 446, endPoint x: 219, endPoint y: 445, distance: 123.0
click at [219, 445] on div "chaley@textron.com Step 1" at bounding box center [541, 458] width 678 height 37
copy div "[EMAIL_ADDRESS][DOMAIN_NAME]"
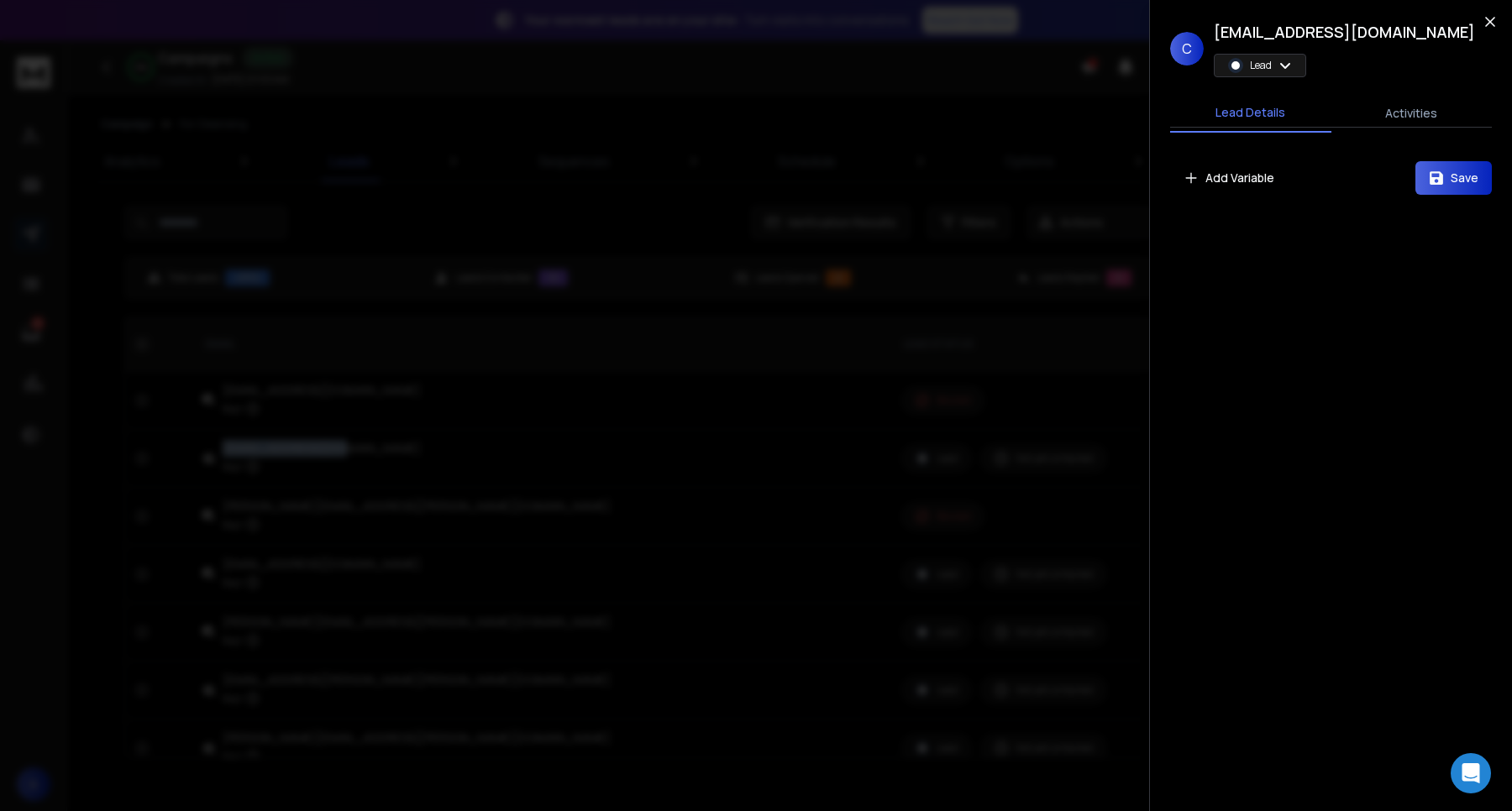
click at [1487, 23] on icon "button" at bounding box center [1490, 22] width 17 height 17
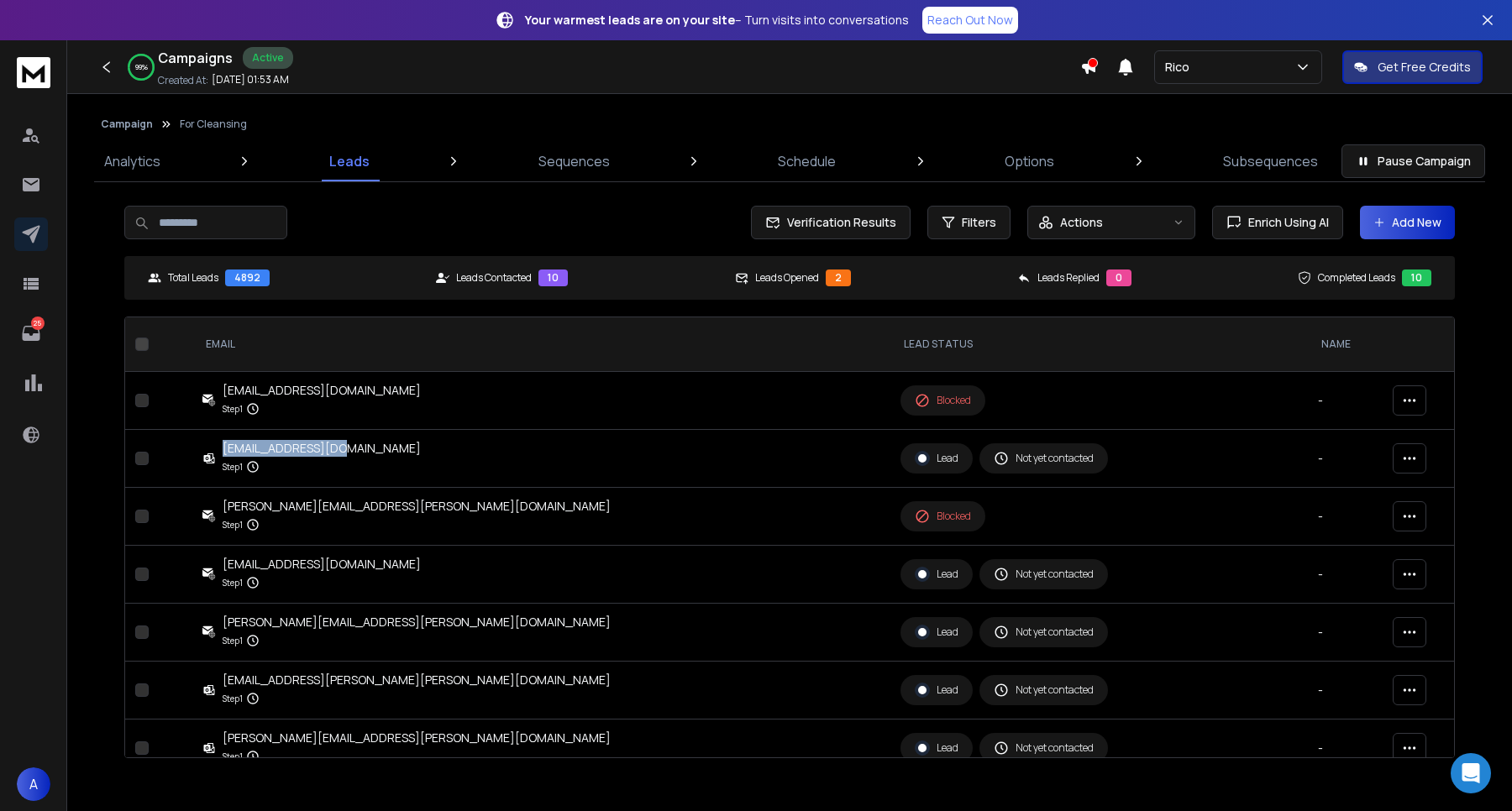
click at [526, 189] on div "Campaign For Cleansing Analytics Leads Sequences Schedule Options Subsequences …" at bounding box center [789, 430] width 1391 height 638
click at [141, 346] on button "Select this Page" at bounding box center [142, 344] width 14 height 14
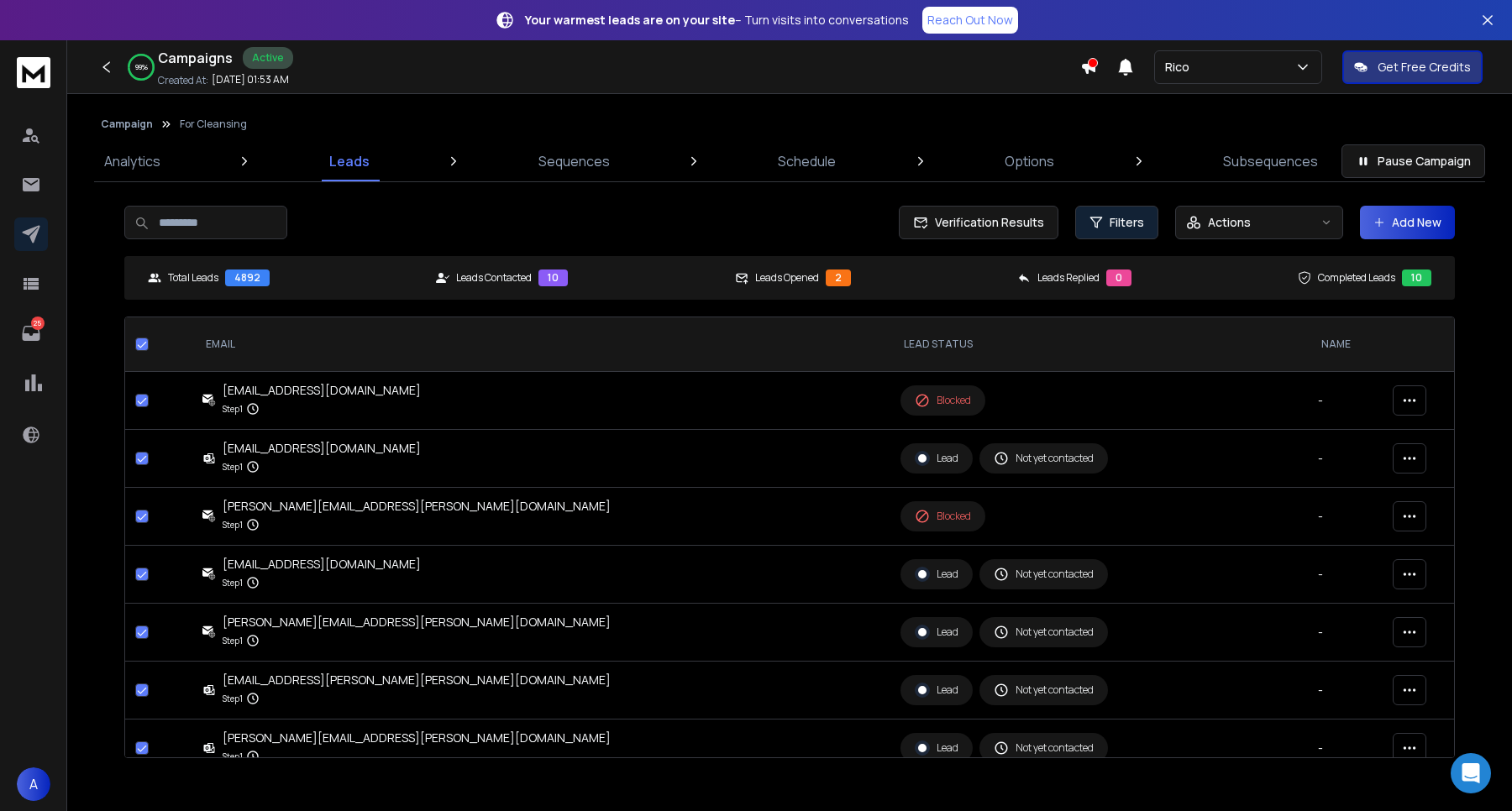
click at [1115, 219] on span "Filters" at bounding box center [1126, 222] width 35 height 17
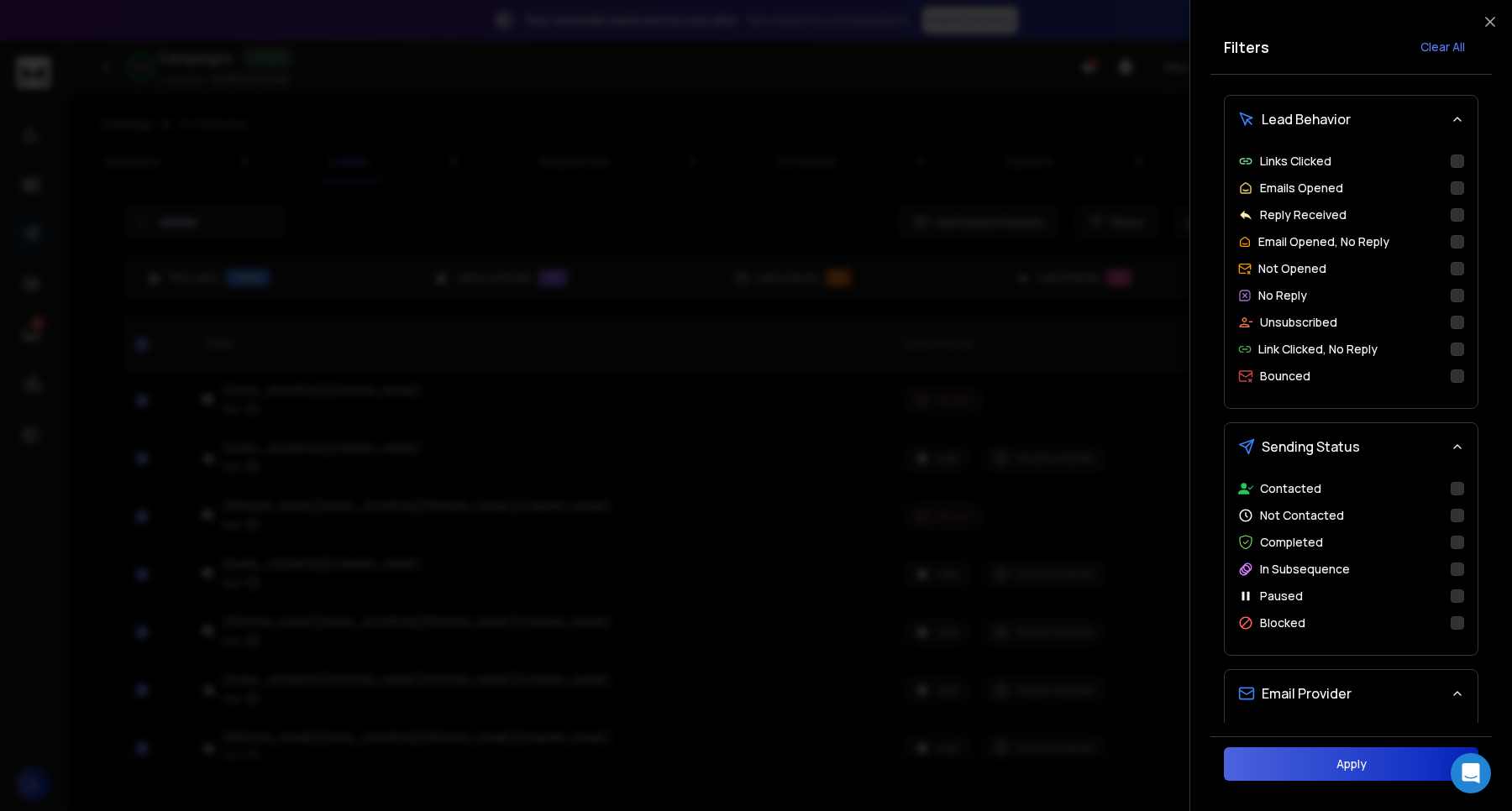
click at [1442, 384] on div "Bounced" at bounding box center [1350, 376] width 226 height 17
click at [1451, 381] on button "Bounced" at bounding box center [1458, 376] width 14 height 14
click at [1369, 756] on button "Apply" at bounding box center [1351, 764] width 255 height 34
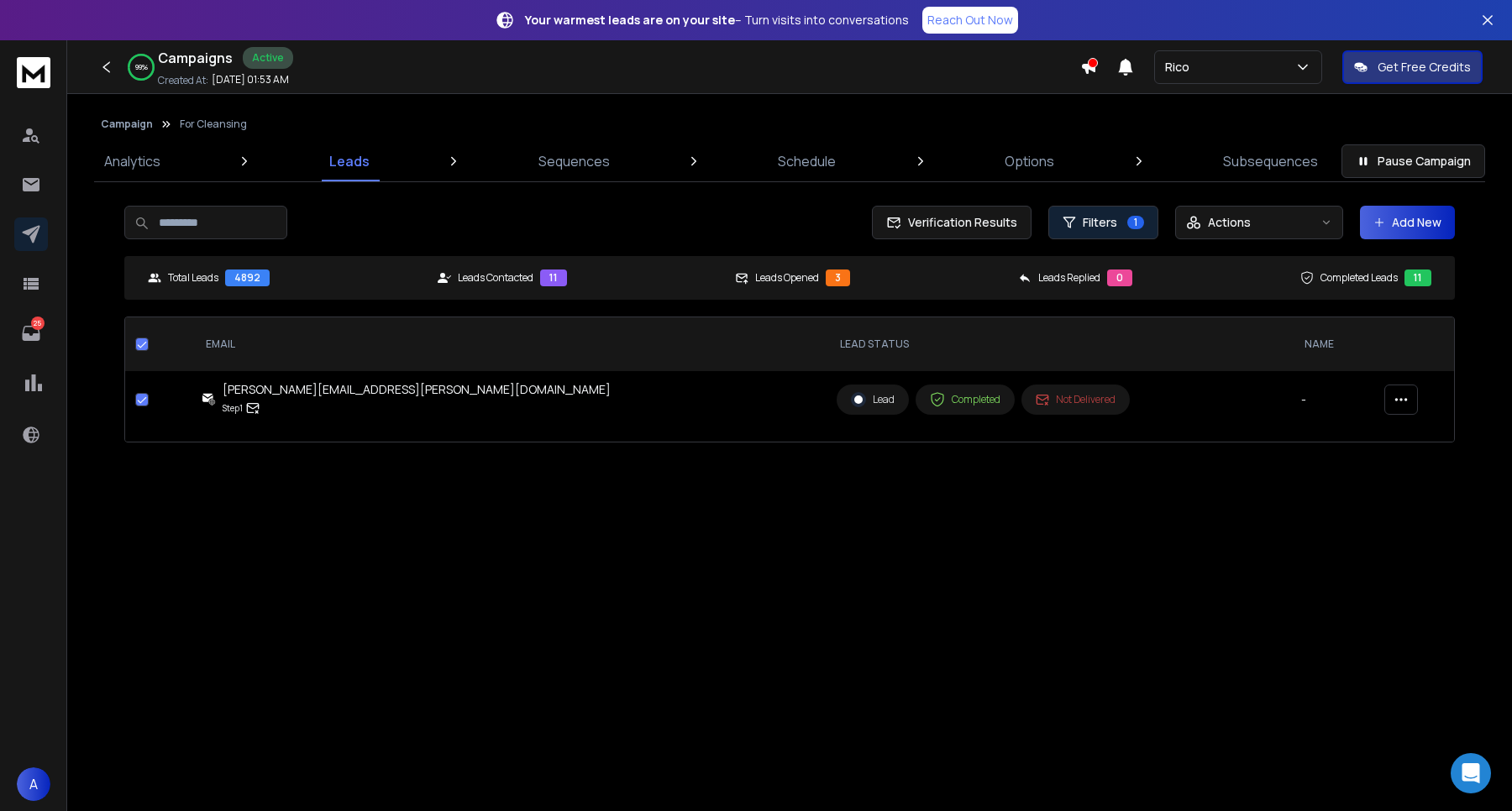
click at [1107, 219] on span "Filters" at bounding box center [1100, 222] width 35 height 17
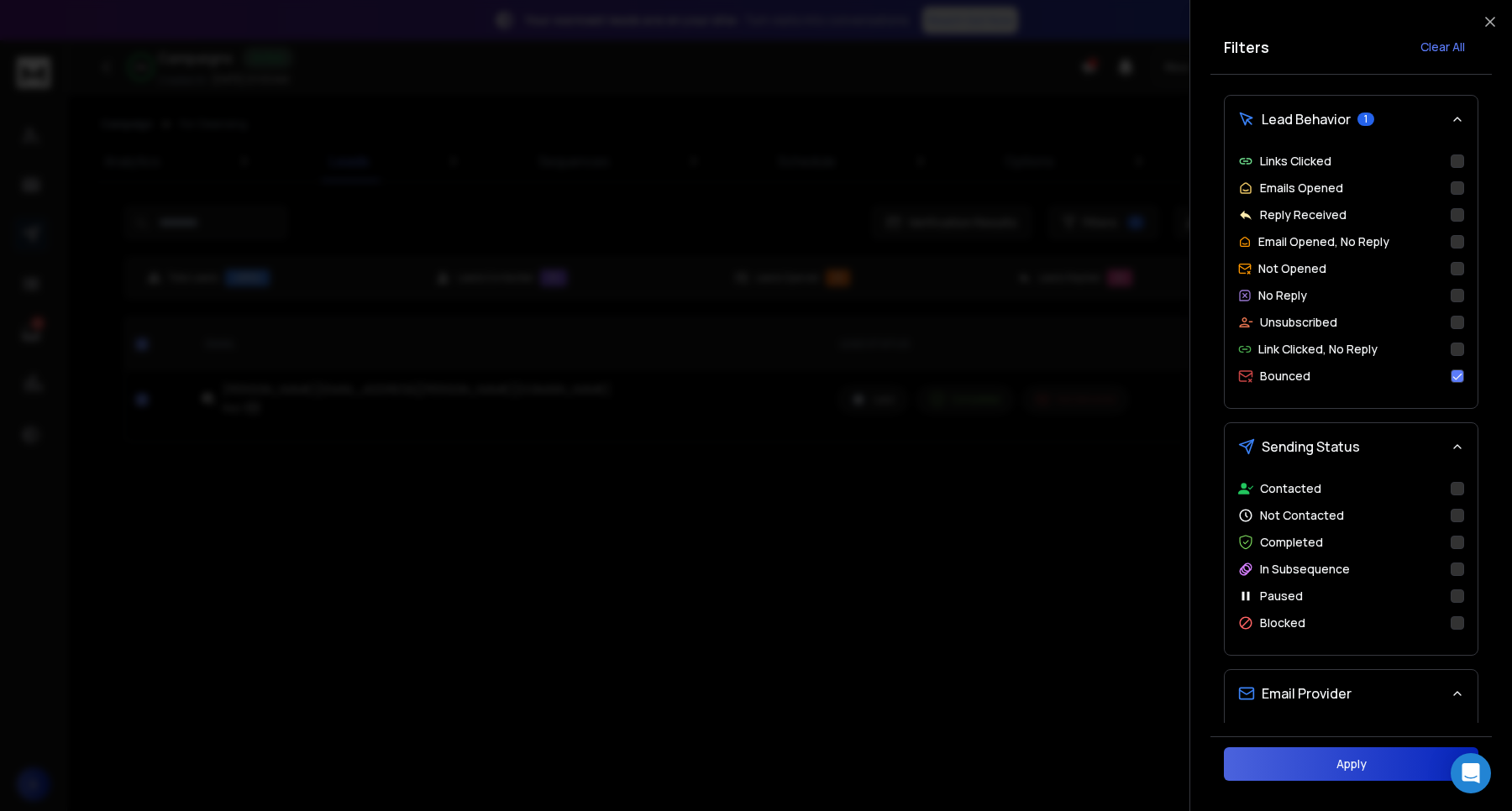
click at [1451, 376] on button "Bounced" at bounding box center [1458, 376] width 14 height 14
click at [1356, 750] on button "Apply" at bounding box center [1351, 764] width 255 height 34
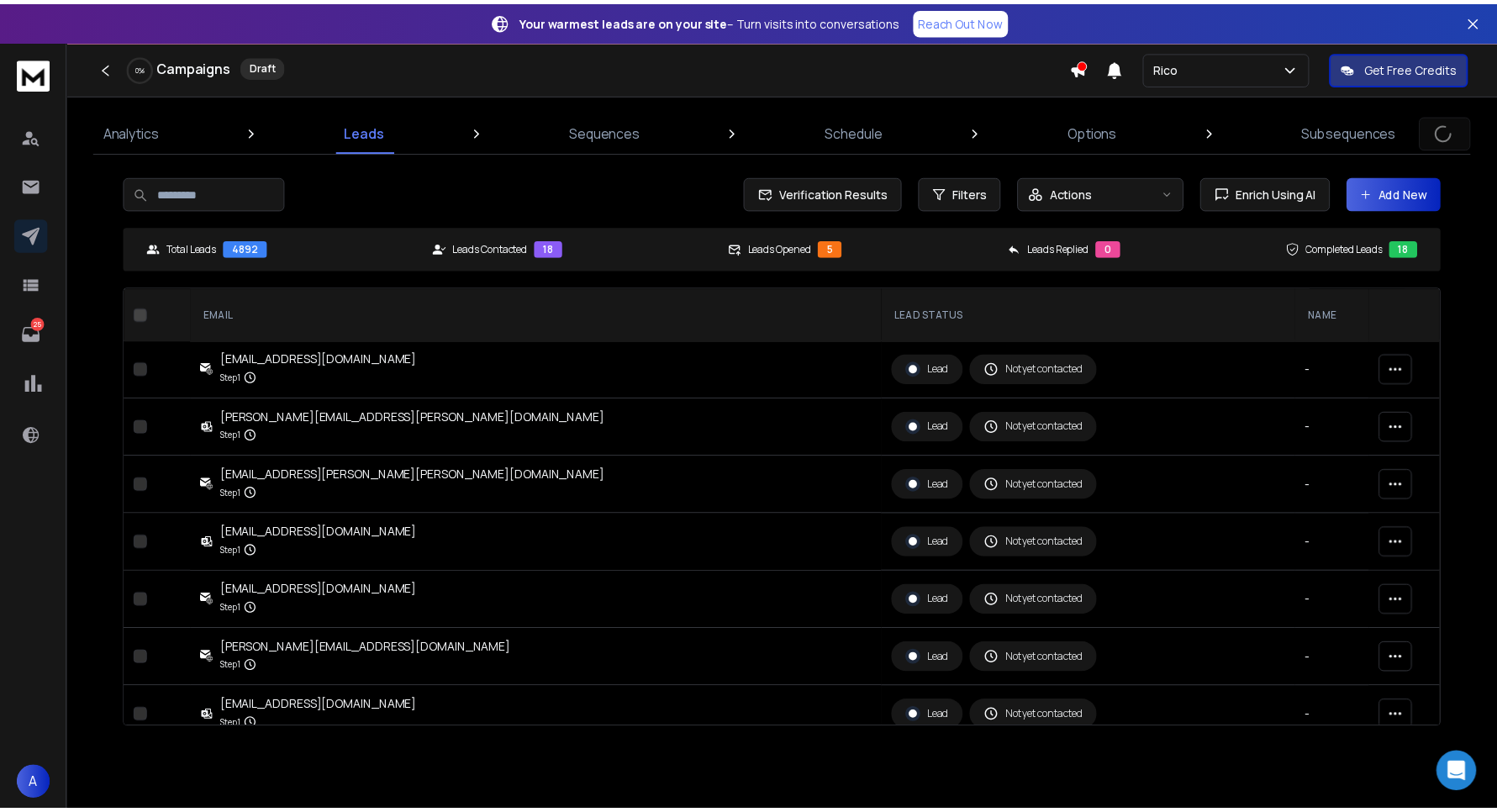
scroll to position [3903, 0]
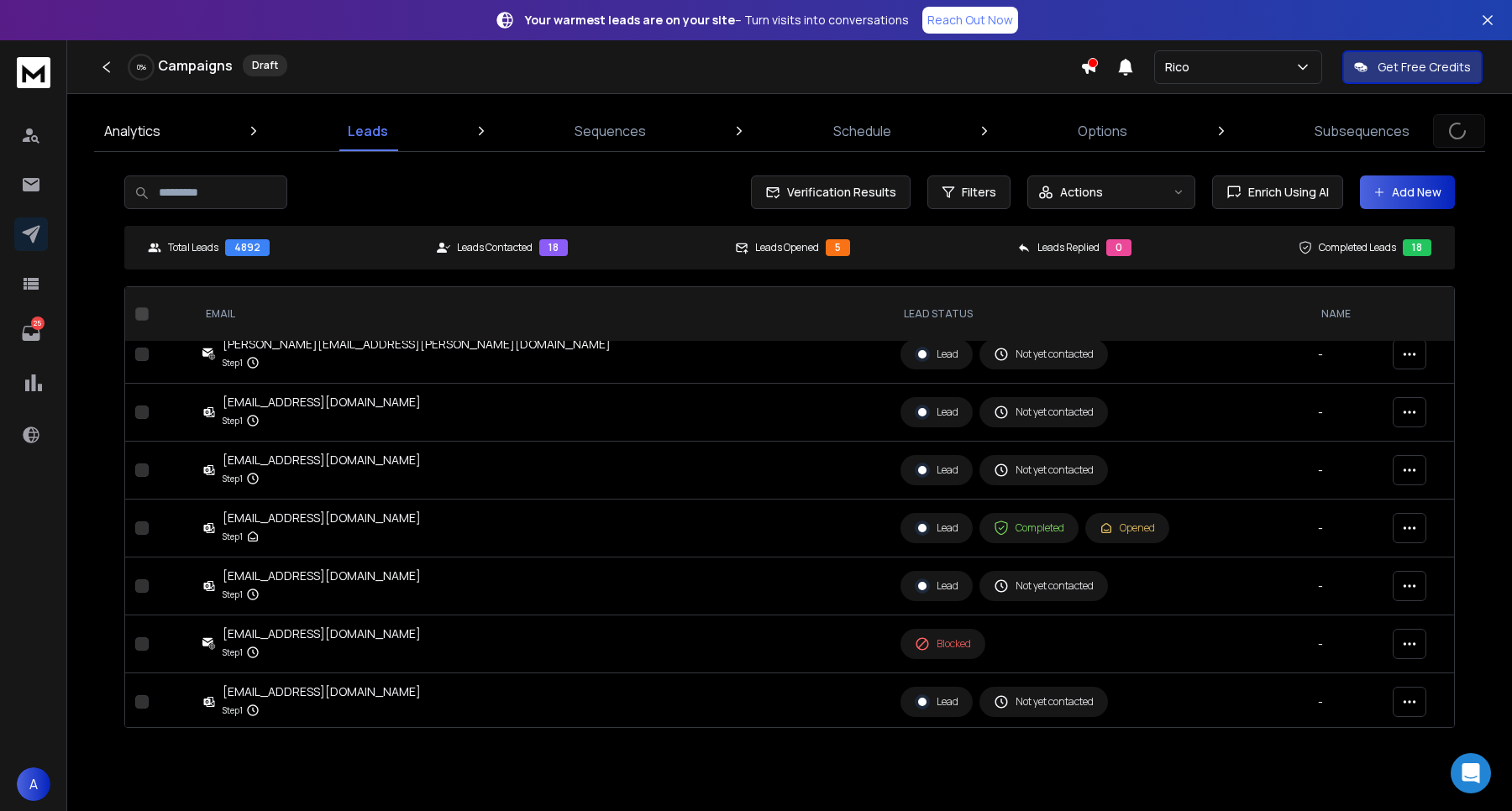
click at [140, 133] on p "Analytics" at bounding box center [132, 131] width 57 height 20
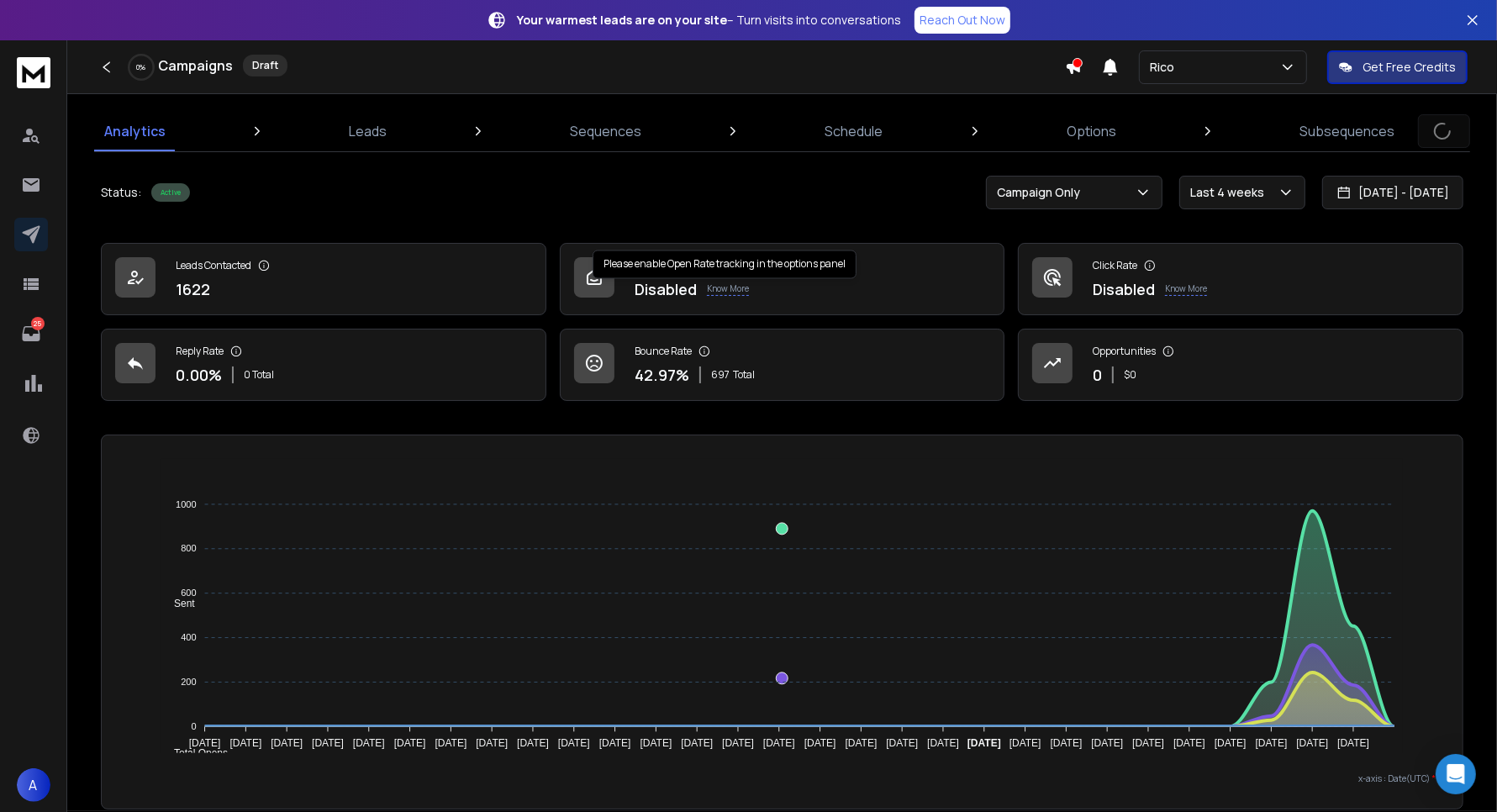
click at [724, 290] on p "Know More" at bounding box center [728, 290] width 42 height 14
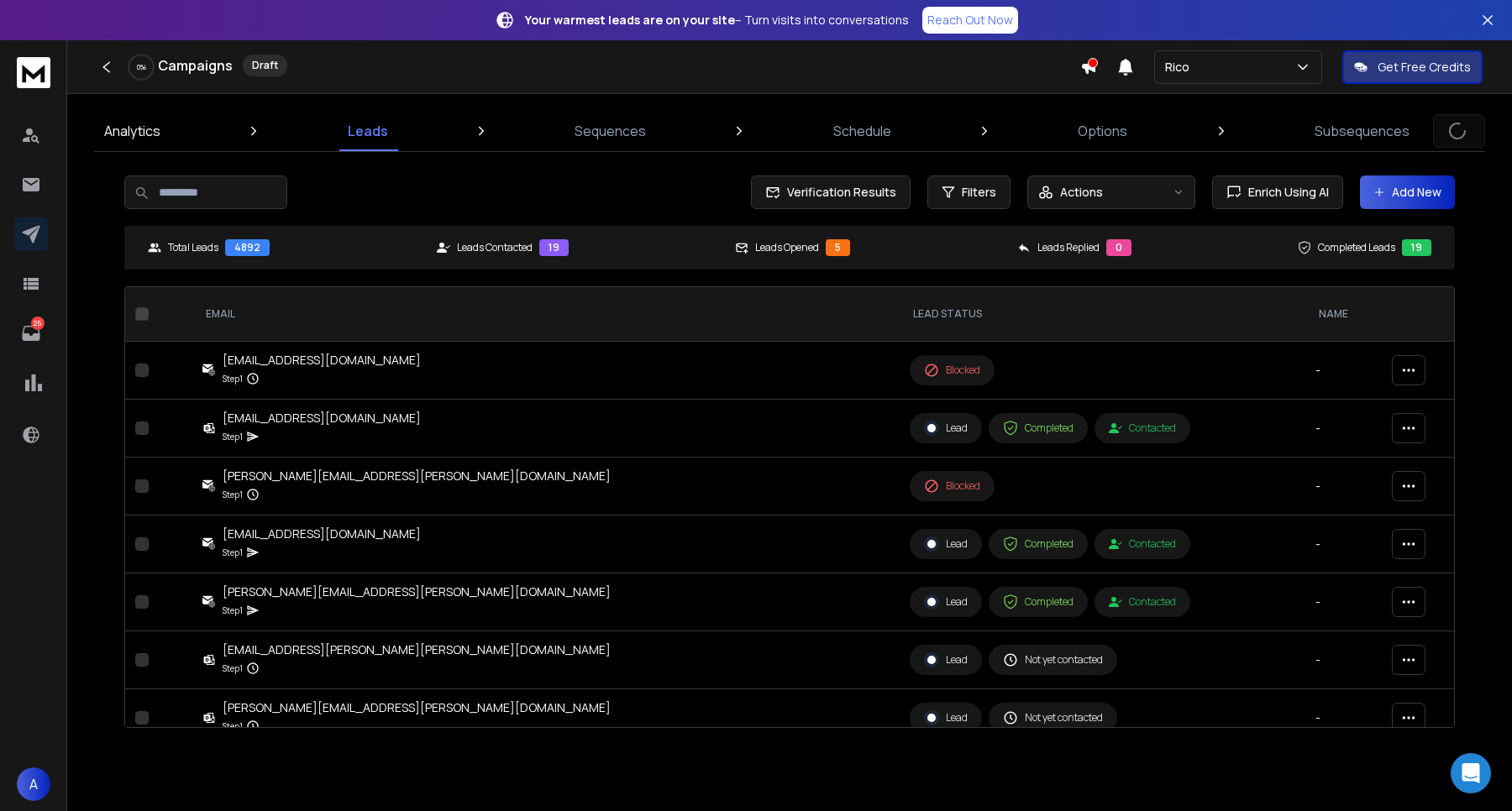
click at [166, 130] on link "Analytics" at bounding box center [132, 131] width 76 height 41
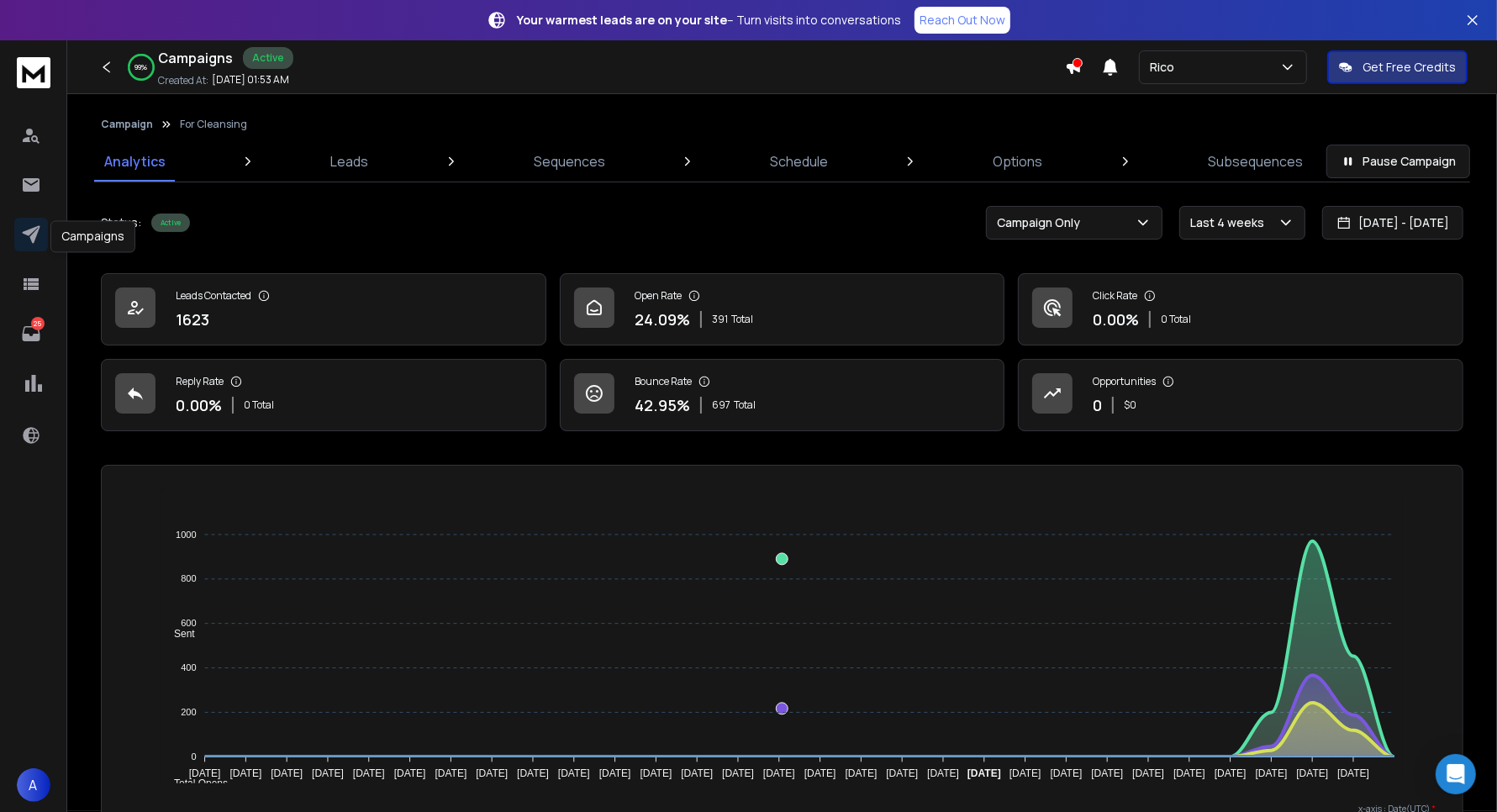
click at [38, 240] on icon at bounding box center [31, 235] width 20 height 20
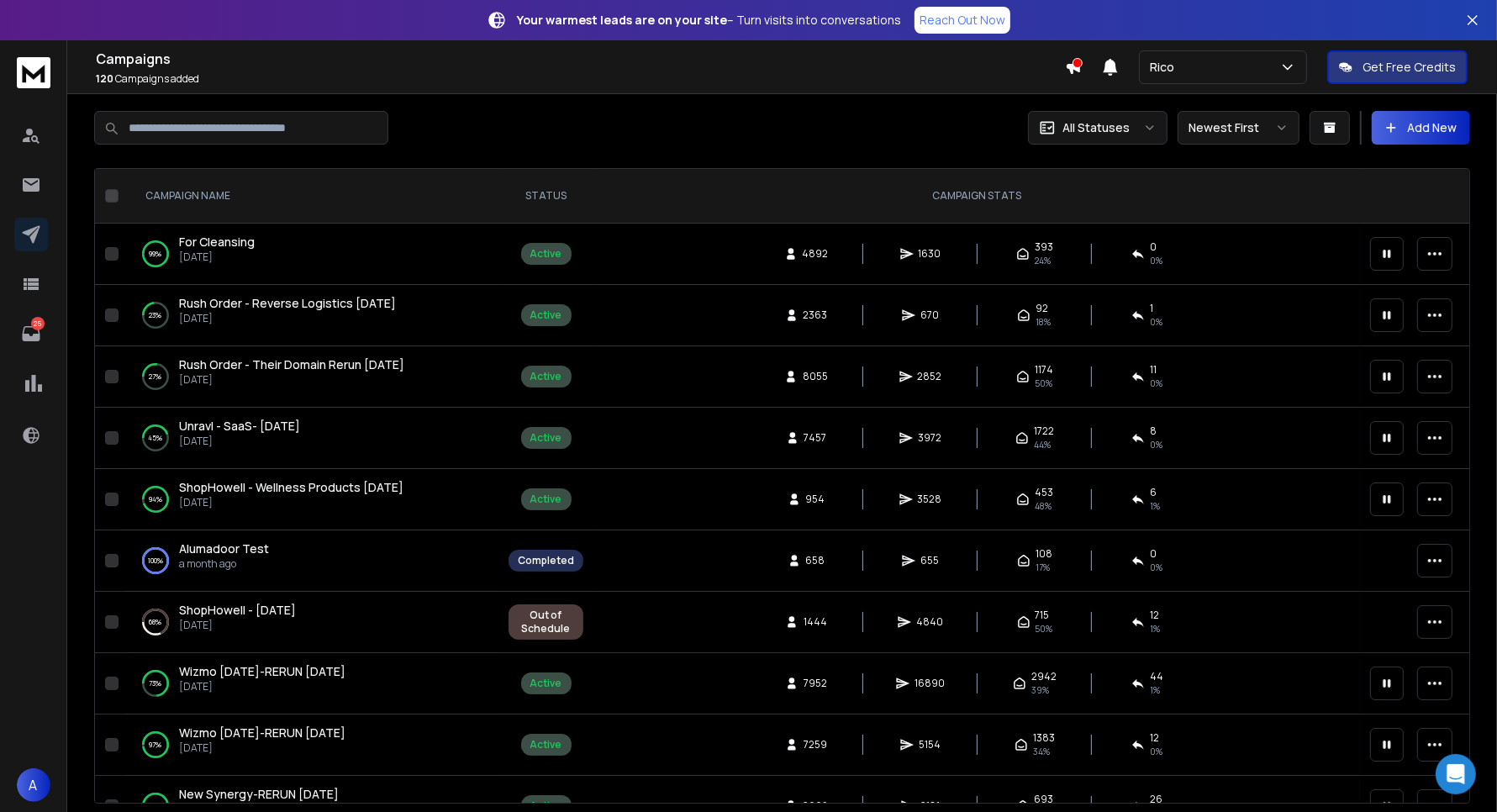
click at [214, 242] on span "For Cleansing" at bounding box center [216, 241] width 75 height 16
